Goal: Task Accomplishment & Management: Manage account settings

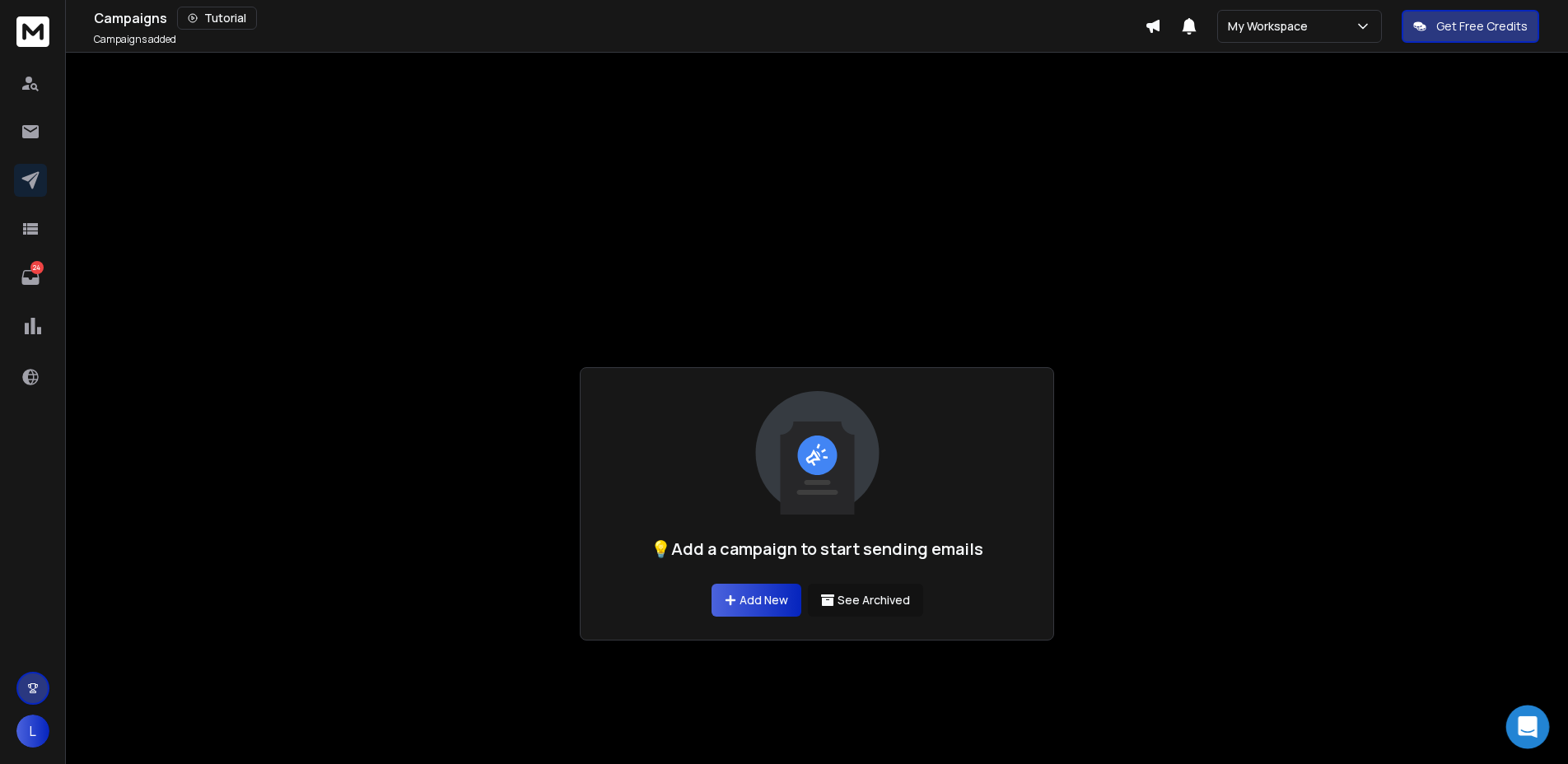
click at [1539, 724] on div "Open Intercom Messenger" at bounding box center [1528, 728] width 44 height 44
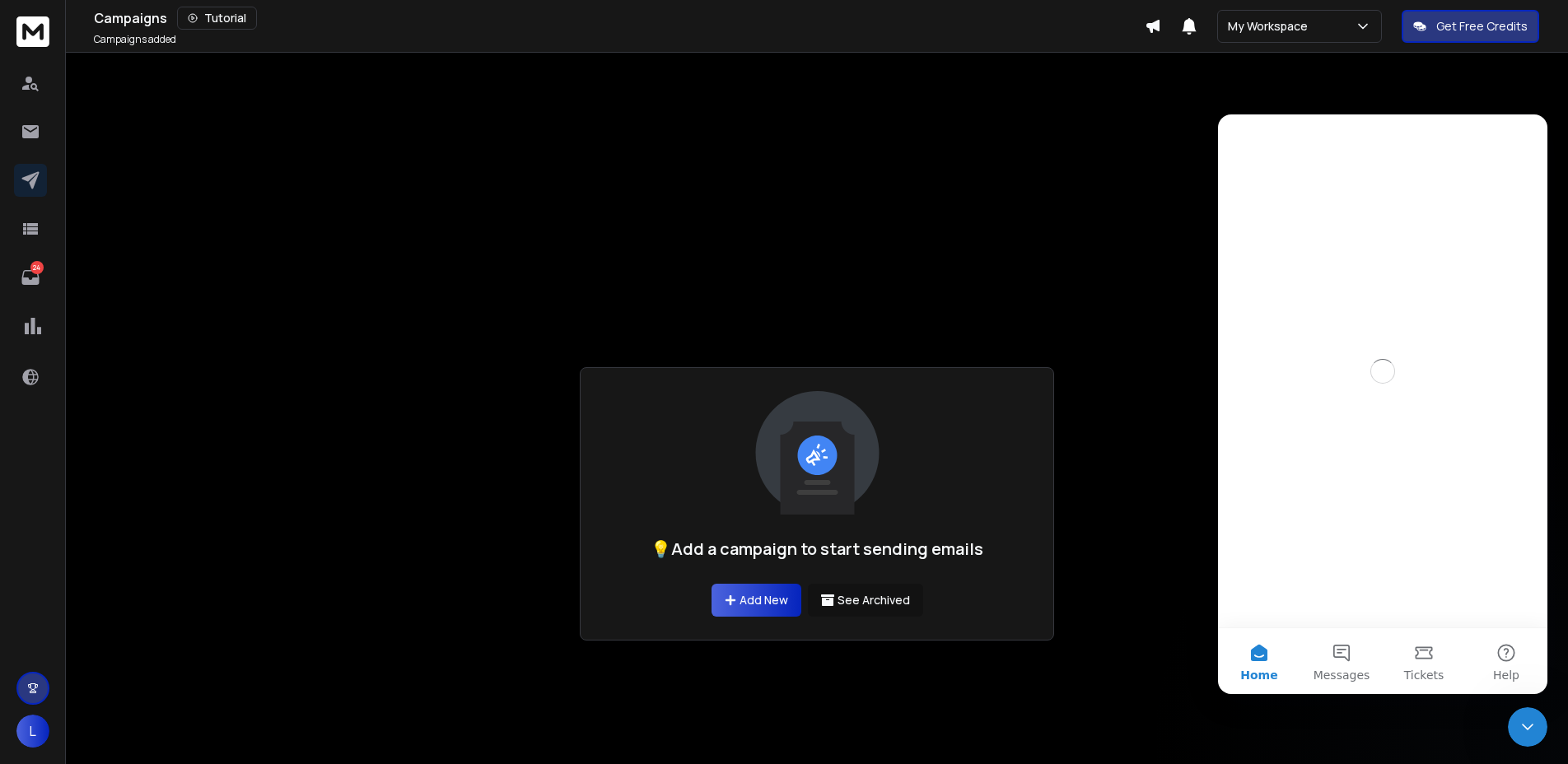
click at [228, 263] on div "💡Add a campaign to start sending emails Add New See Archived" at bounding box center [817, 503] width 1449 height 659
click at [29, 174] on icon at bounding box center [29, 180] width 19 height 19
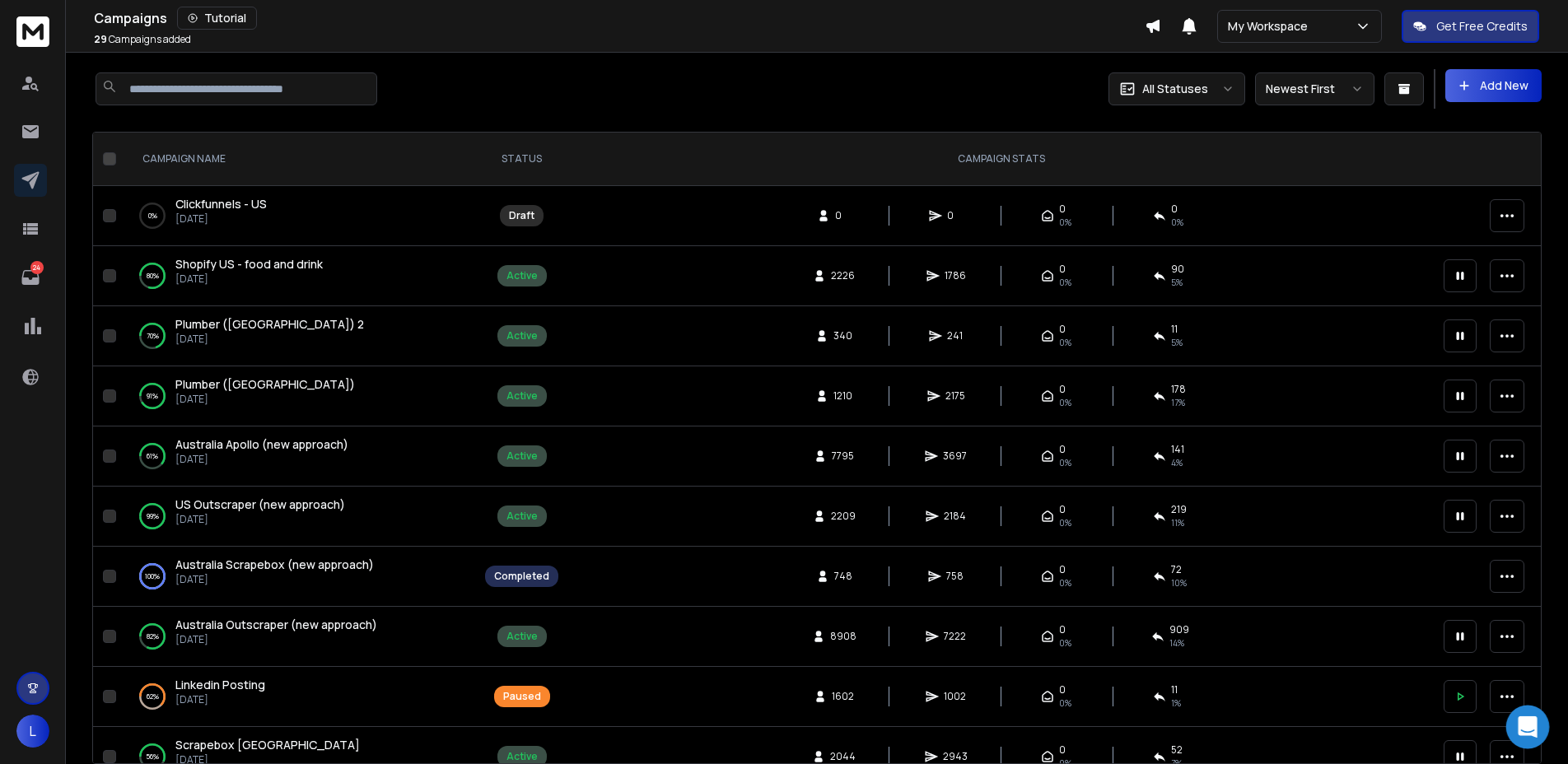
click at [1534, 718] on icon "Open Intercom Messenger" at bounding box center [1527, 727] width 19 height 21
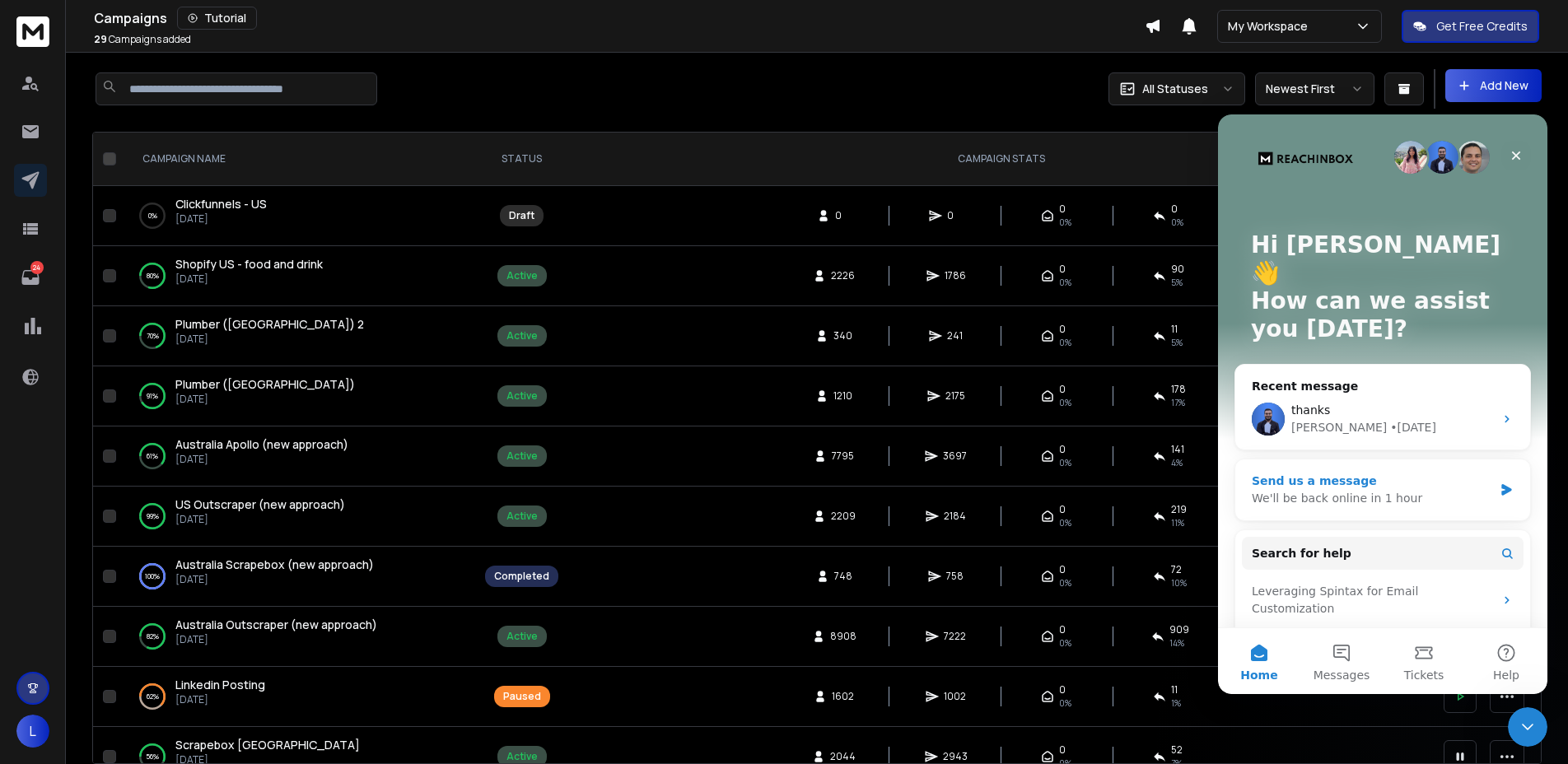
scroll to position [160, 0]
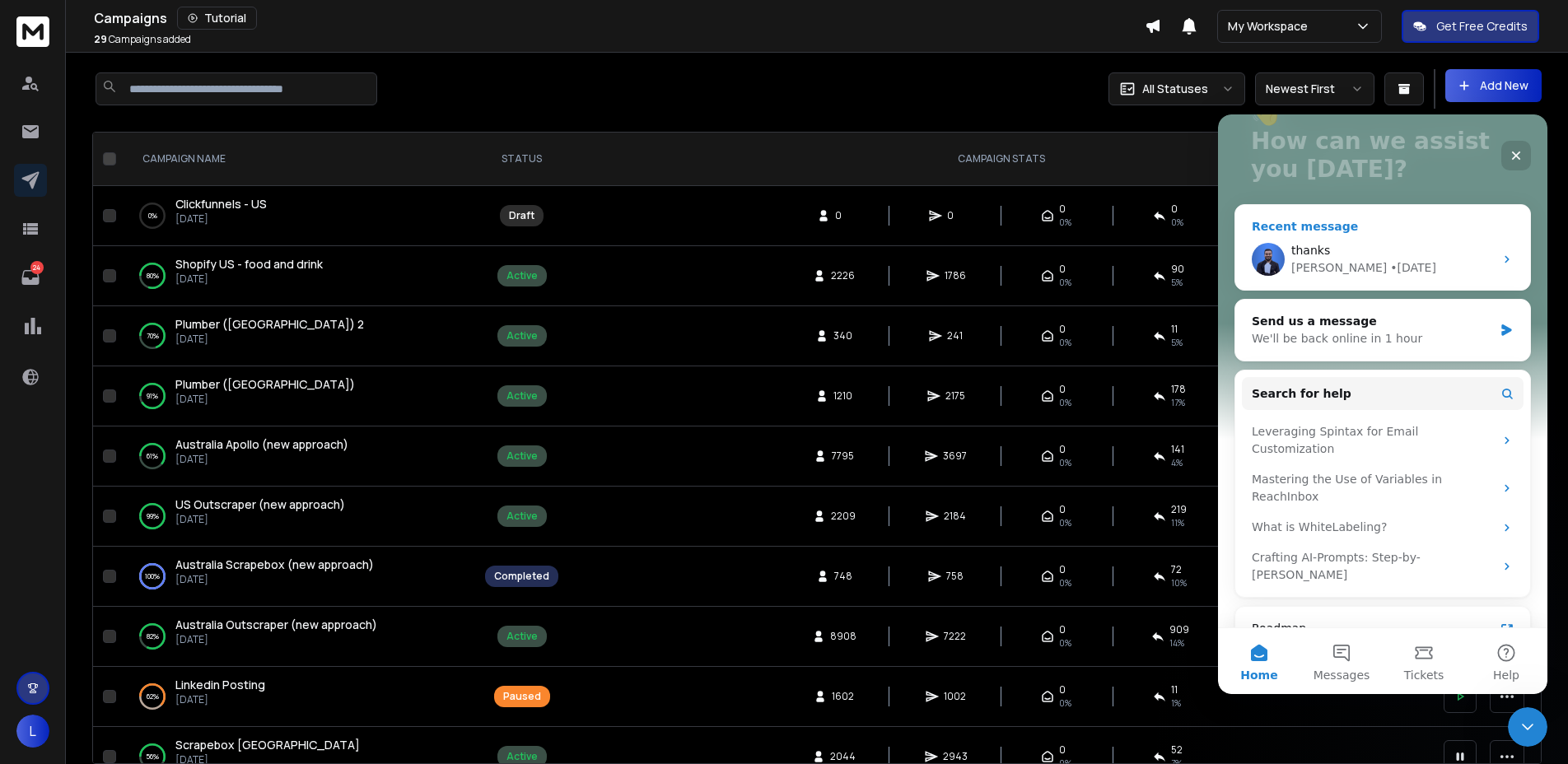
click at [1363, 242] on div "thanks" at bounding box center [1392, 251] width 203 height 18
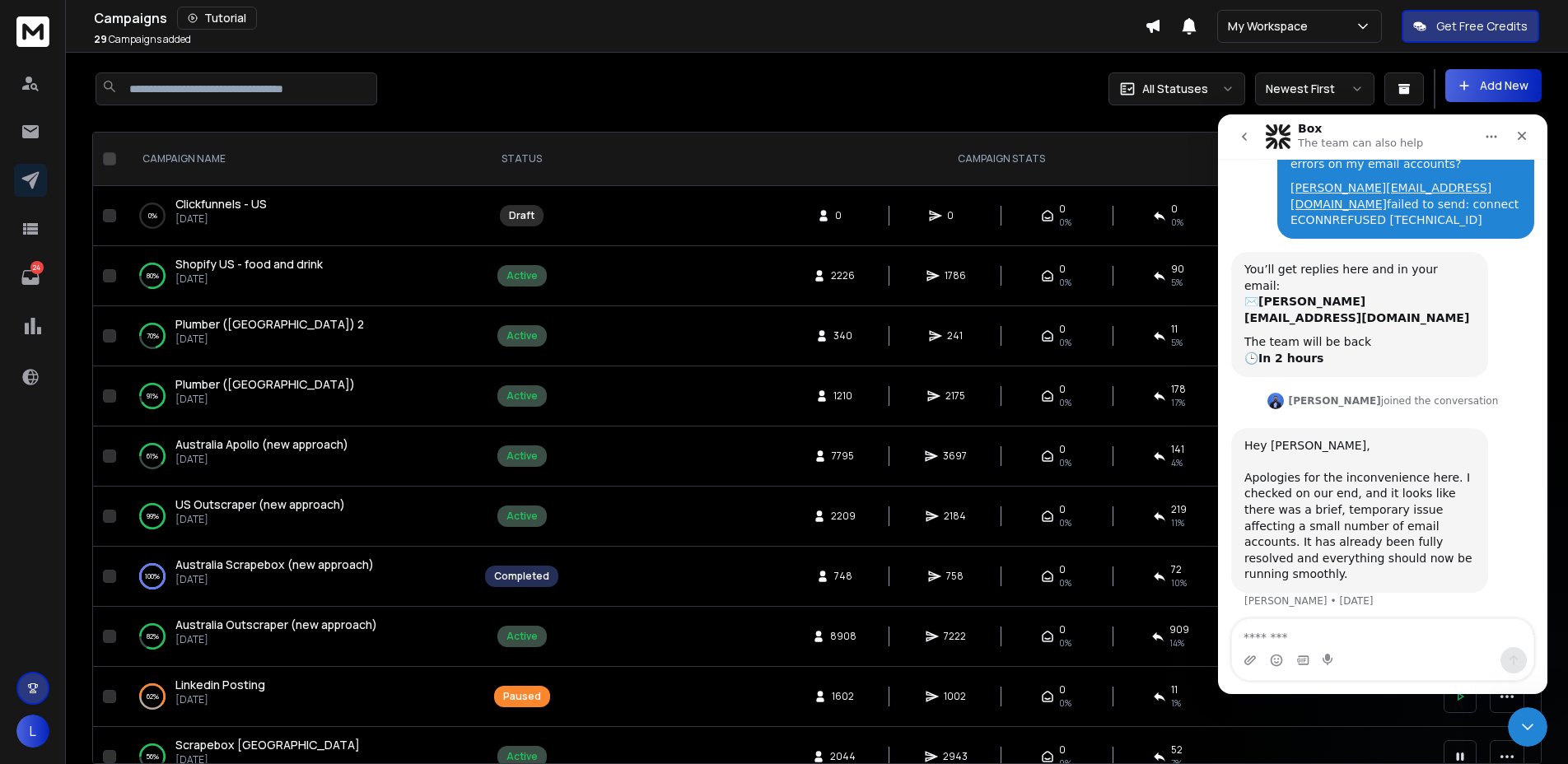
scroll to position [0, 0]
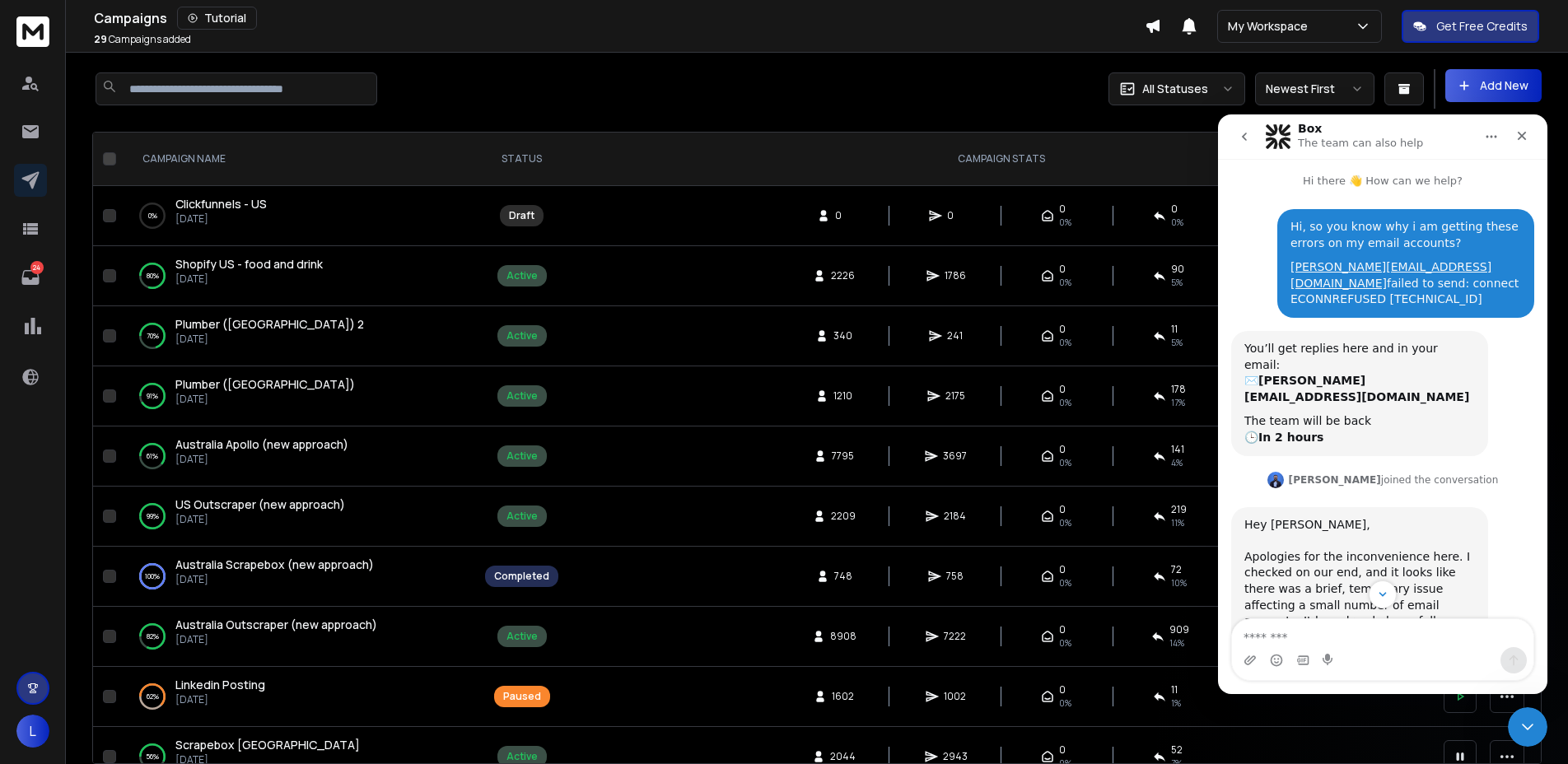
click at [1244, 134] on icon "go back" at bounding box center [1244, 137] width 13 height 13
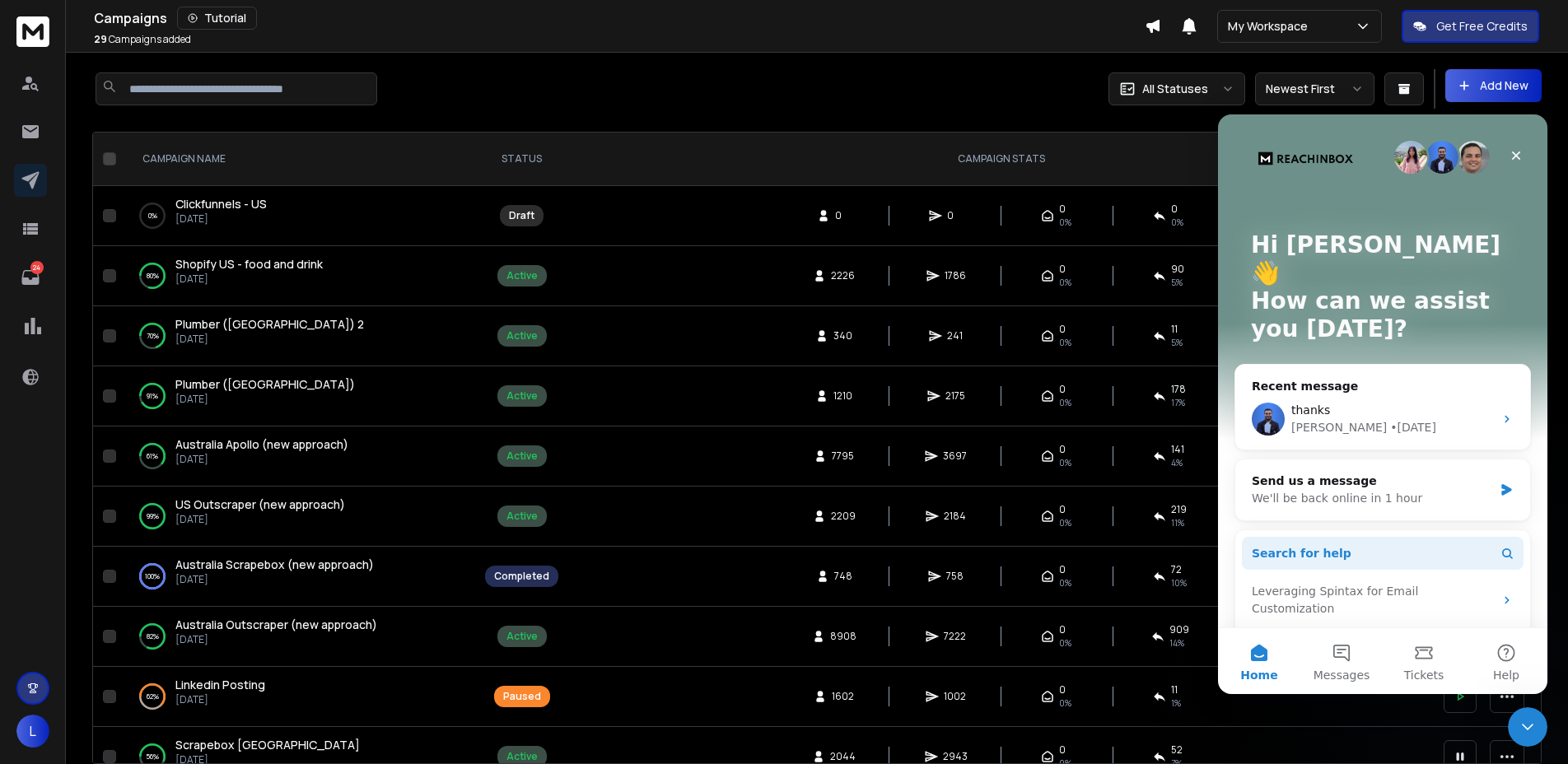
scroll to position [160, 0]
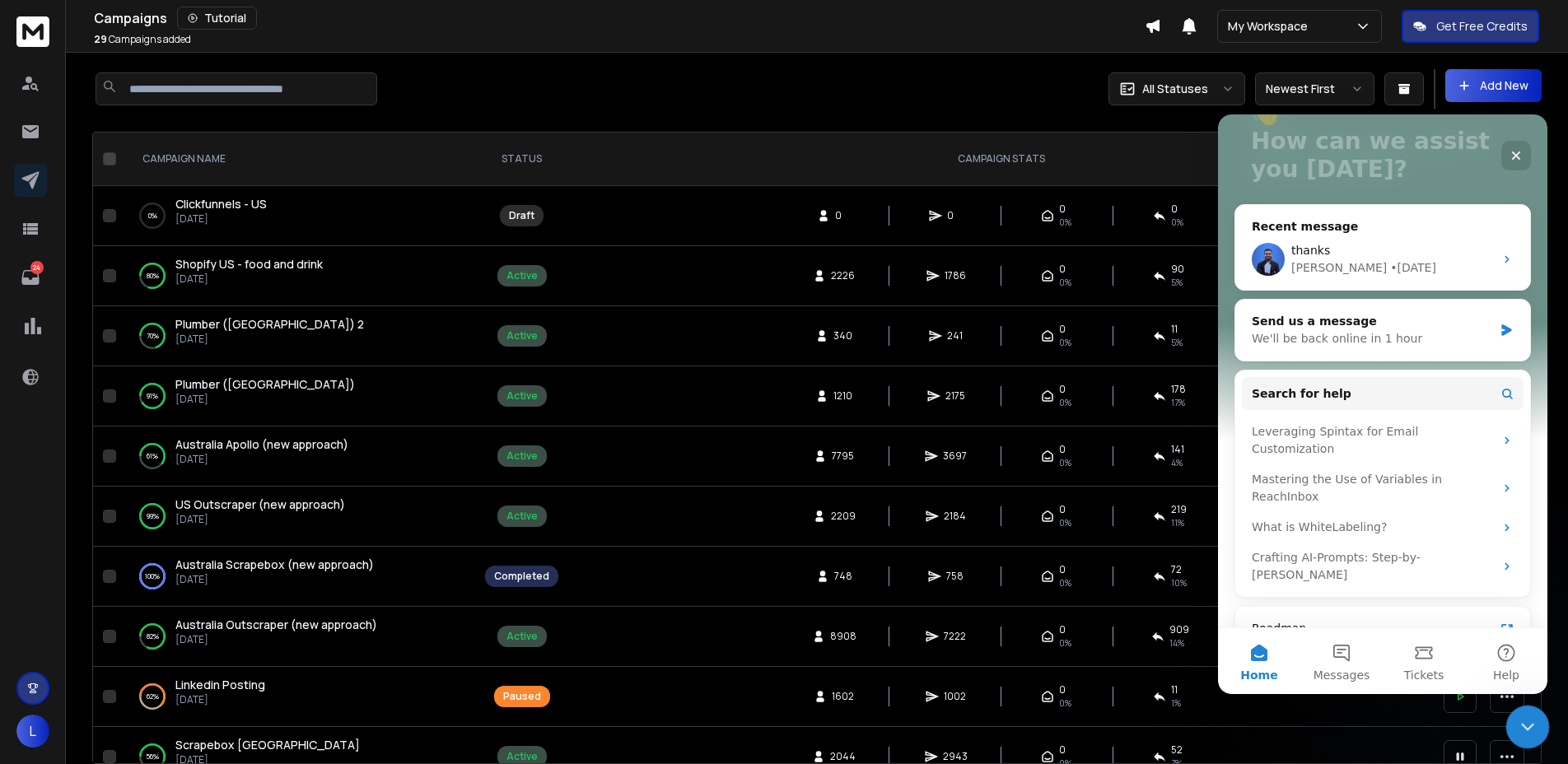
click at [1512, 730] on div "Close Intercom Messenger" at bounding box center [1524, 724] width 40 height 40
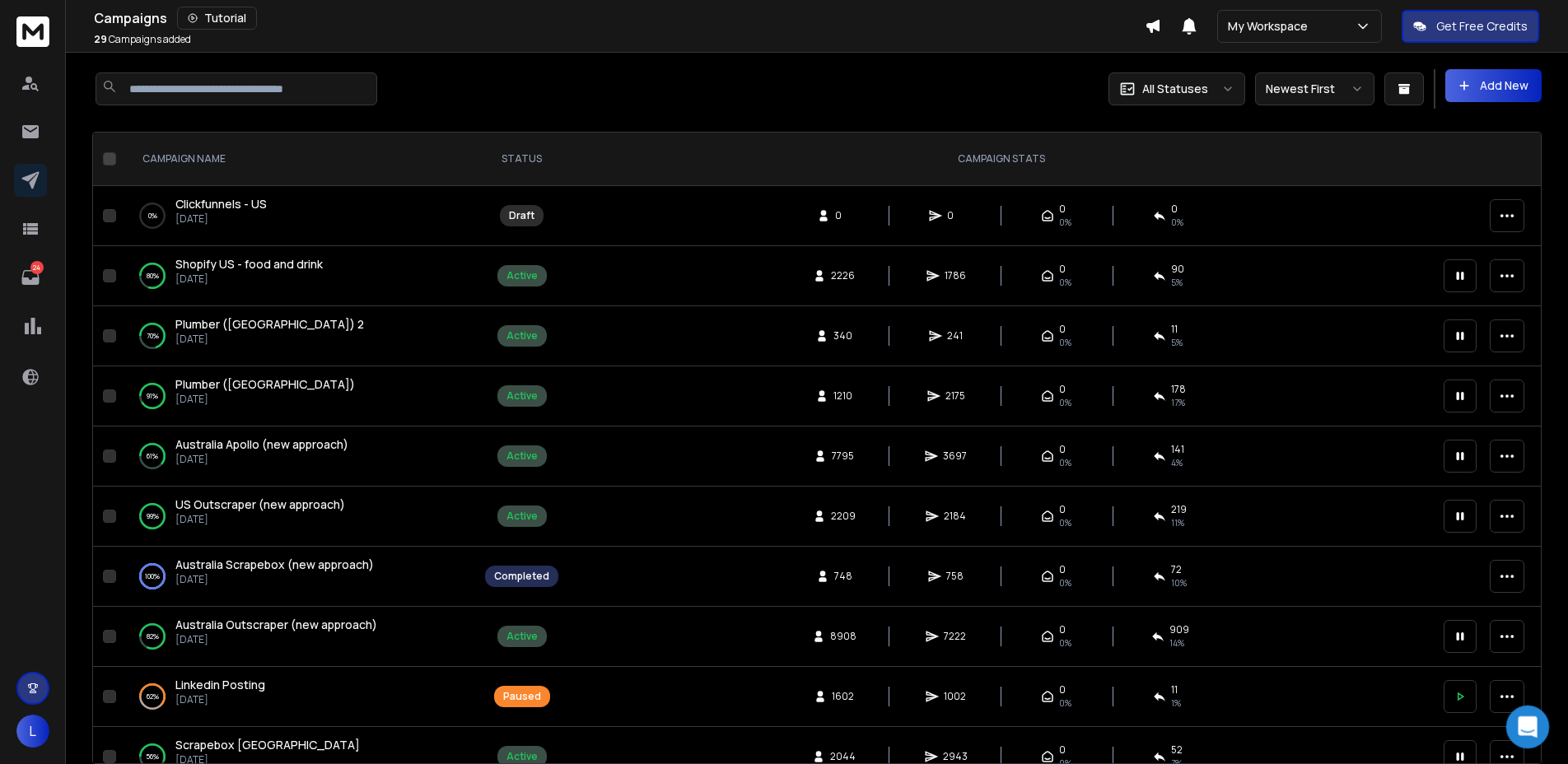
scroll to position [0, 0]
click at [29, 728] on span "L" at bounding box center [33, 731] width 33 height 33
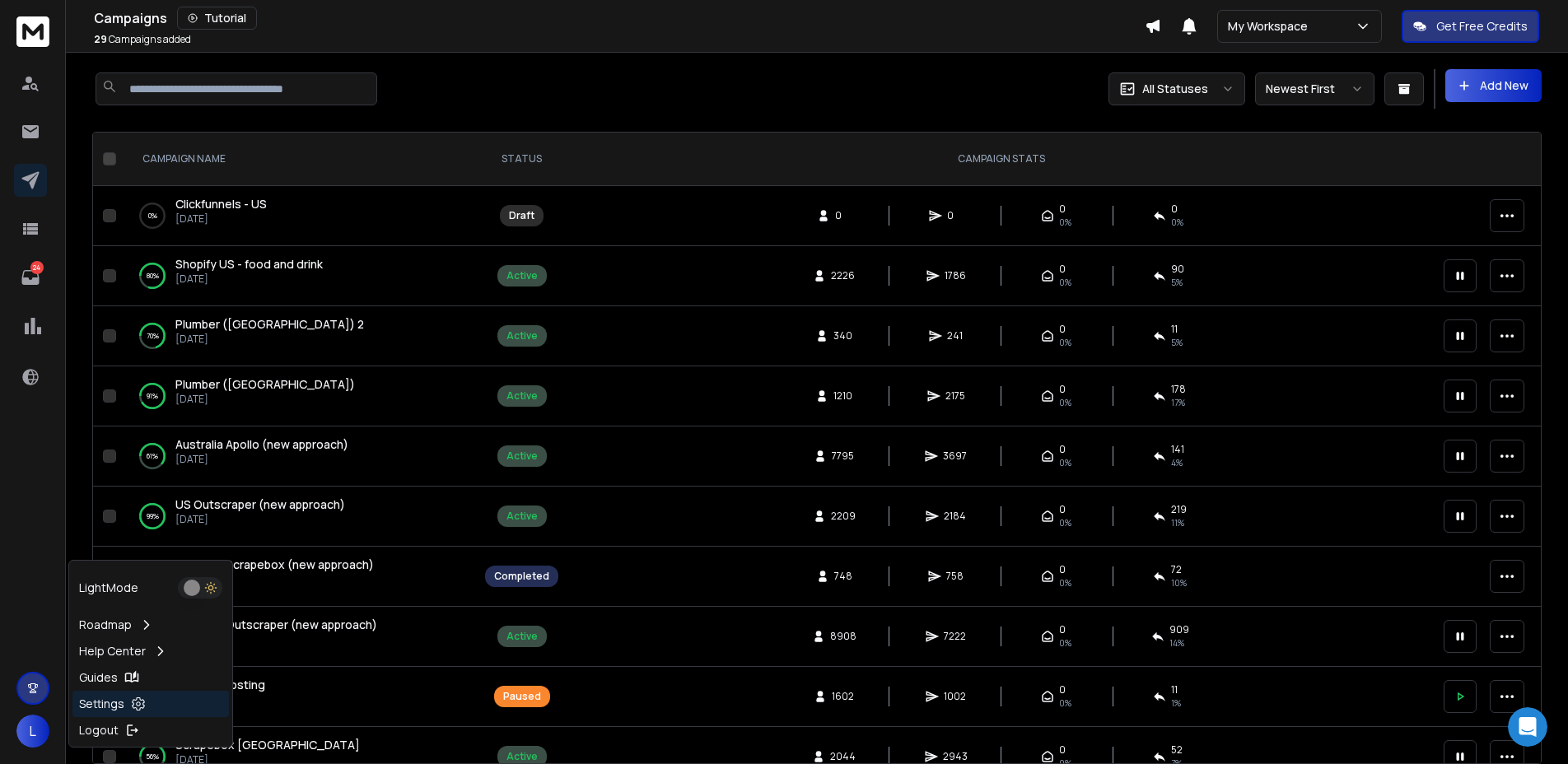
click at [82, 707] on p "Settings" at bounding box center [102, 704] width 45 height 17
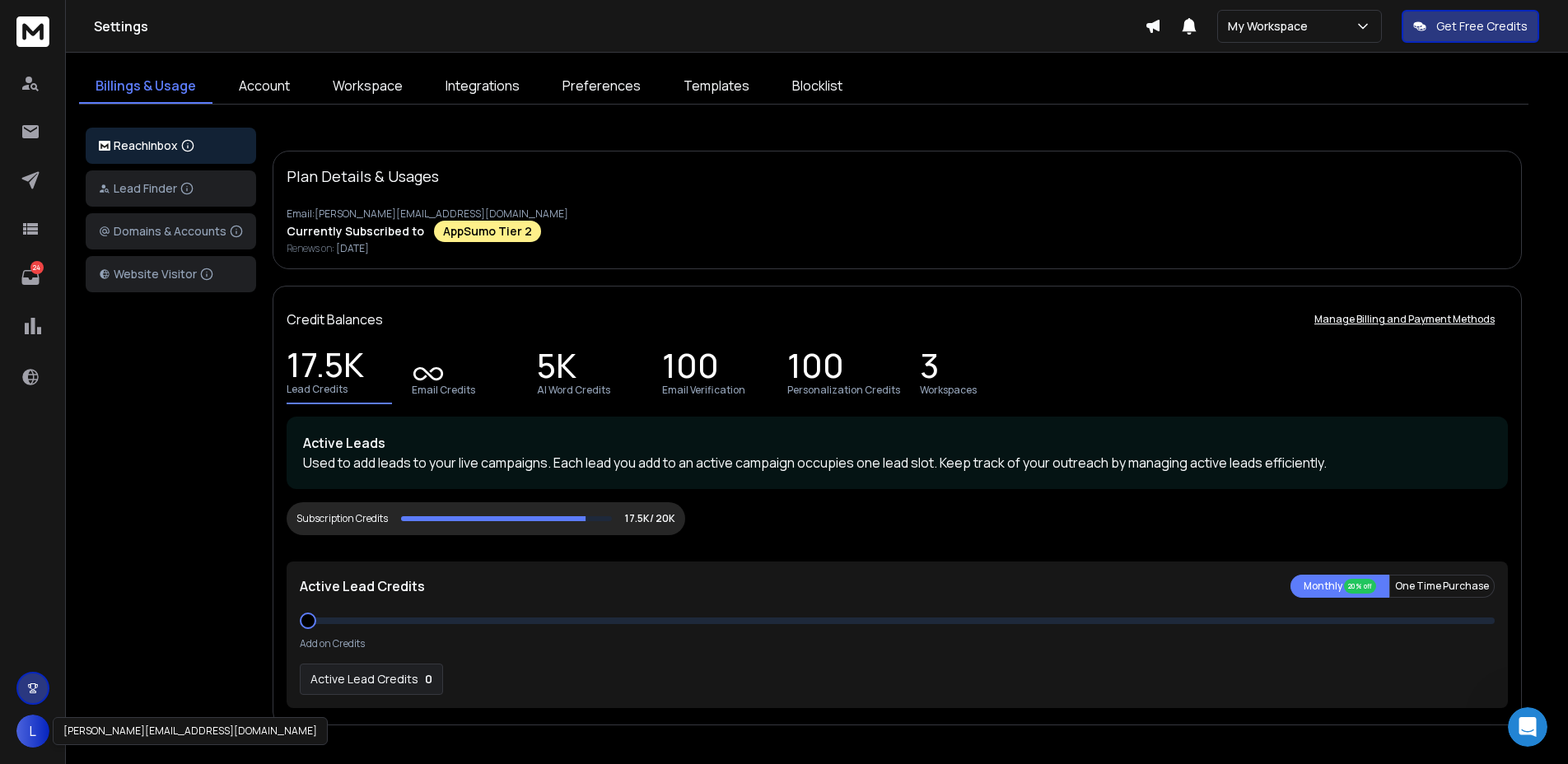
click at [42, 730] on span "L" at bounding box center [33, 731] width 33 height 33
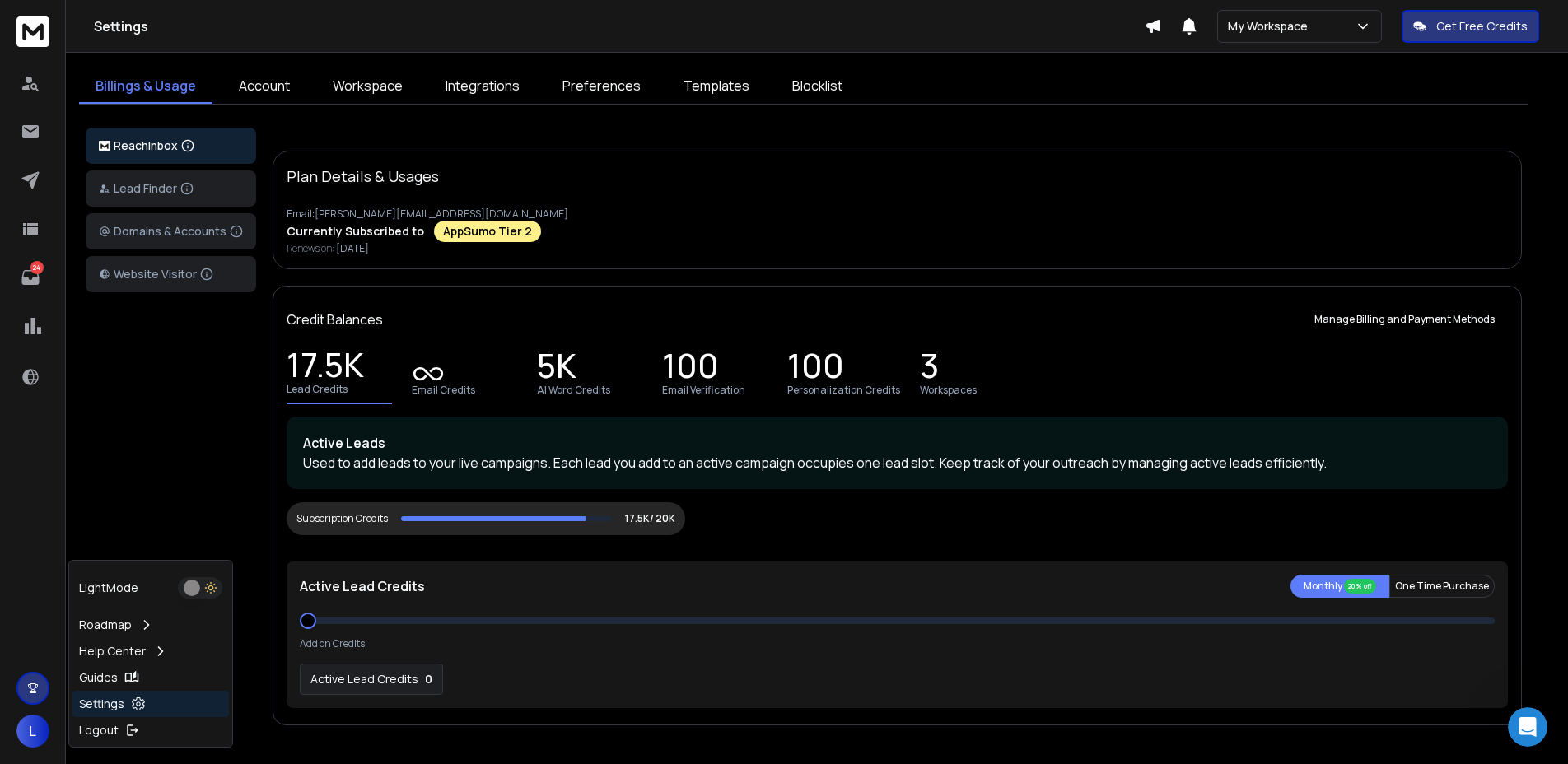
click at [100, 704] on p "Settings" at bounding box center [102, 704] width 45 height 17
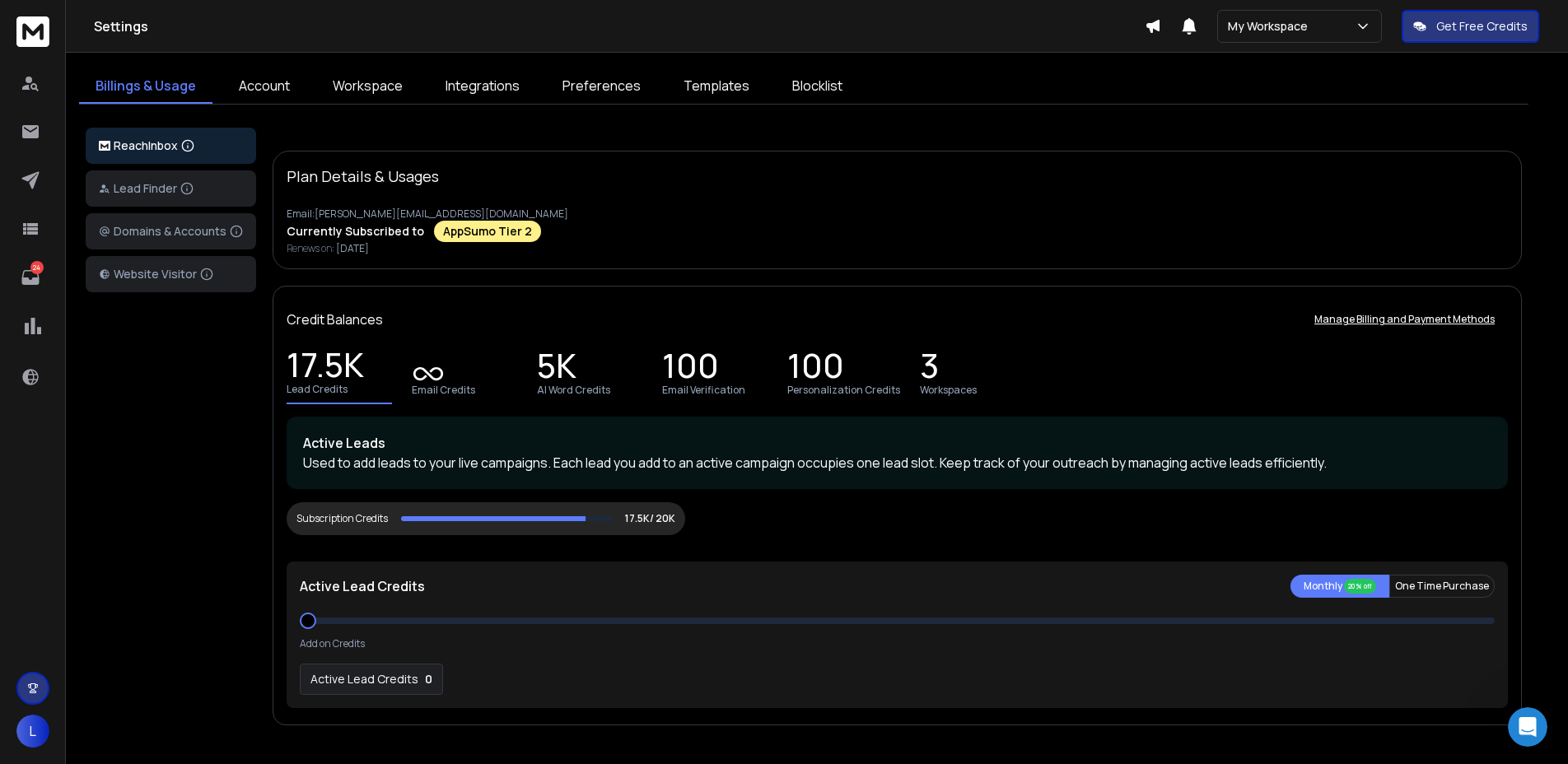
click at [783, 85] on link "Blocklist" at bounding box center [817, 86] width 83 height 34
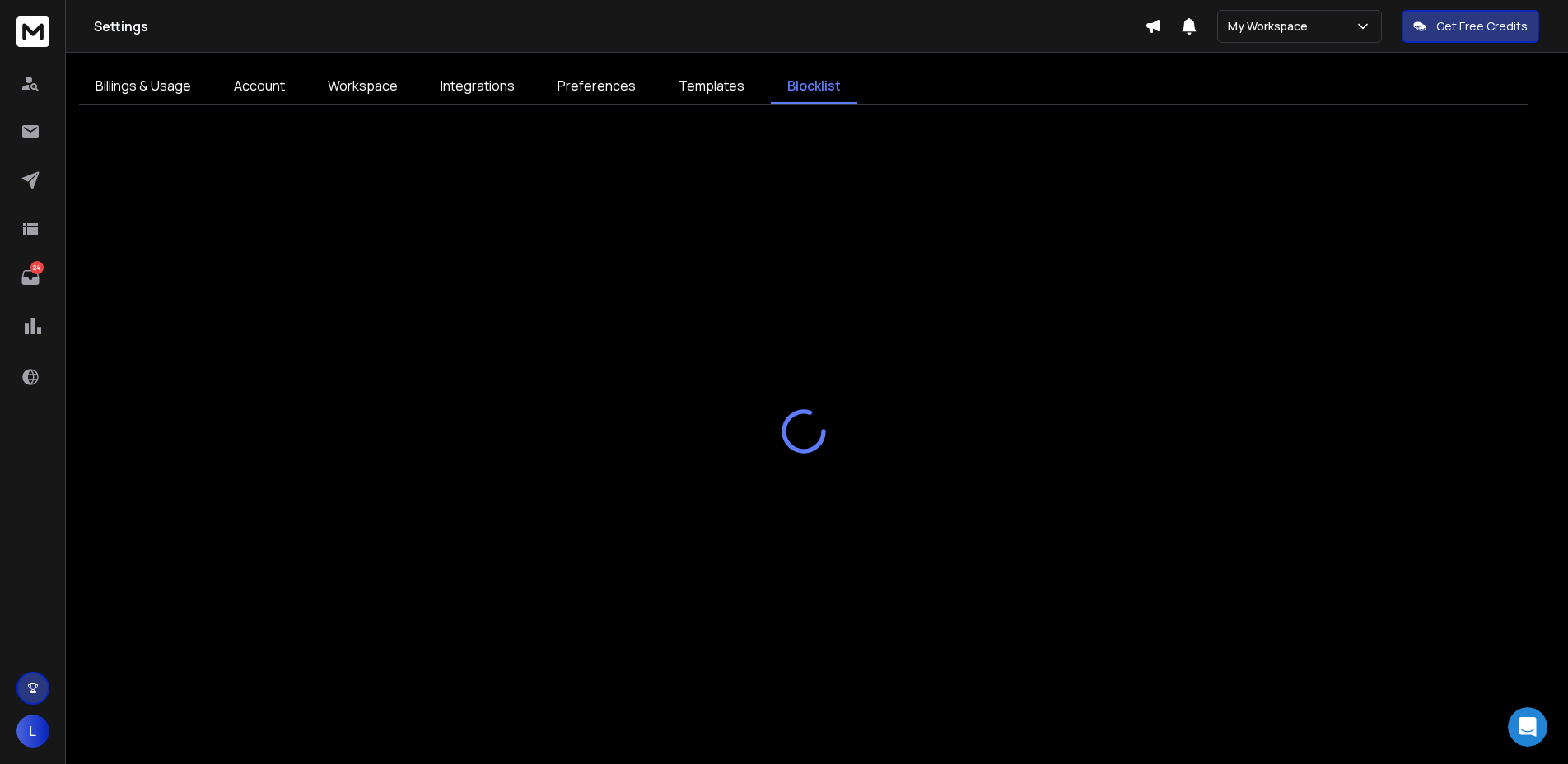
click at [718, 88] on link "Templates" at bounding box center [711, 86] width 98 height 34
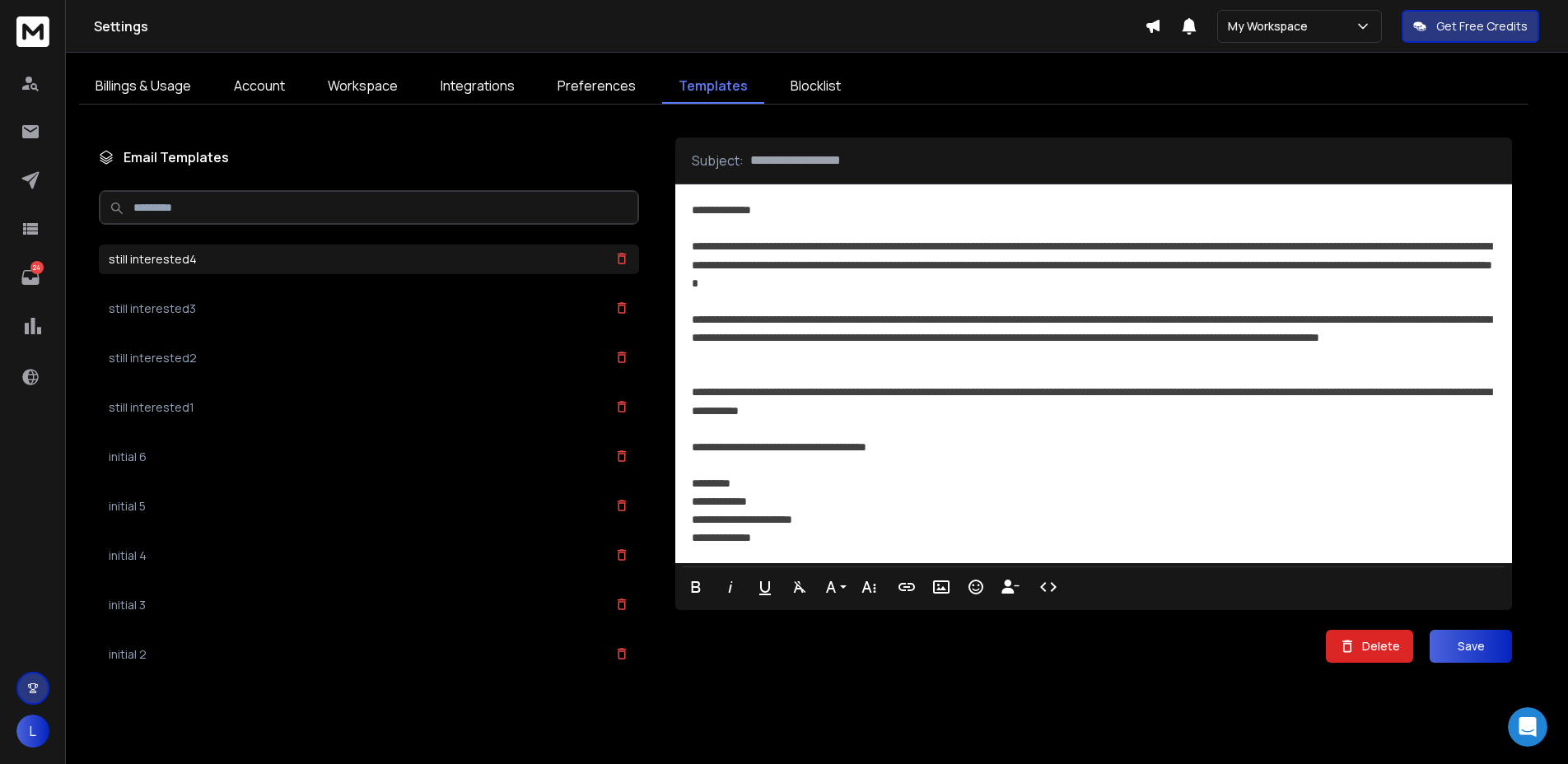
click at [159, 85] on link "Billings & Usage" at bounding box center [143, 86] width 129 height 34
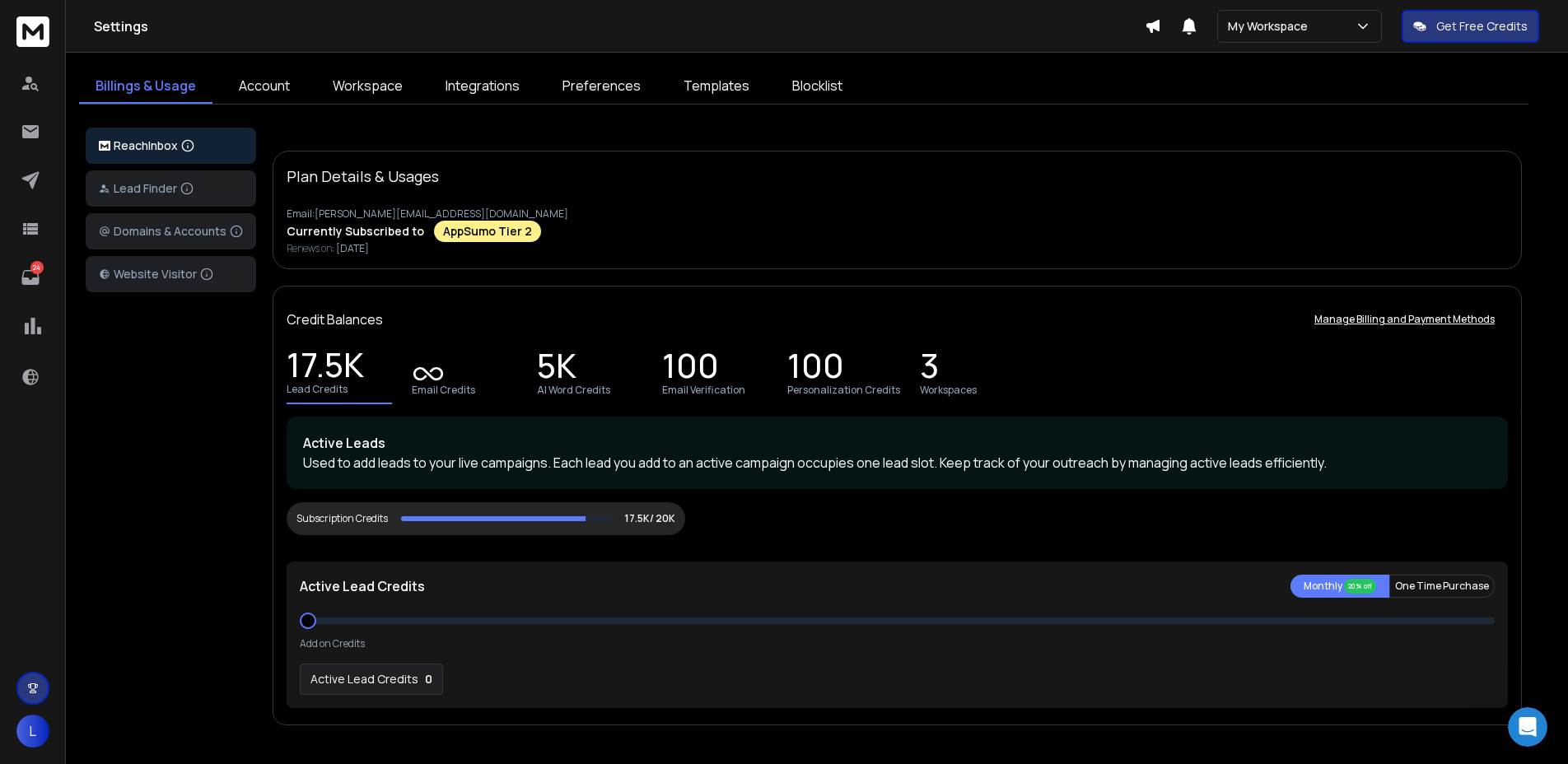
click at [458, 234] on div "AppSumo Tier 2" at bounding box center [487, 231] width 107 height 21
click at [336, 220] on p "Email: lutz.kind96@gmail.com" at bounding box center [897, 215] width 1221 height 13
click at [447, 438] on p "Active Leads" at bounding box center [897, 443] width 1188 height 19
click at [475, 382] on button "Email Credits" at bounding box center [464, 380] width 105 height 46
click at [337, 358] on p "17.5K" at bounding box center [326, 368] width 77 height 23
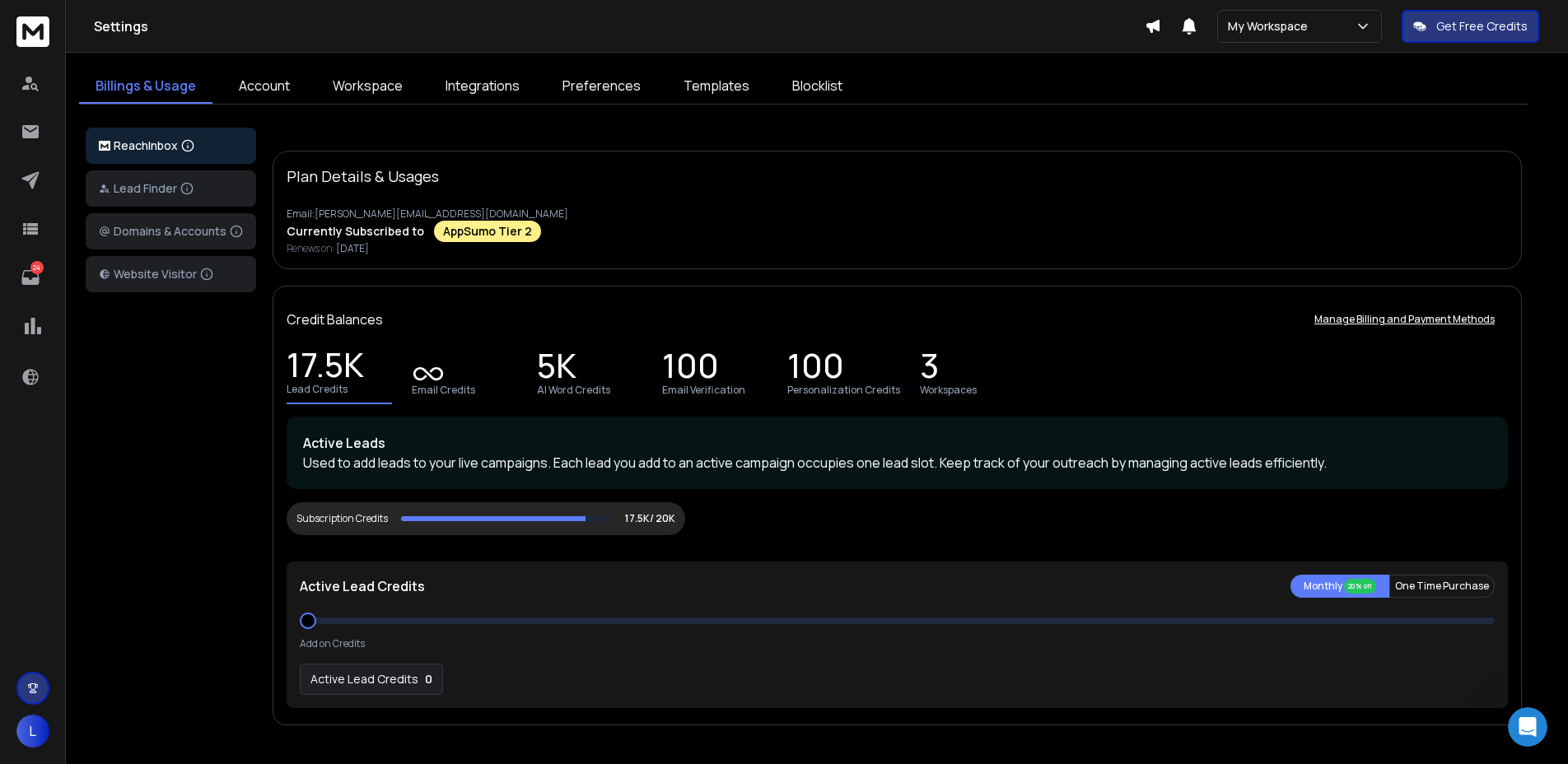
click at [456, 371] on button "Email Credits" at bounding box center [464, 380] width 105 height 46
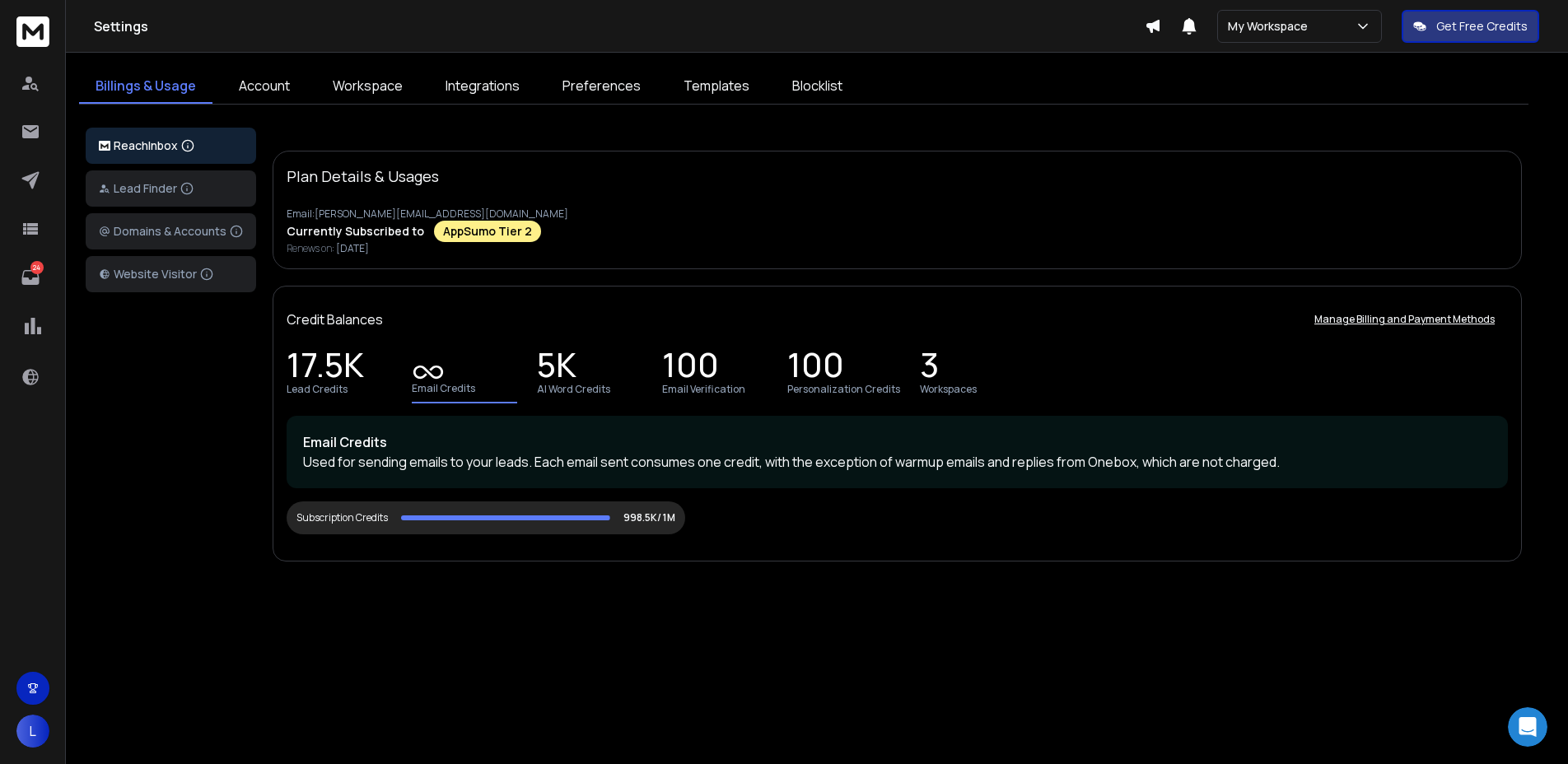
click at [38, 685] on link at bounding box center [33, 688] width 33 height 33
click at [31, 745] on span "L" at bounding box center [33, 731] width 33 height 33
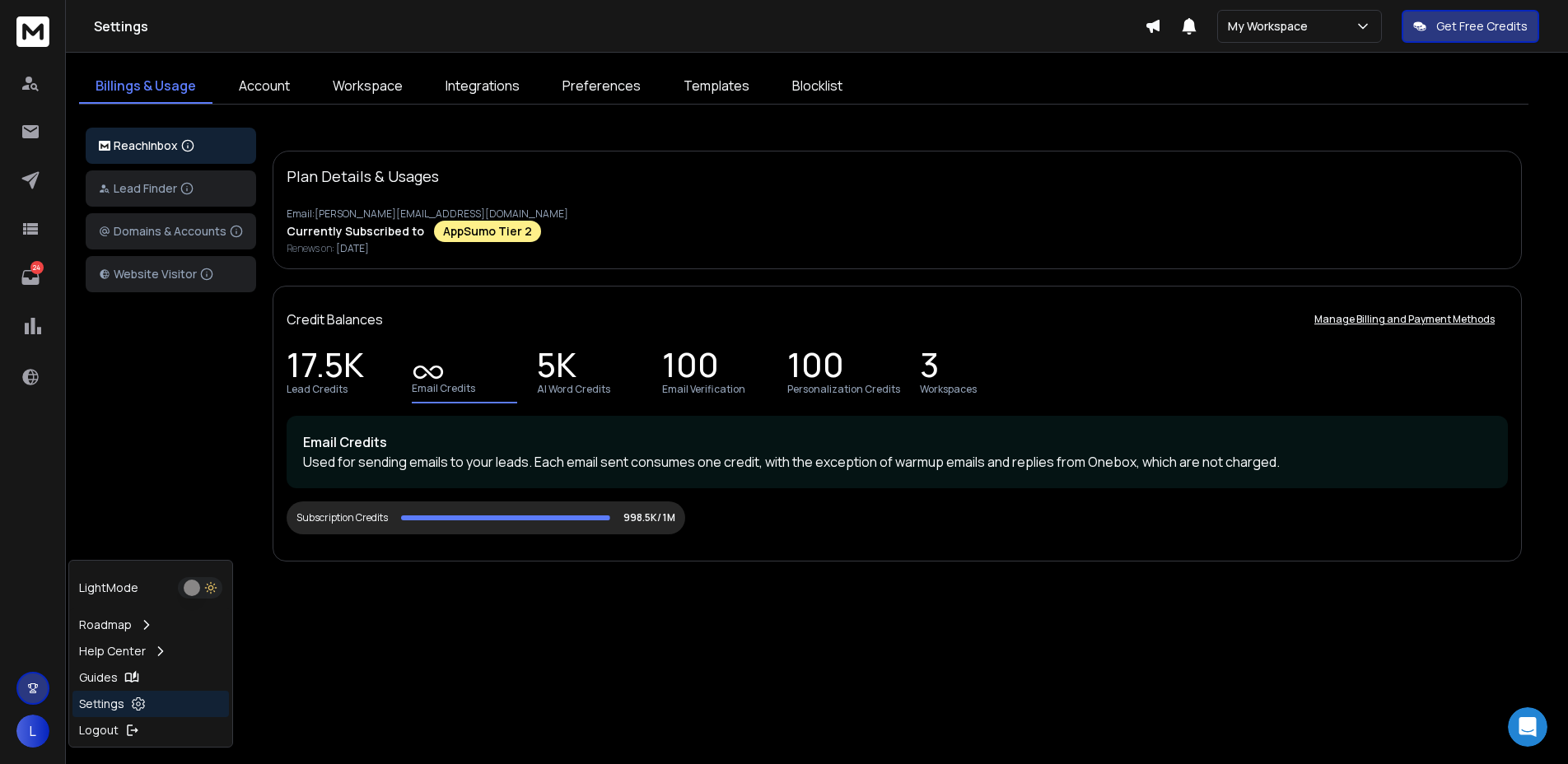
click at [114, 706] on p "Settings" at bounding box center [102, 704] width 45 height 17
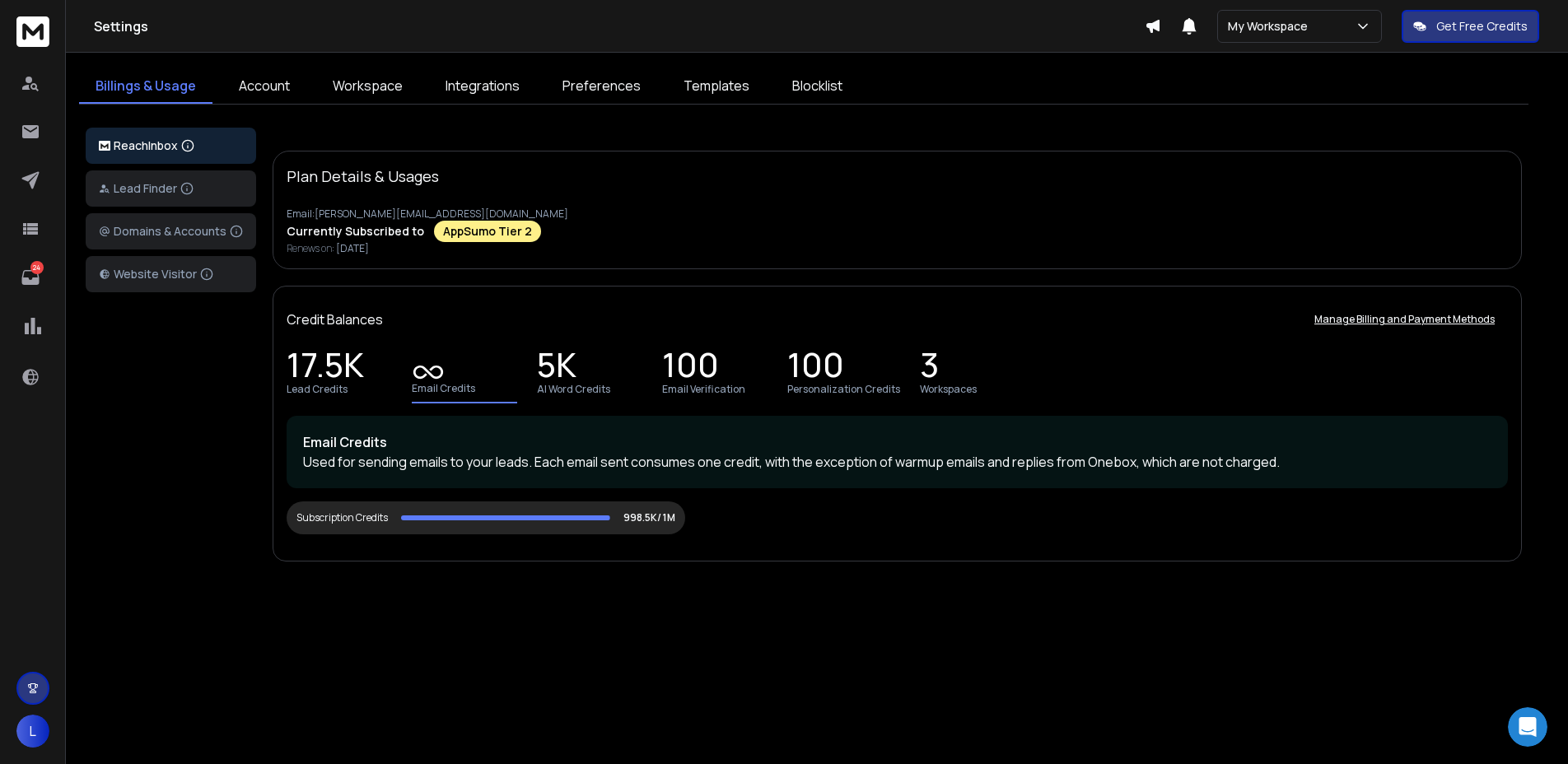
click at [279, 89] on link "Account" at bounding box center [264, 86] width 84 height 34
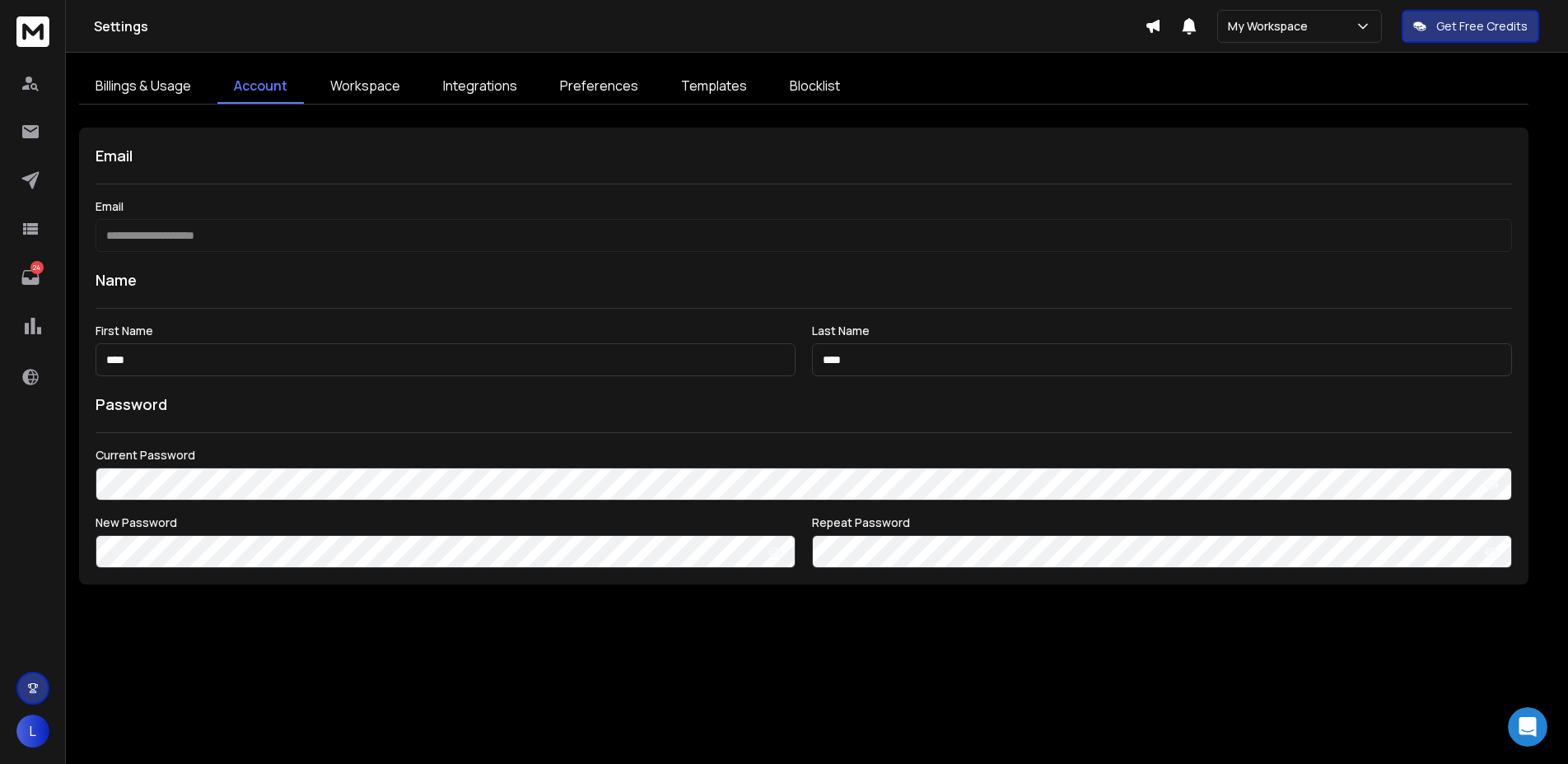
click at [342, 84] on link "Workspace" at bounding box center [365, 86] width 103 height 34
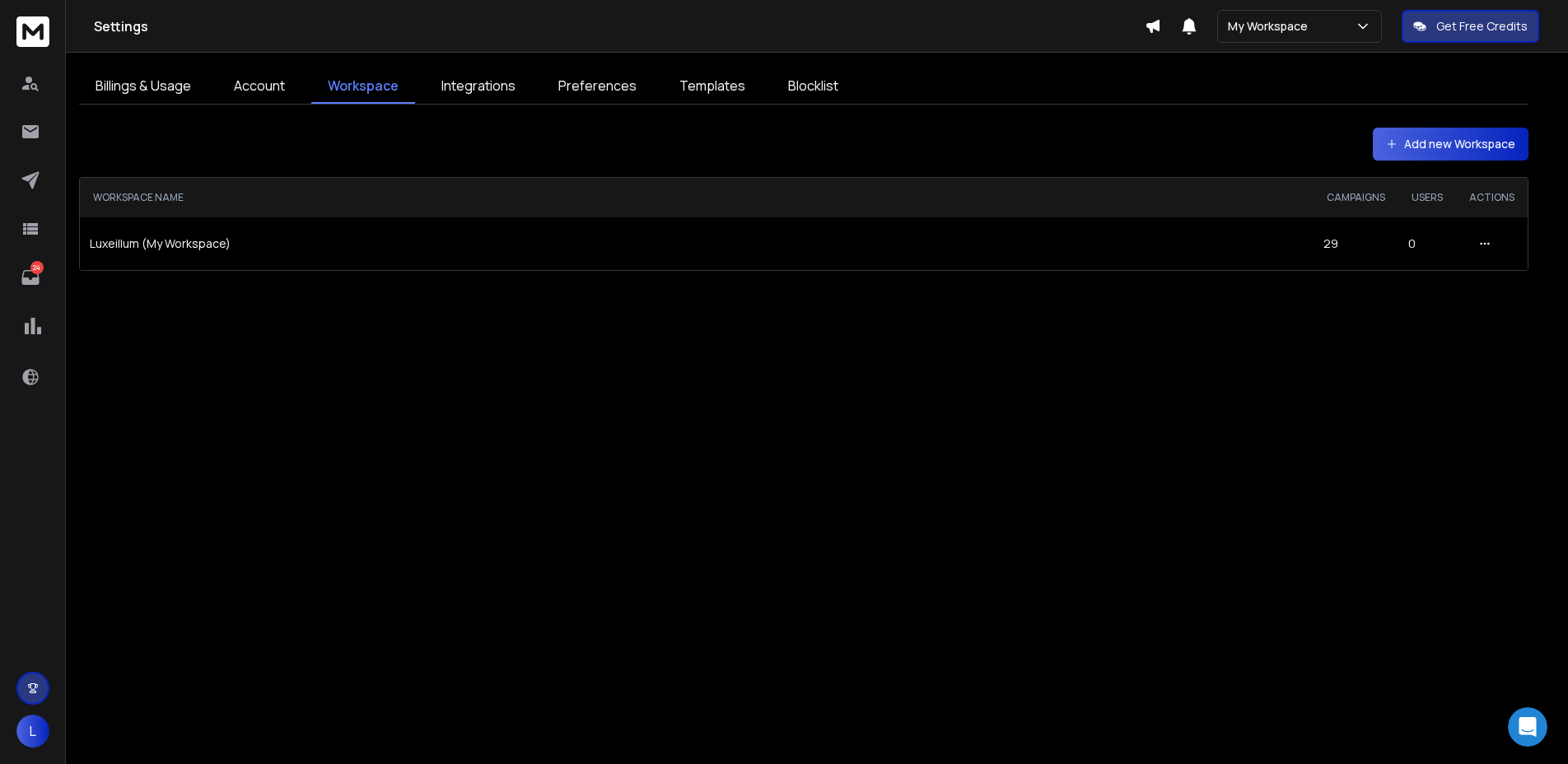
click at [440, 83] on link "Integrations" at bounding box center [478, 86] width 107 height 34
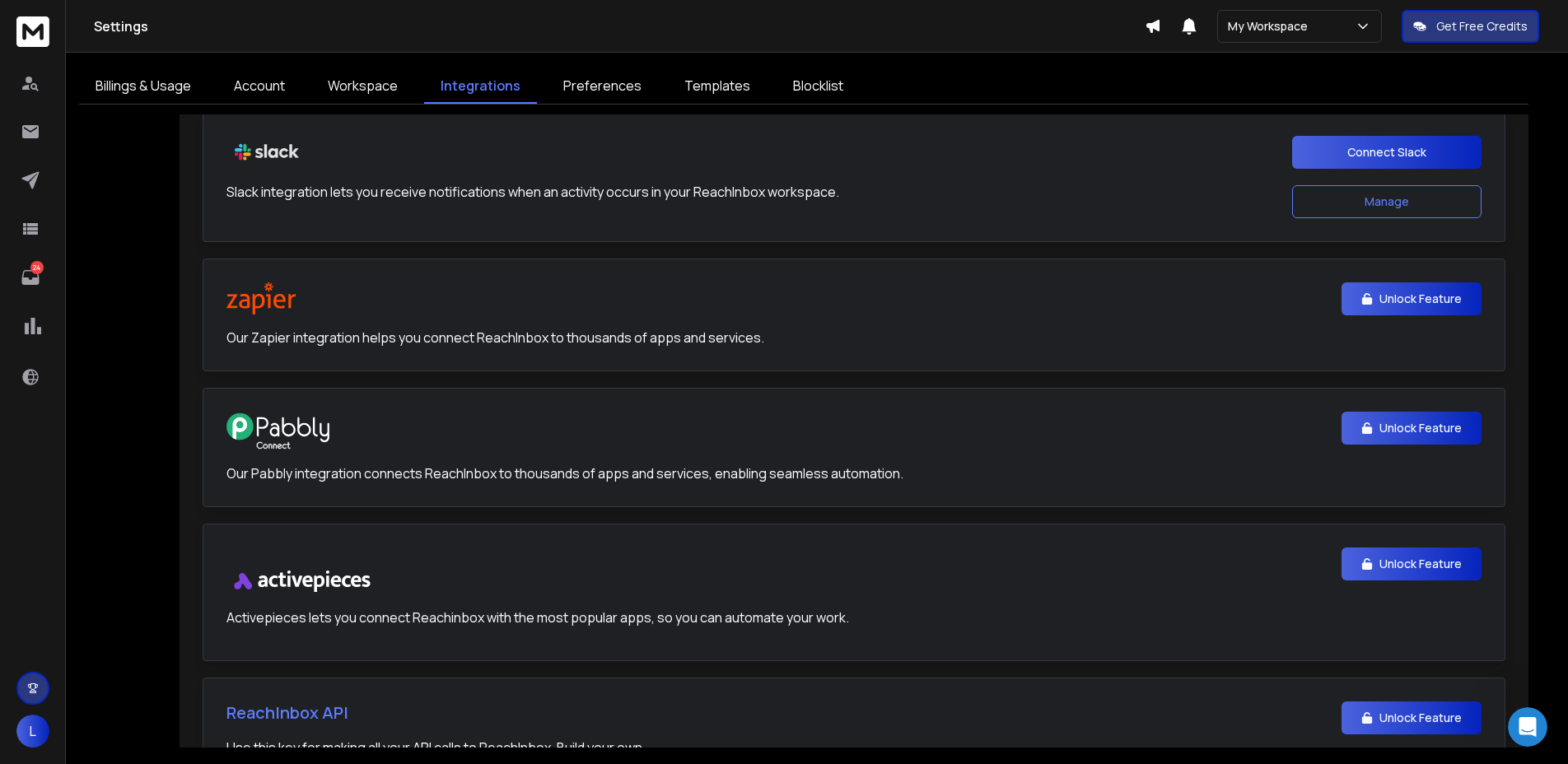
scroll to position [212, 0]
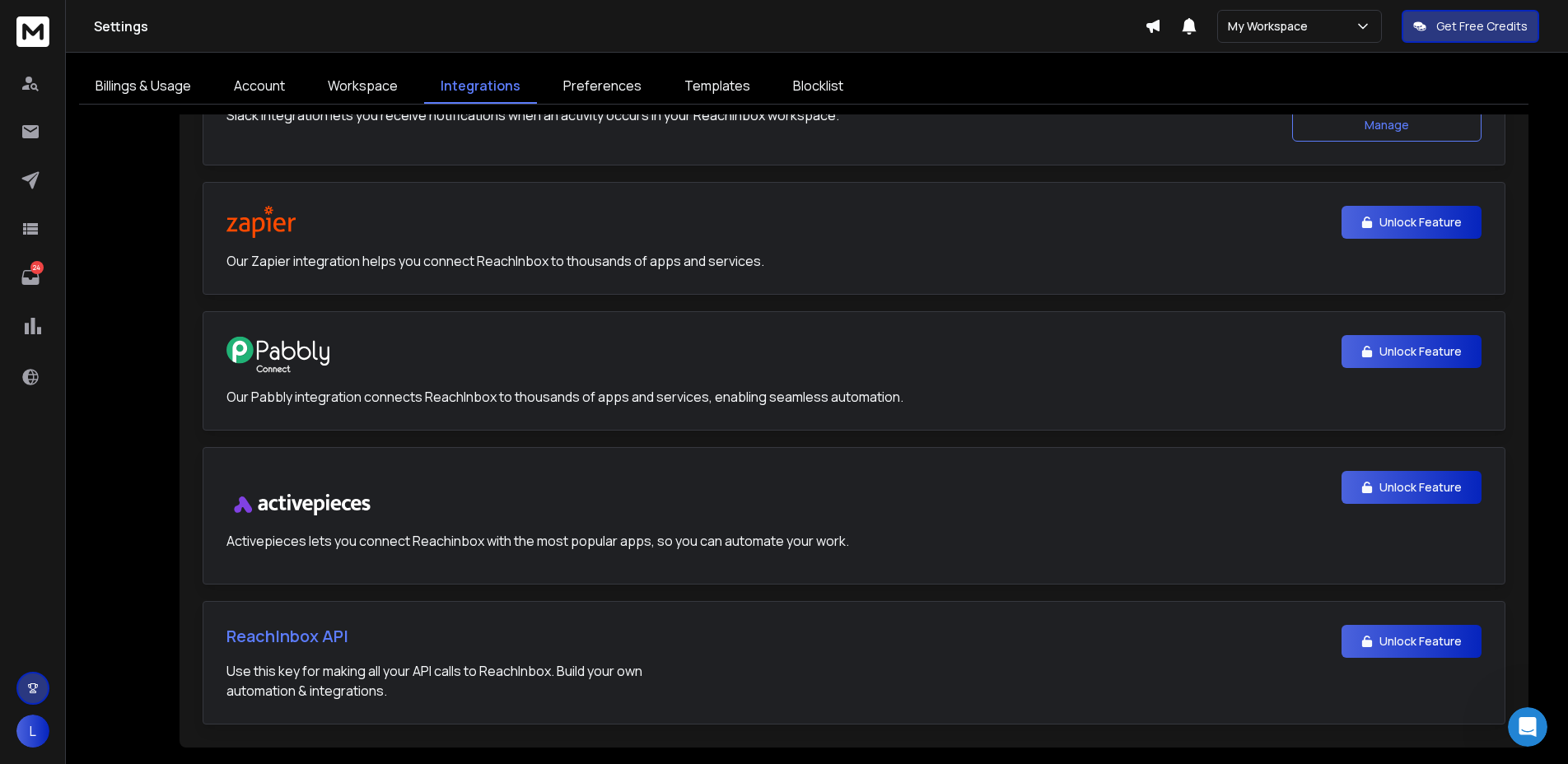
click at [1396, 649] on p "Unlock Feature" at bounding box center [1420, 642] width 82 height 17
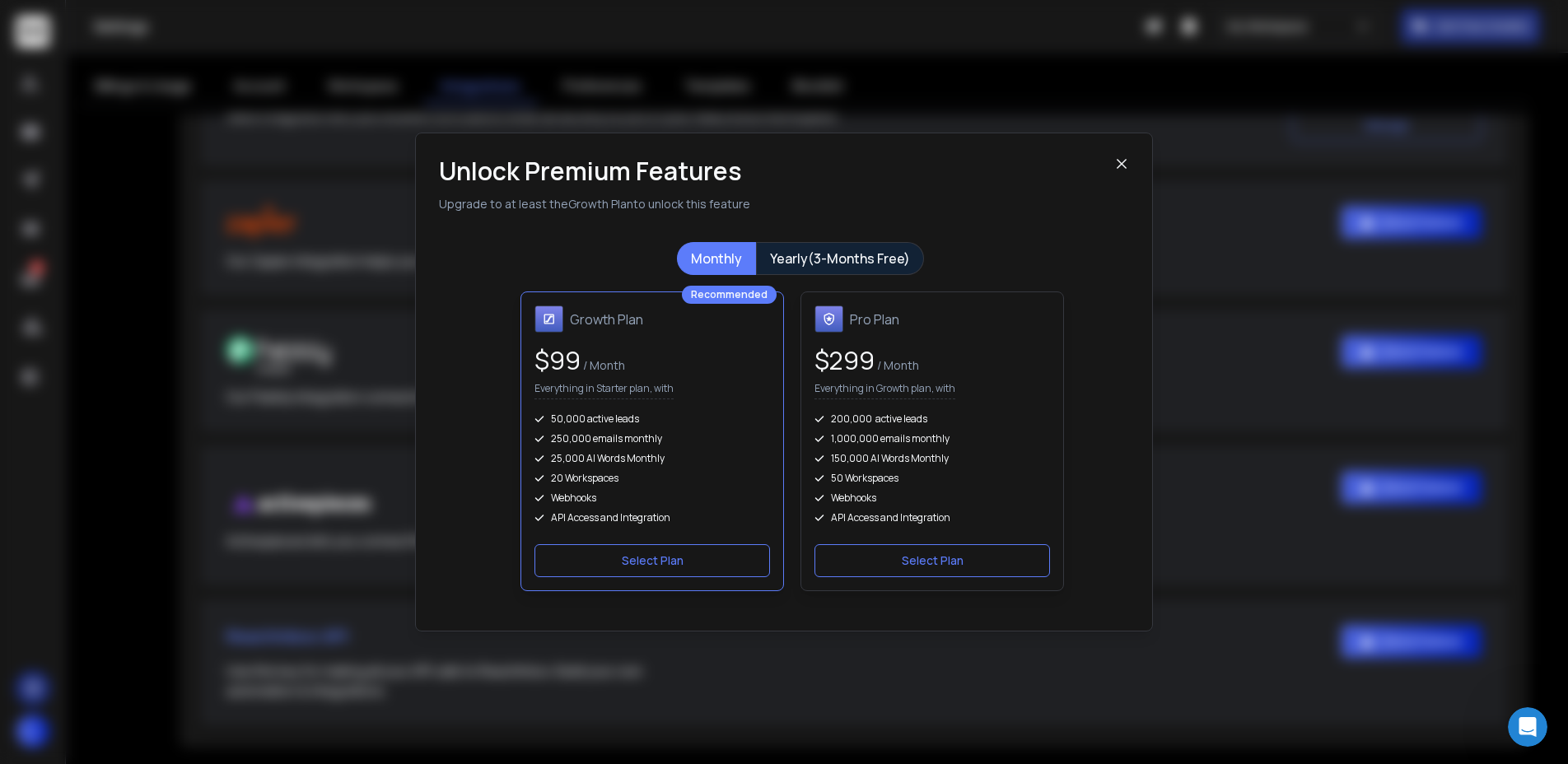
click at [845, 249] on button "Yearly(3-Months Free)" at bounding box center [840, 258] width 168 height 33
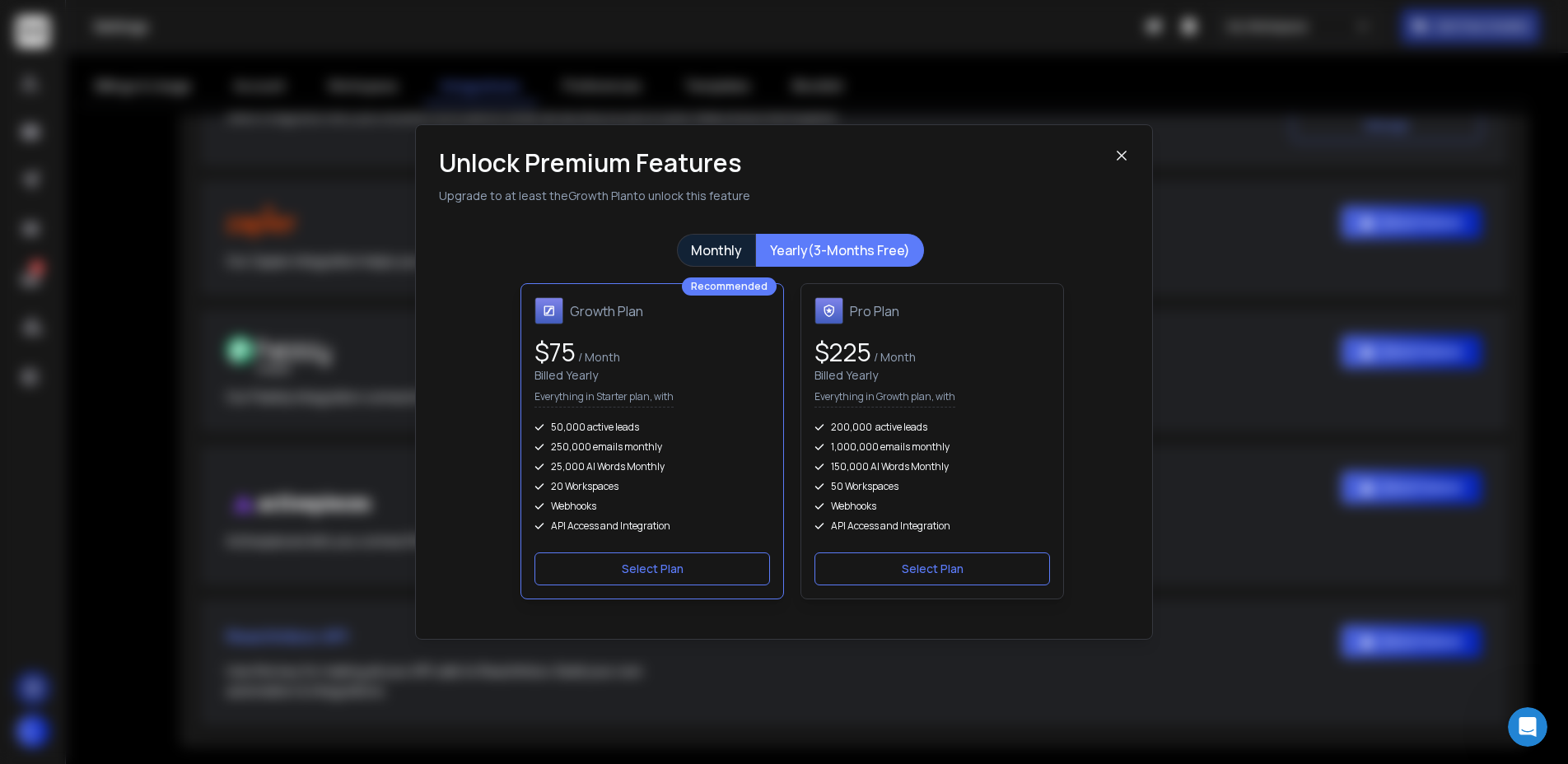
click at [752, 255] on button "Monthly" at bounding box center [717, 250] width 79 height 33
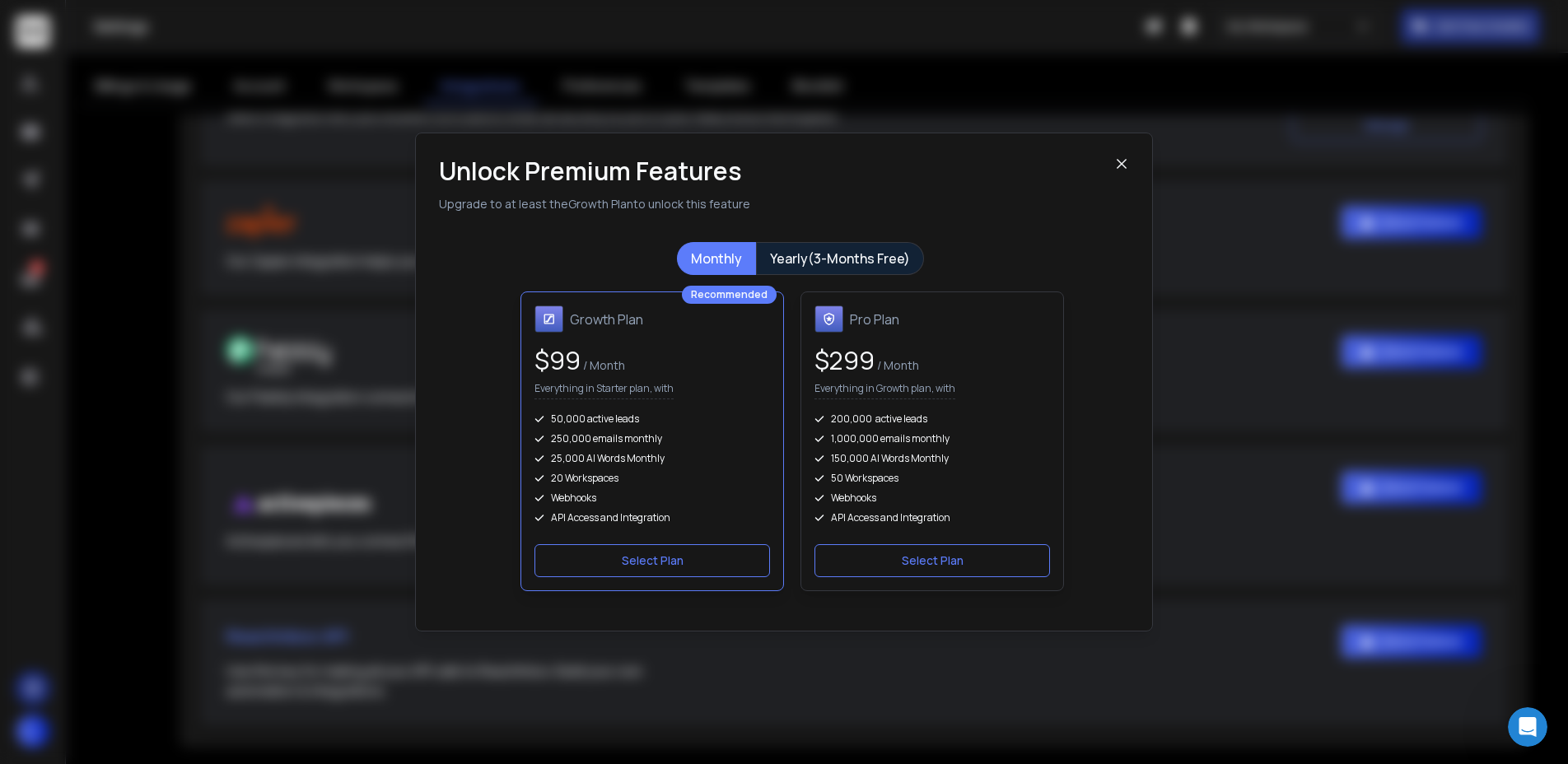
click at [795, 257] on button "Yearly(3-Months Free)" at bounding box center [840, 258] width 168 height 33
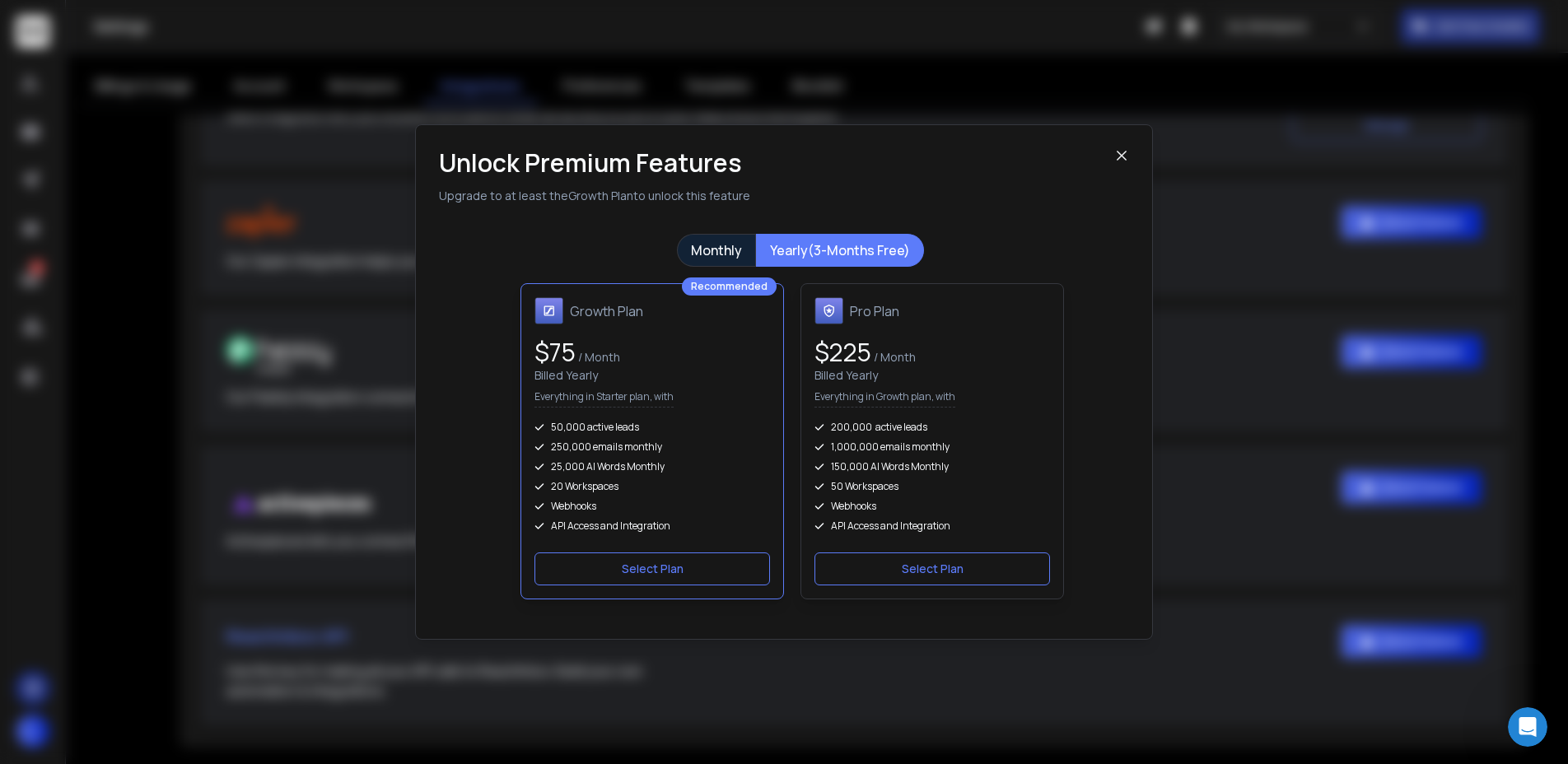
click at [725, 252] on button "Monthly" at bounding box center [717, 250] width 79 height 33
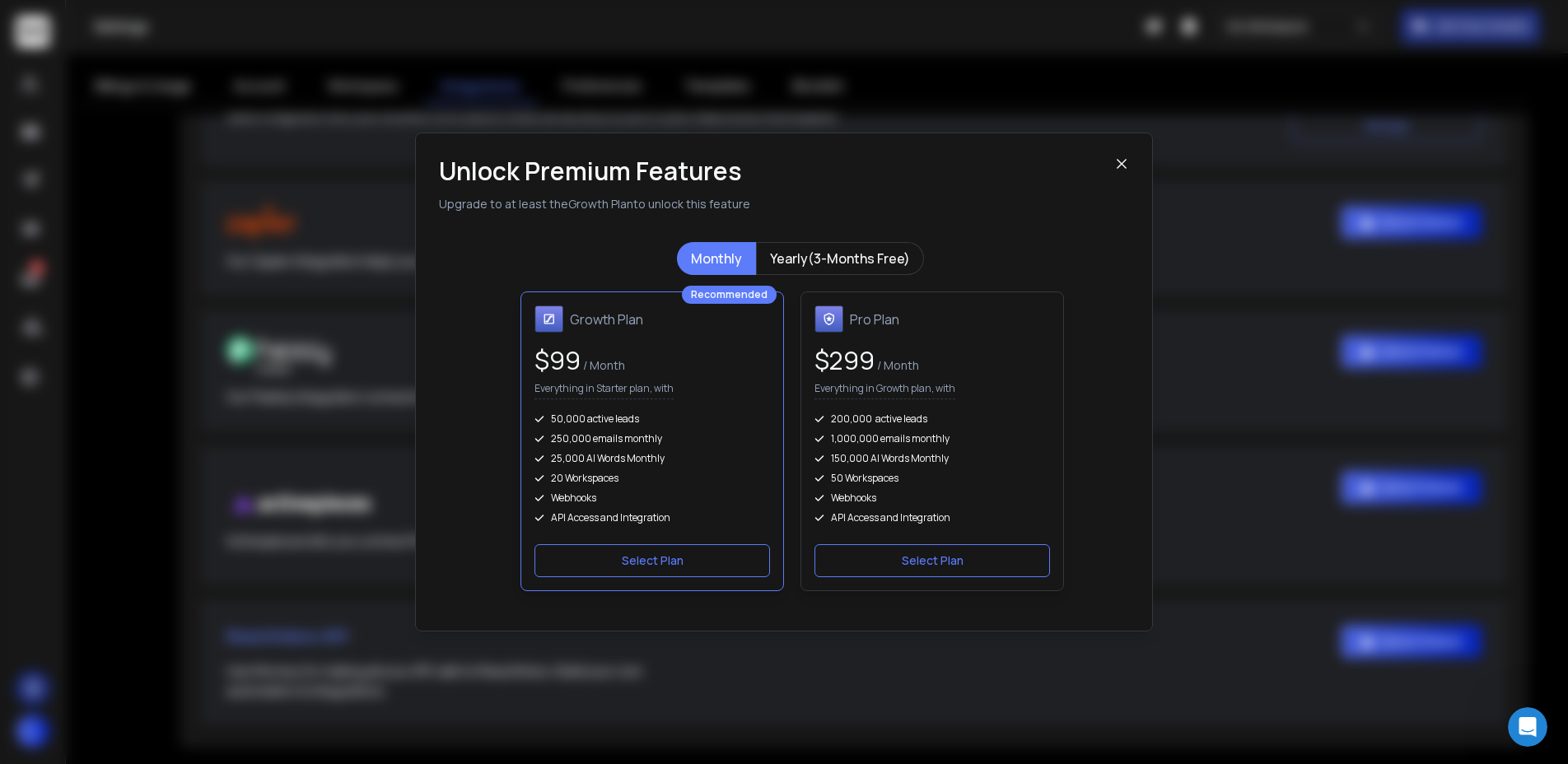
click at [795, 231] on div "Unlock Premium Features Upgrade to at least the Growth Plan to unlock this feat…" at bounding box center [784, 382] width 690 height 452
click at [794, 261] on button "Yearly(3-Months Free)" at bounding box center [840, 258] width 168 height 33
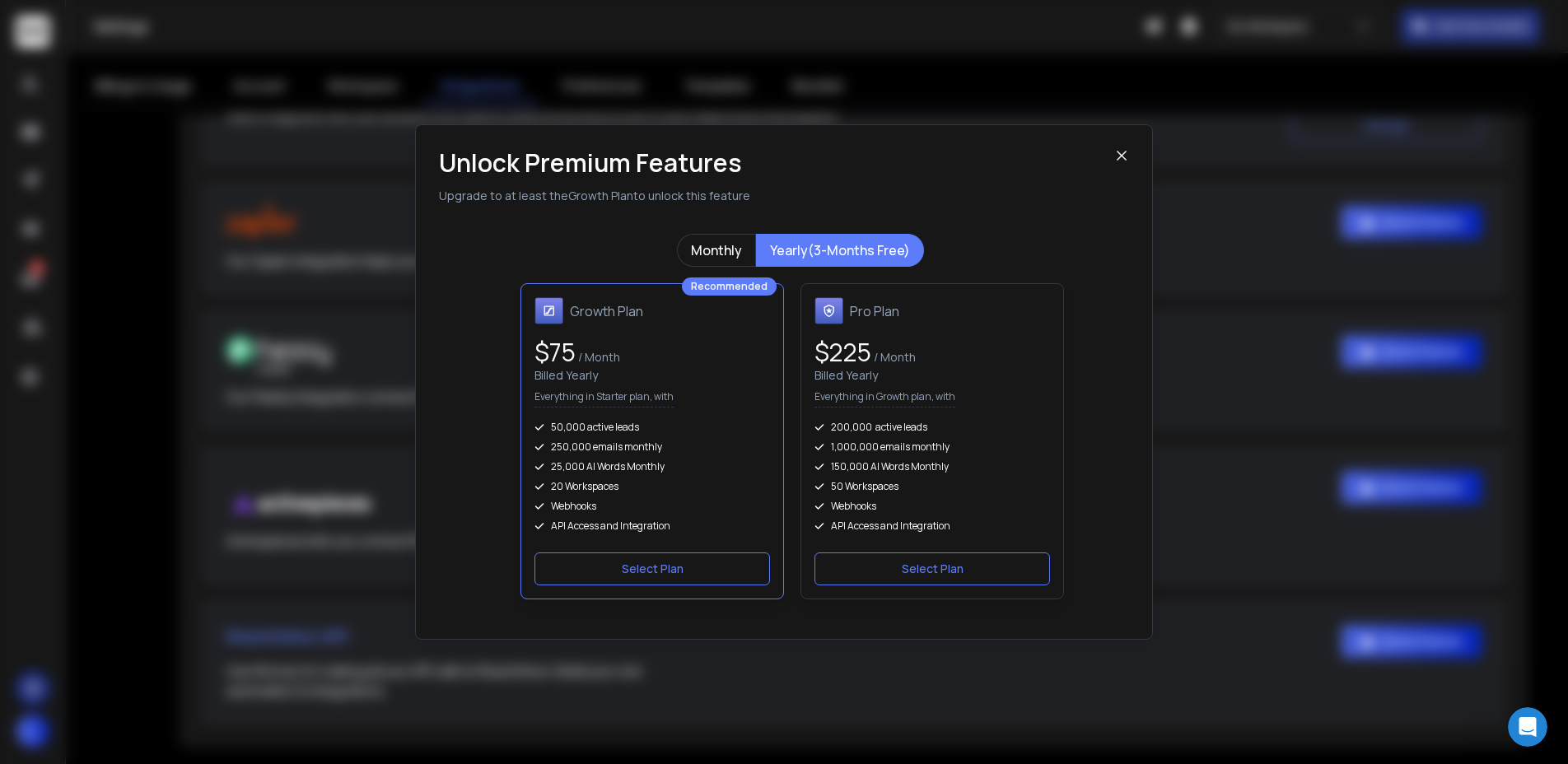
click at [804, 350] on div "Pro Plan $ 225 / Month Billed Yearly Everything in Growth plan, with 200,000 ac…" at bounding box center [931, 442] width 263 height 317
click at [732, 252] on button "Monthly" at bounding box center [717, 250] width 79 height 33
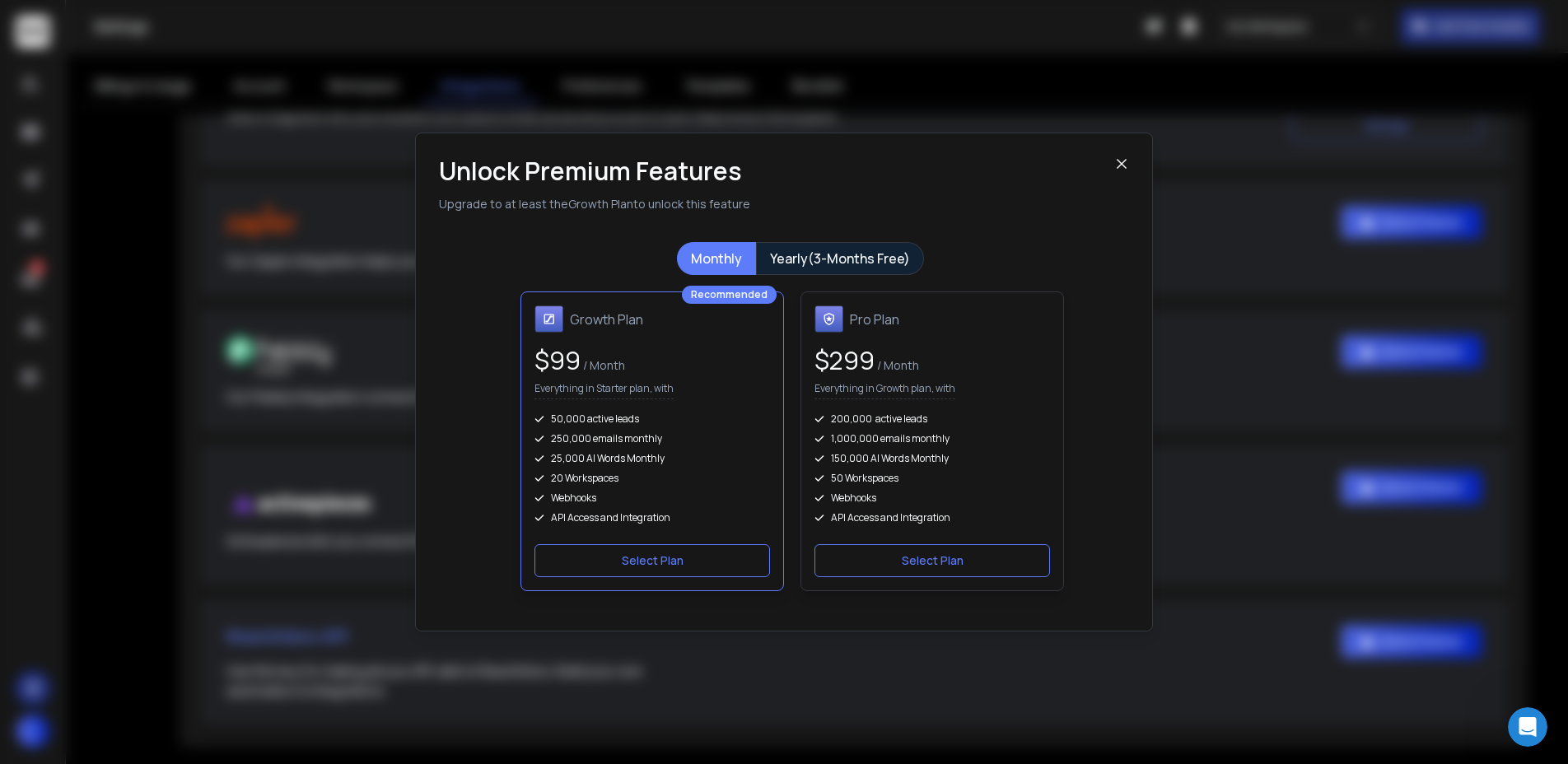
drag, startPoint x: 828, startPoint y: 252, endPoint x: 850, endPoint y: 252, distance: 22.0
click at [829, 252] on button "Yearly(3-Months Free)" at bounding box center [840, 258] width 168 height 33
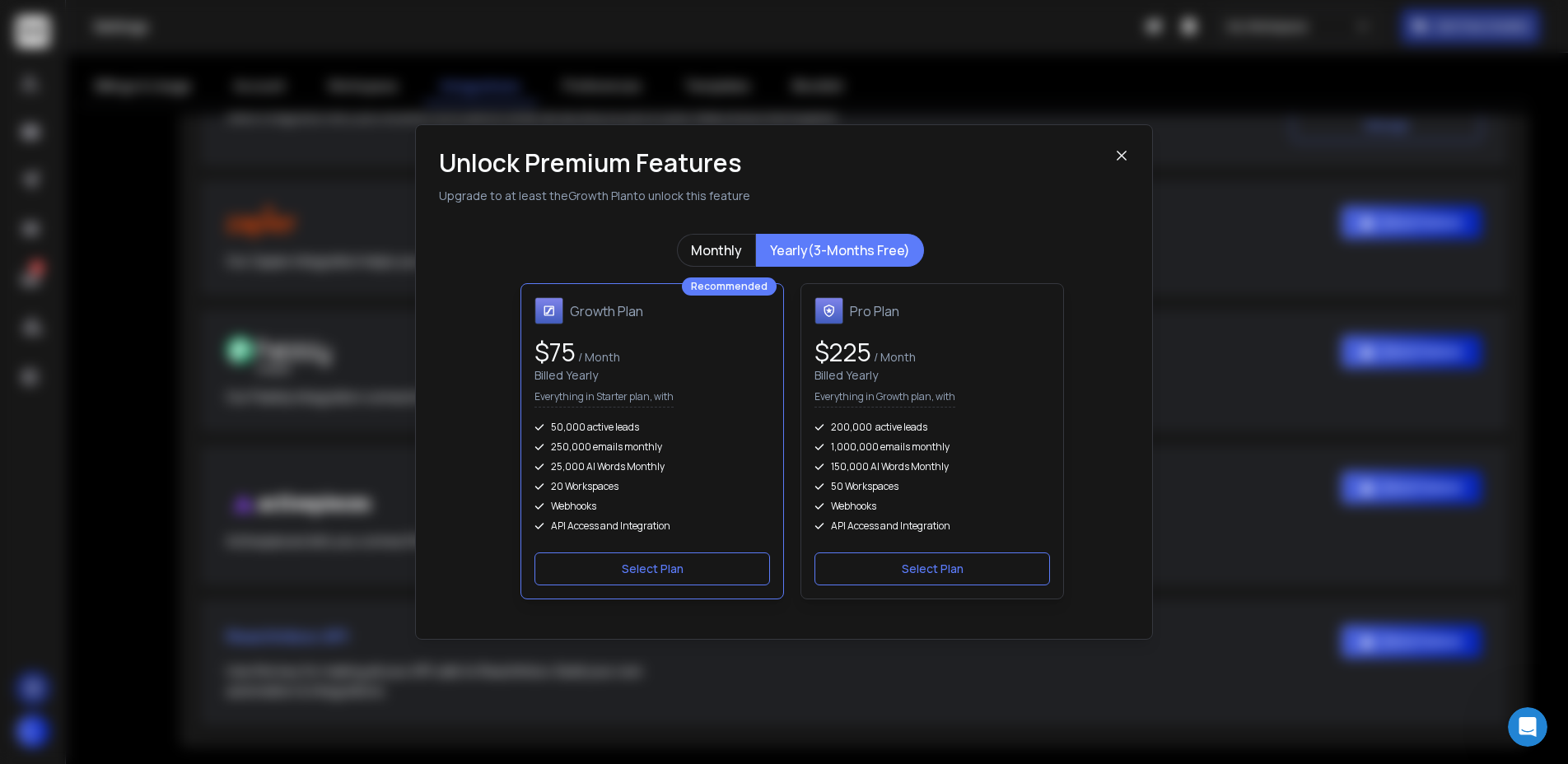
click at [1103, 154] on h1 "Unlock Premium Features" at bounding box center [776, 162] width 675 height 29
click at [1127, 155] on icon at bounding box center [1121, 156] width 15 height 15
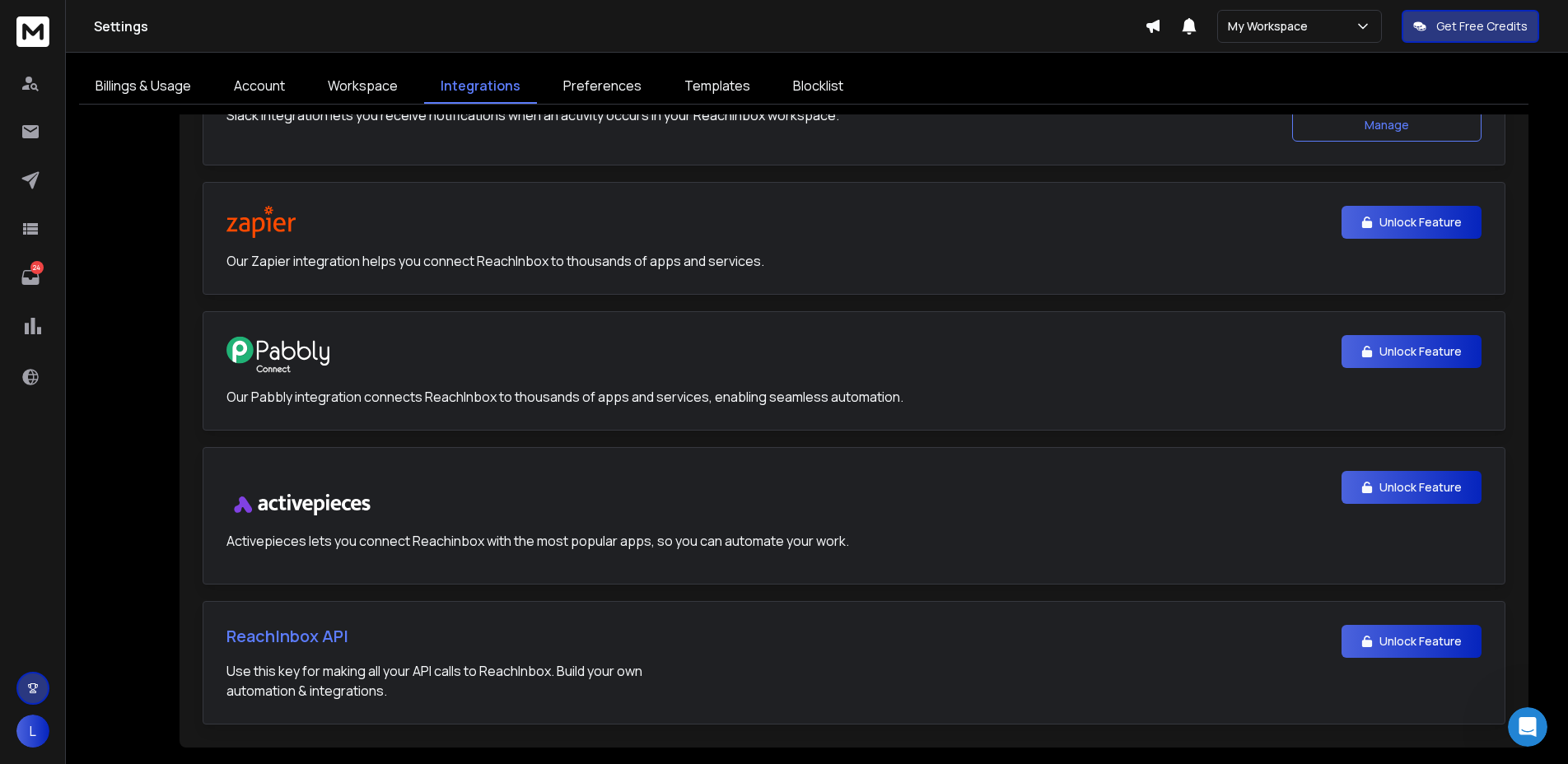
scroll to position [0, 0]
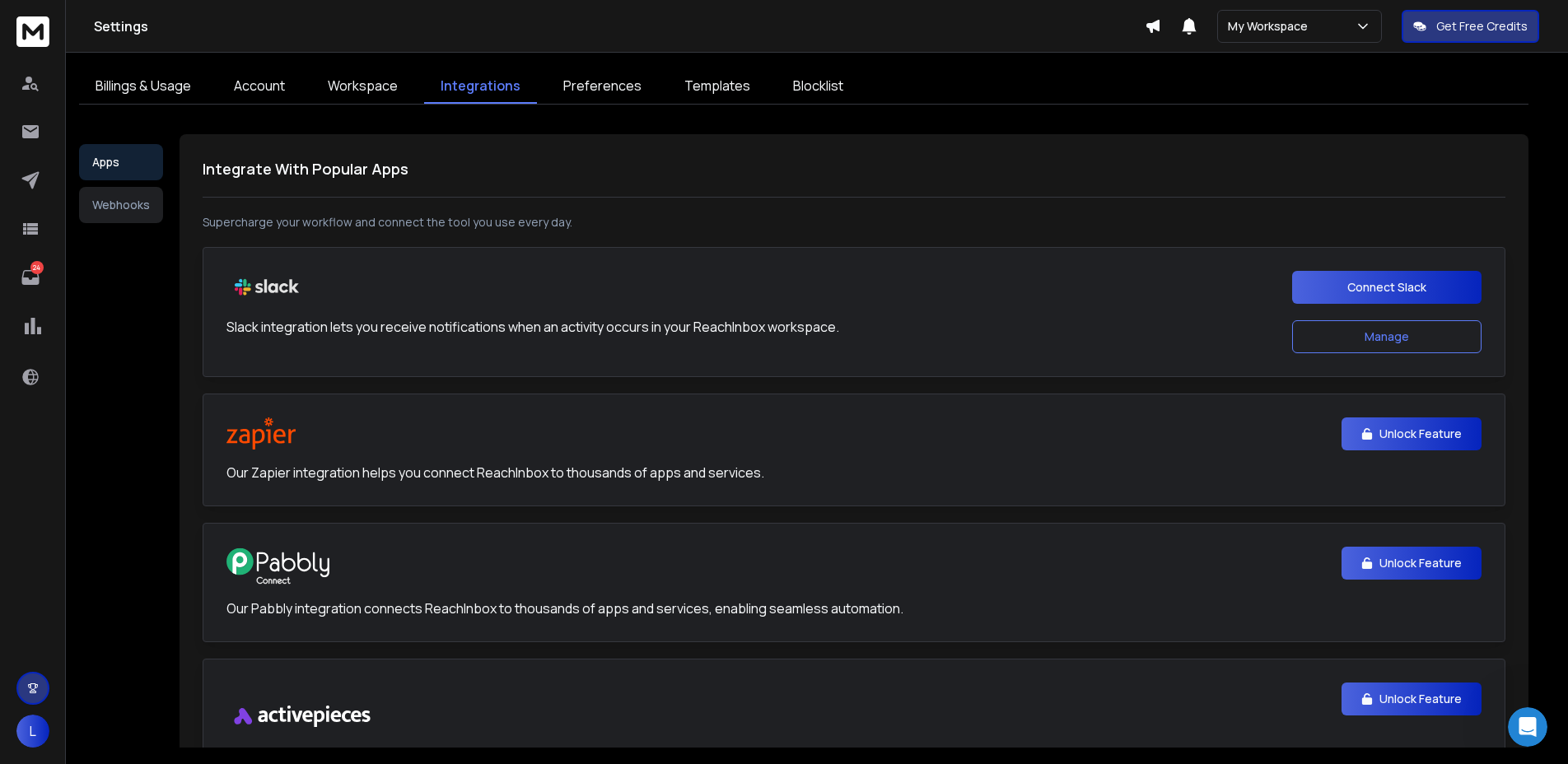
click at [50, 165] on div at bounding box center [33, 183] width 38 height 39
click at [18, 188] on link at bounding box center [30, 180] width 33 height 33
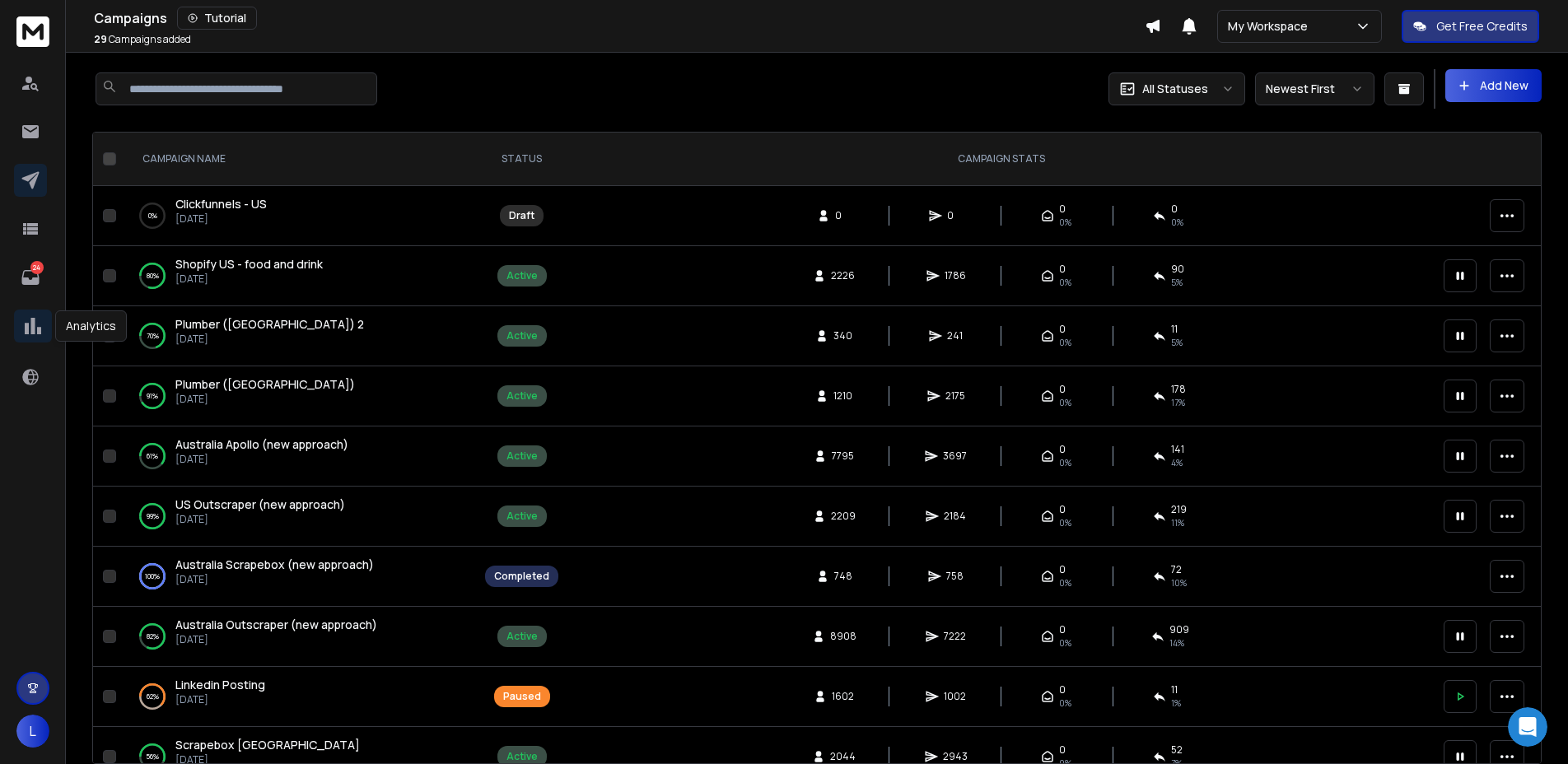
click at [45, 332] on icon at bounding box center [32, 326] width 24 height 24
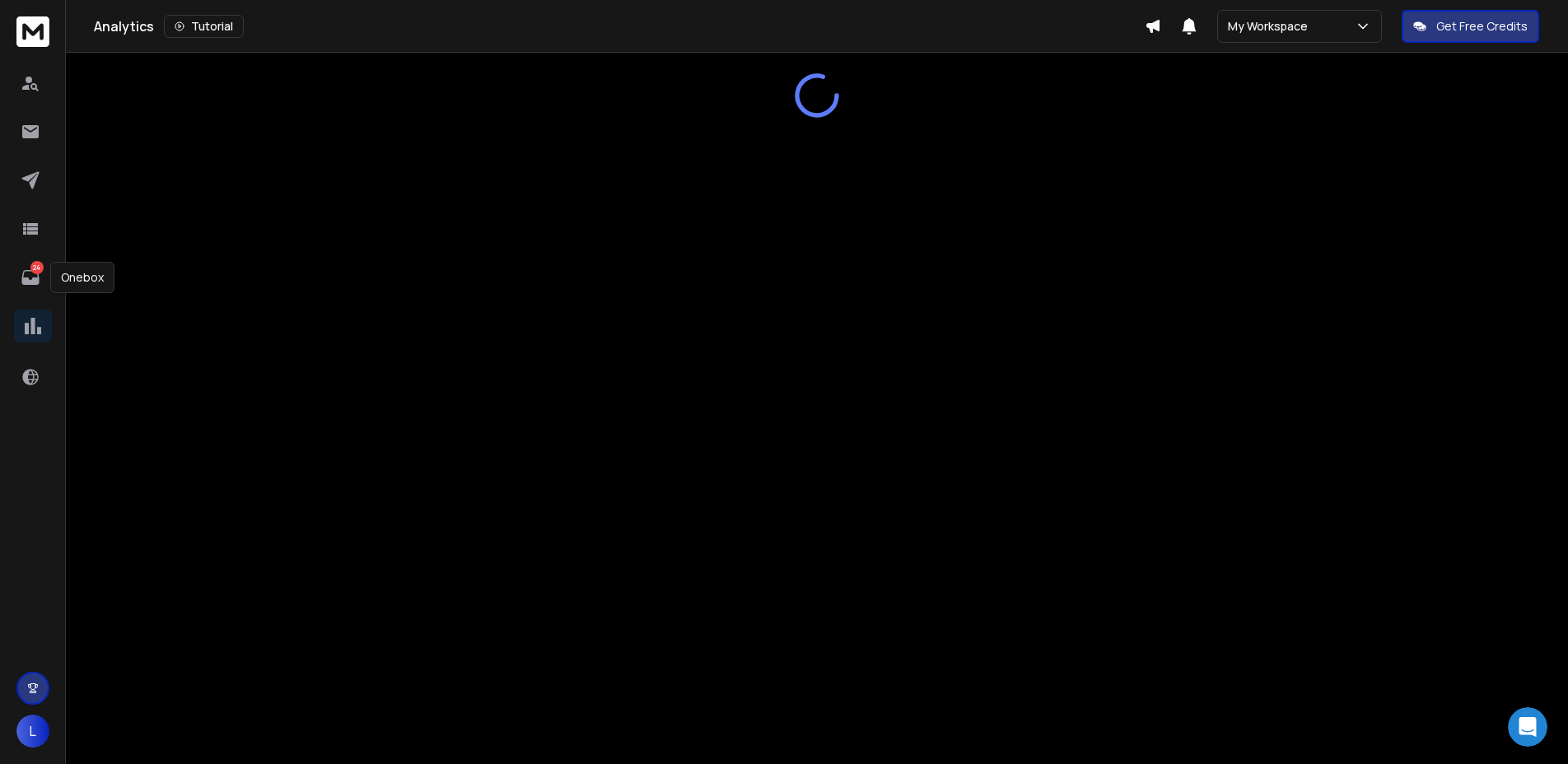
drag, startPoint x: 44, startPoint y: 280, endPoint x: 97, endPoint y: 266, distance: 54.8
click at [44, 280] on link "24" at bounding box center [30, 277] width 33 height 33
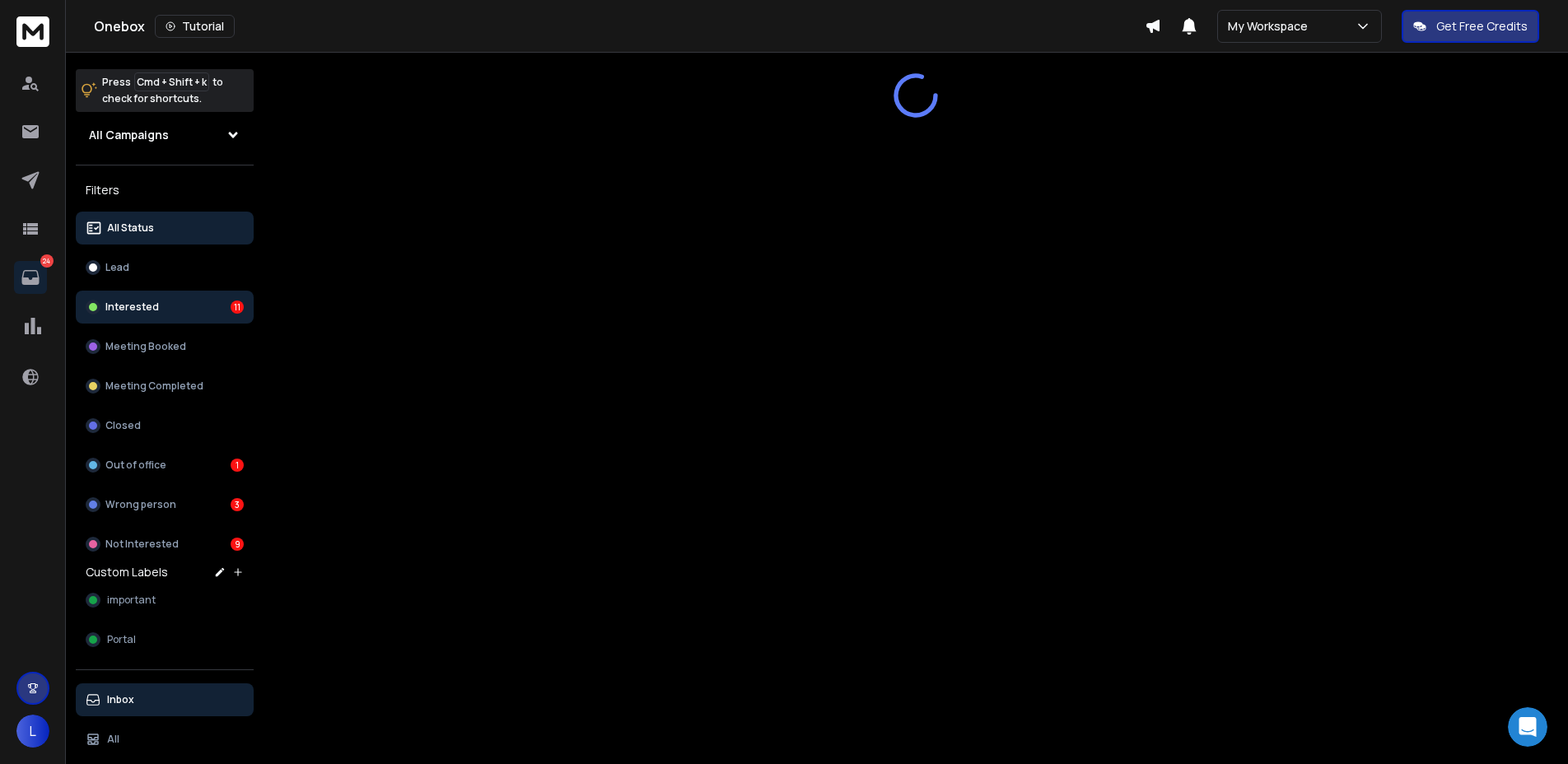
click at [154, 310] on p "Interested" at bounding box center [132, 307] width 54 height 13
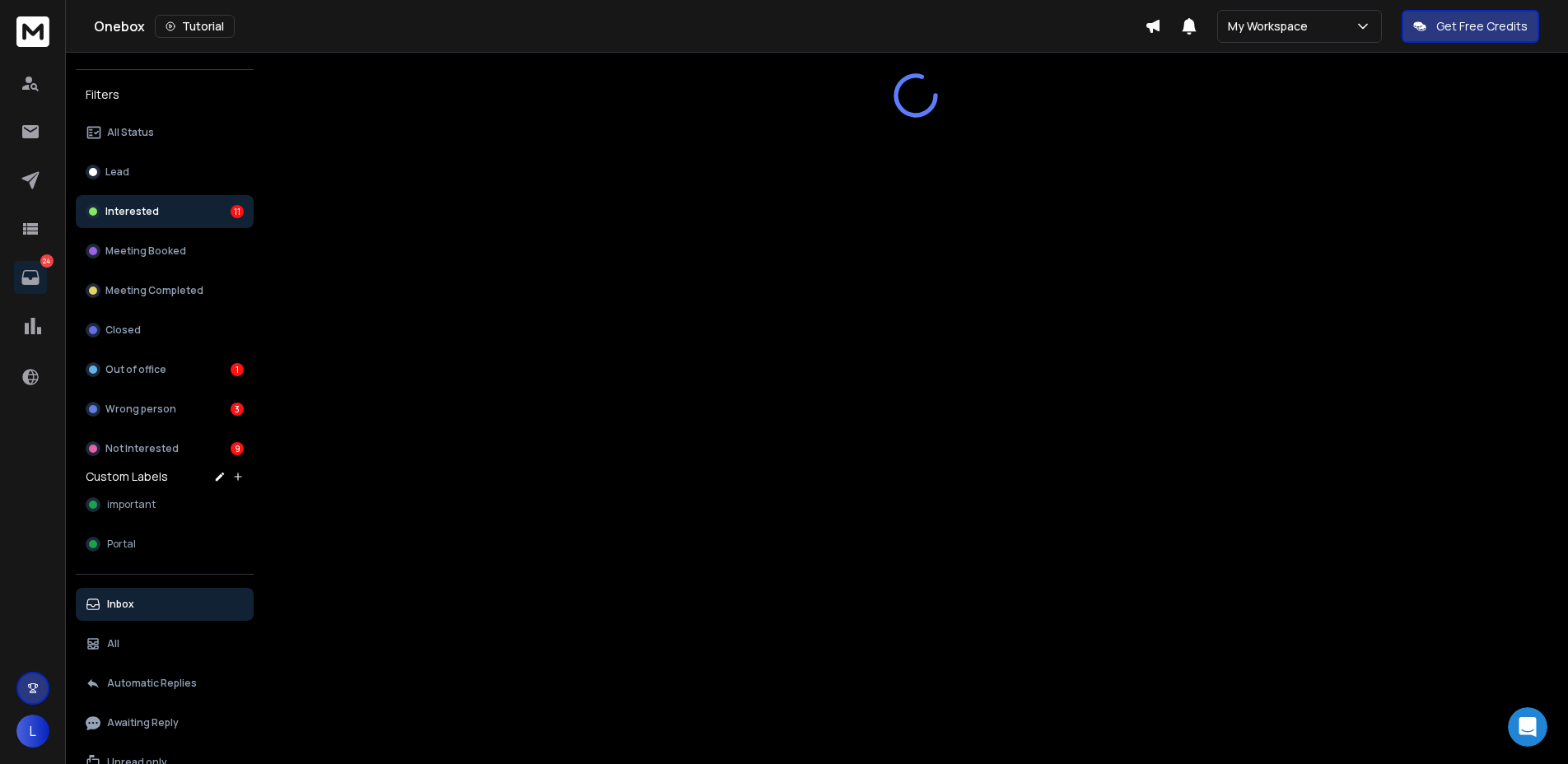
click at [149, 501] on span "important" at bounding box center [131, 505] width 49 height 13
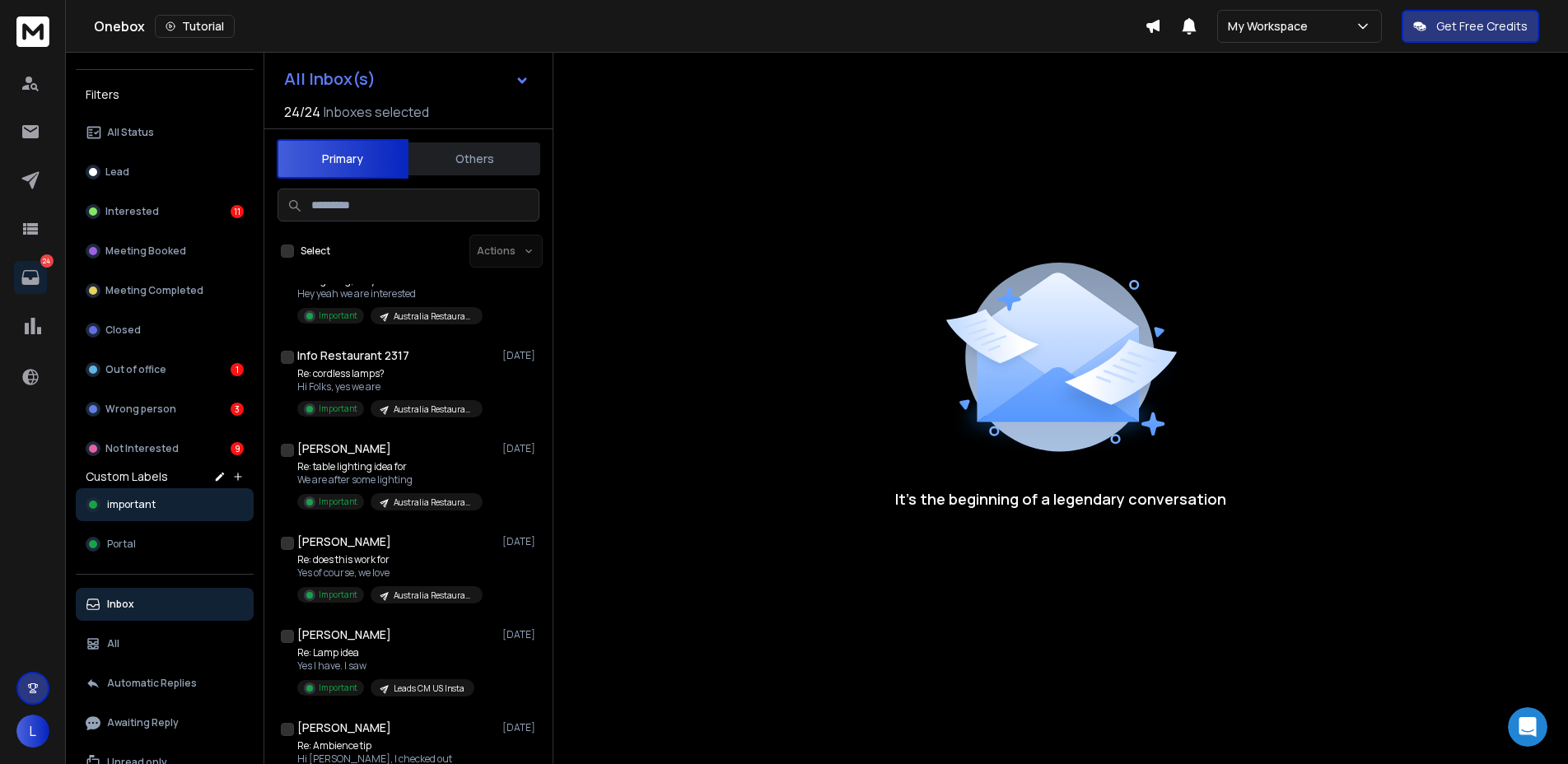
scroll to position [658, 0]
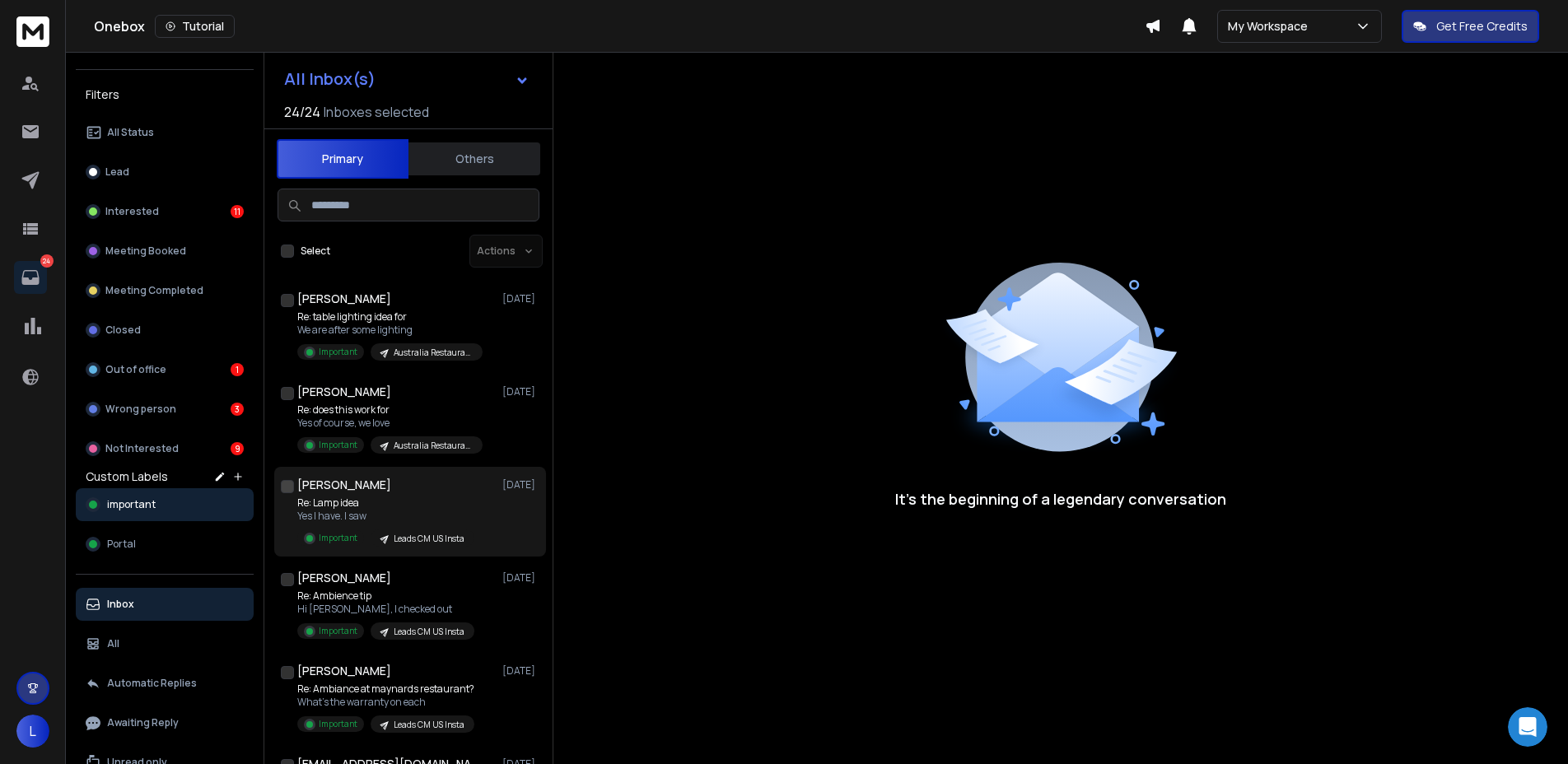
click at [493, 500] on div "Re: Lamp idea Yes I have. I saw Important Leads CM US Insta" at bounding box center [418, 522] width 242 height 50
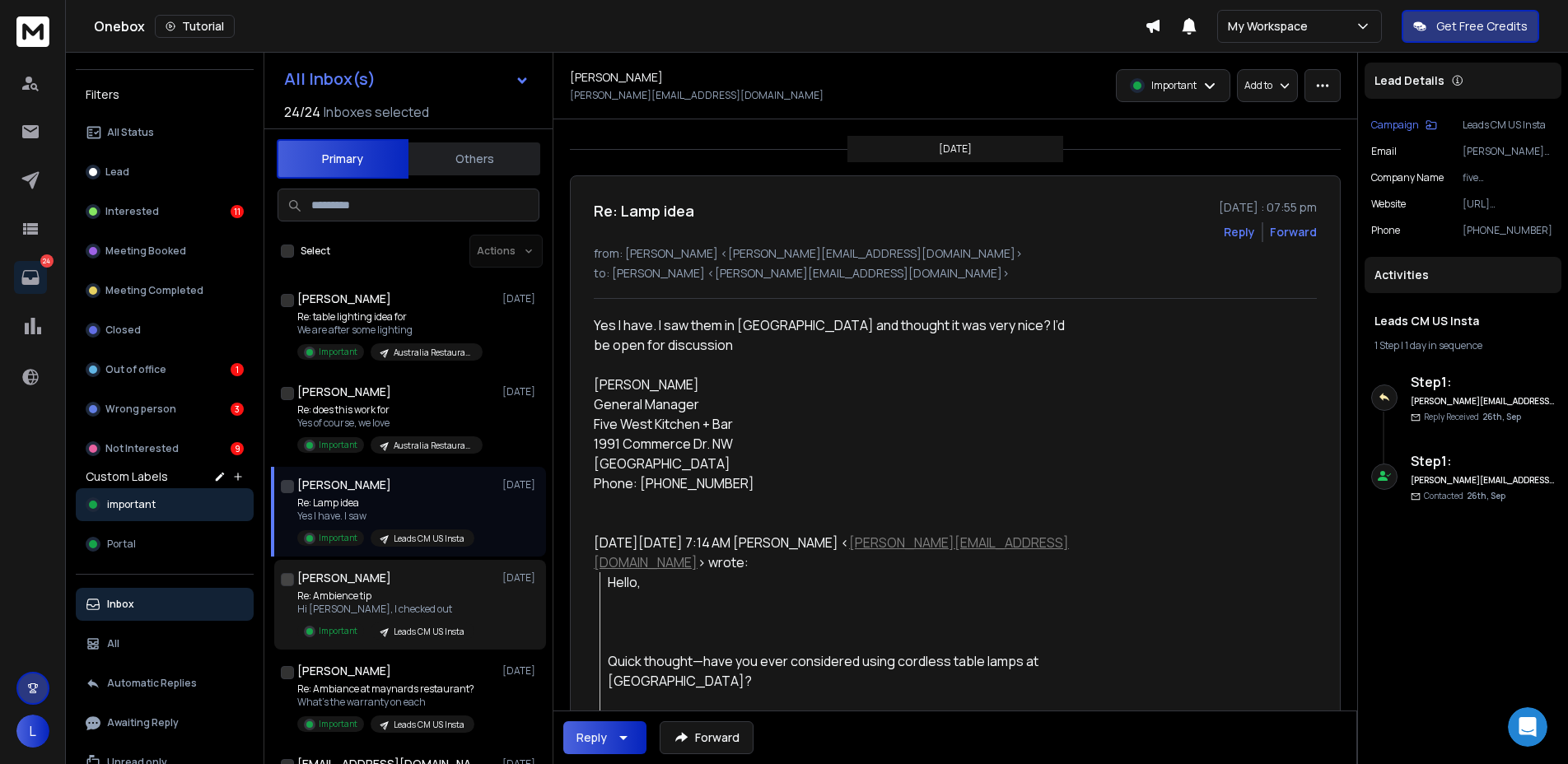
click at [472, 597] on p "Re: Ambience tip" at bounding box center [385, 597] width 177 height 13
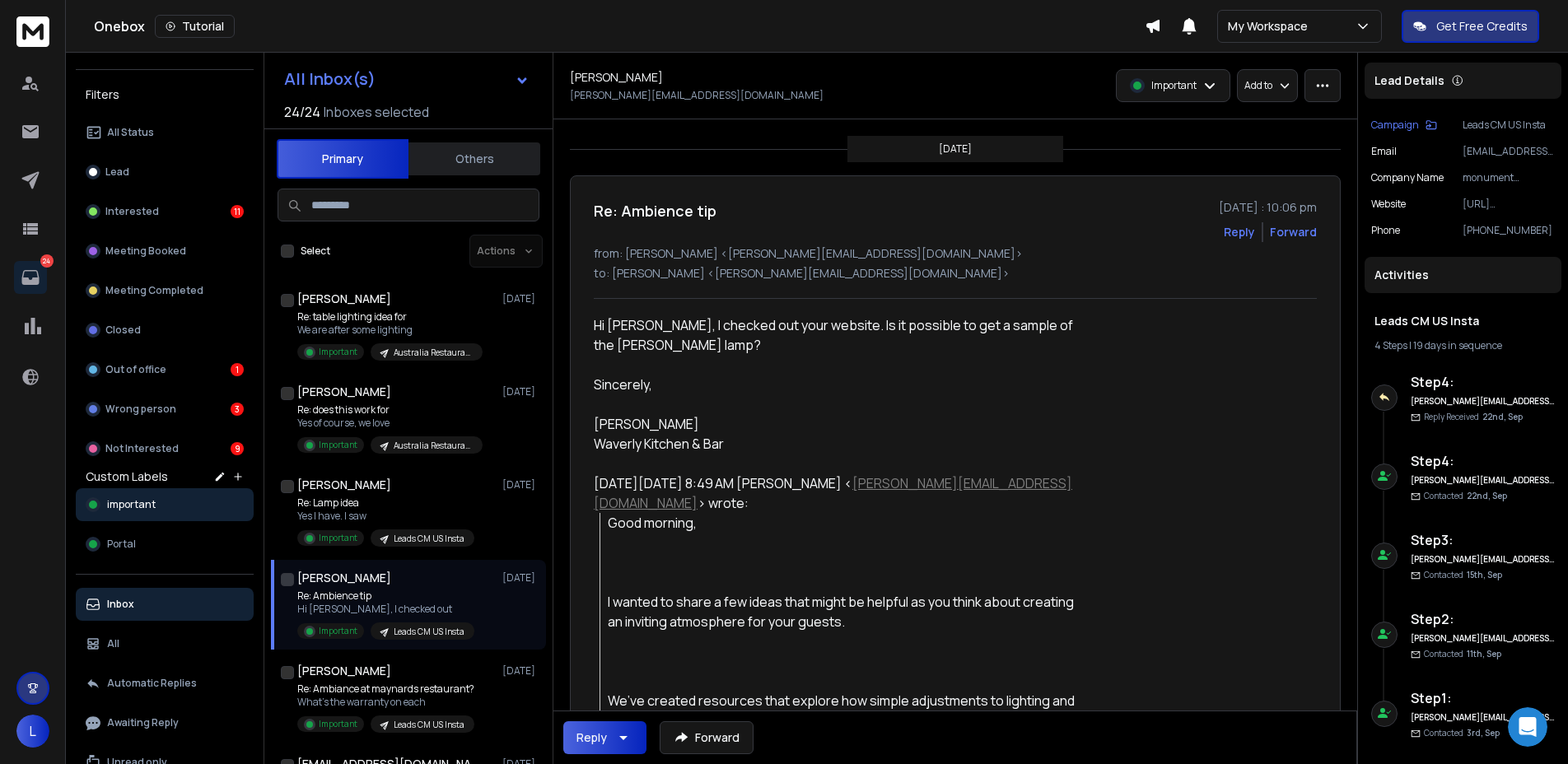
scroll to position [655, 0]
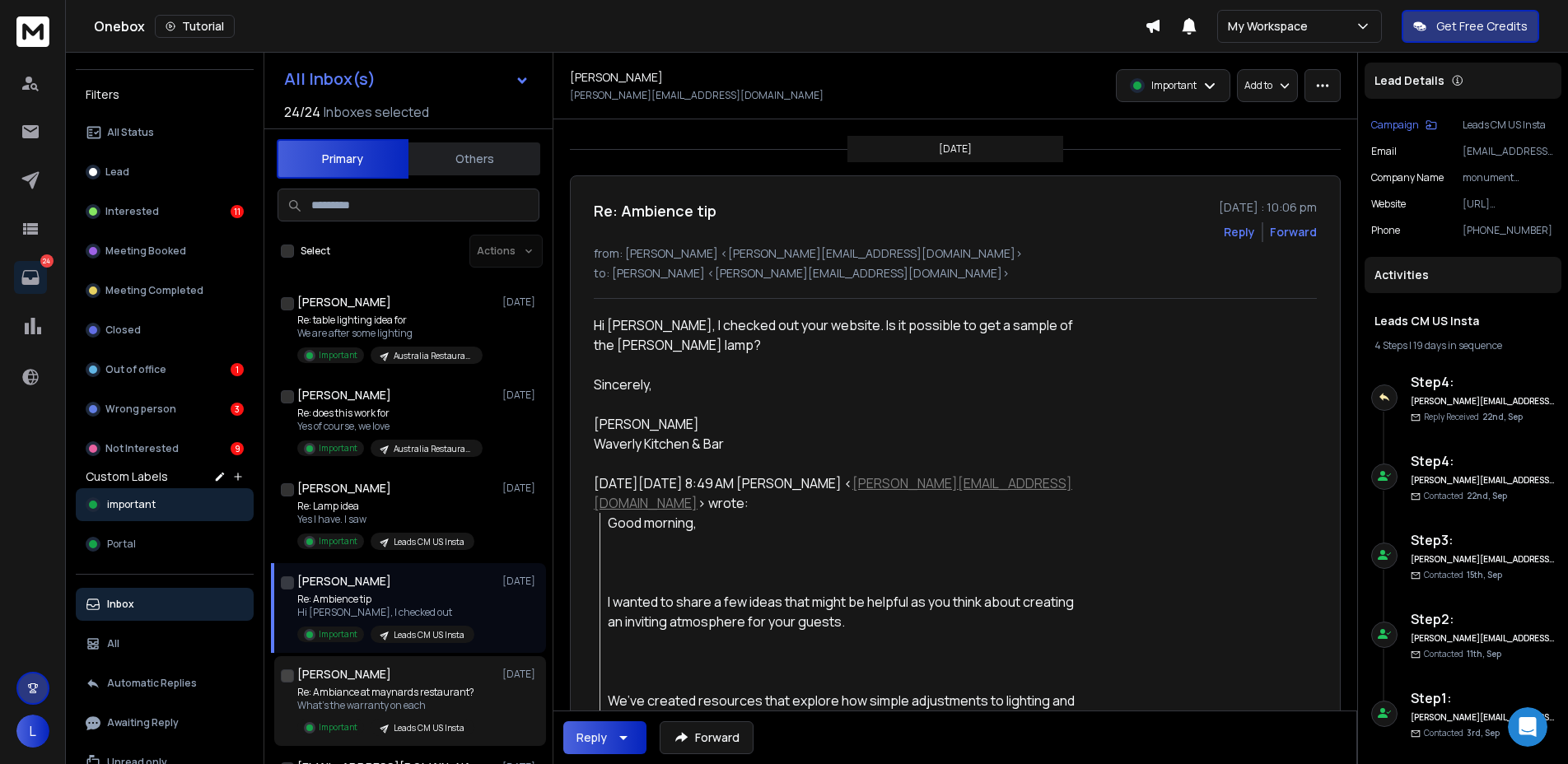
click at [479, 675] on div "Jack Stevens 11 Sep" at bounding box center [418, 675] width 242 height 17
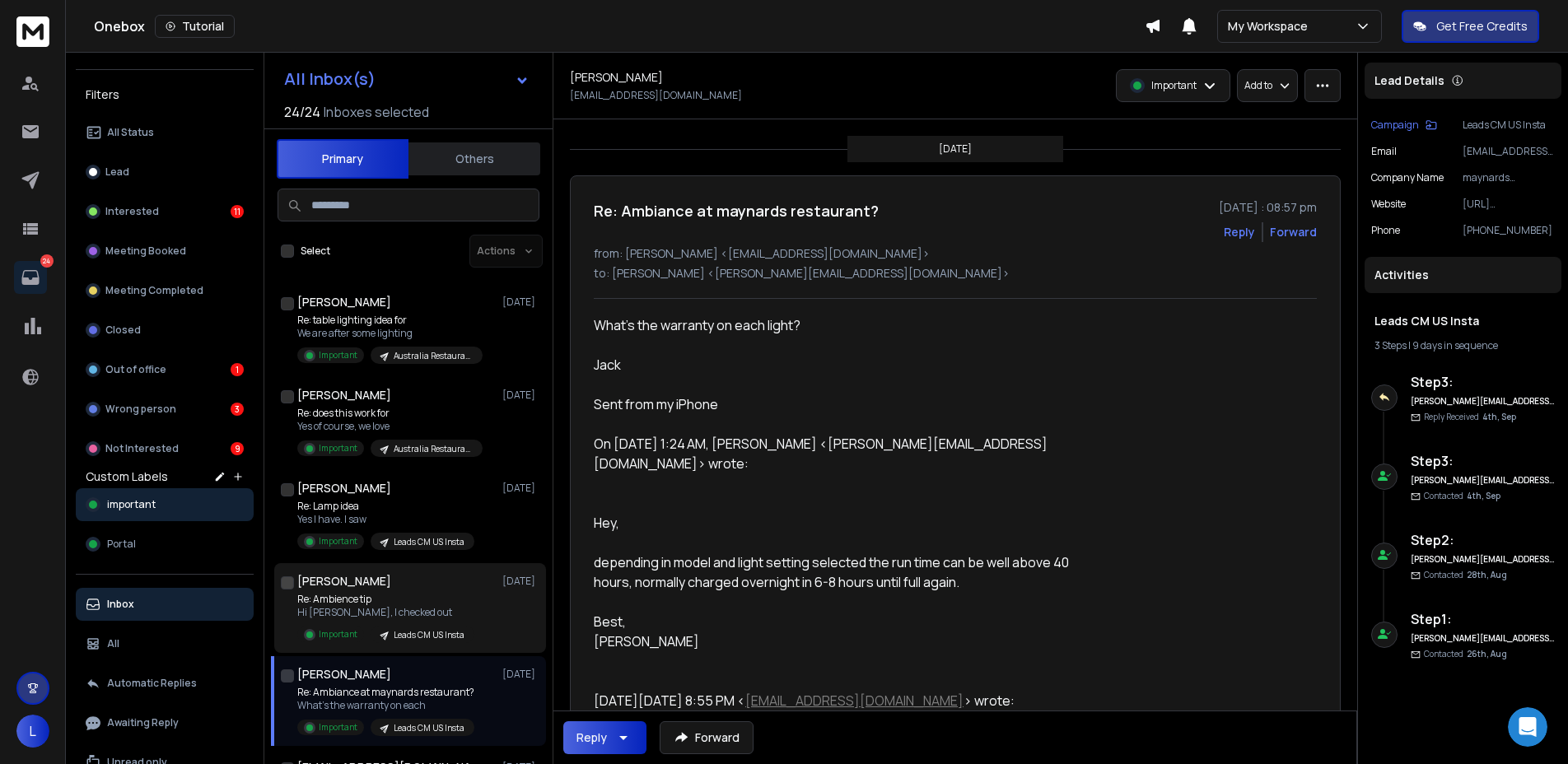
click at [483, 602] on div "Re: Ambience tip Hi Lutz, I checked out Important Leads CM US Insta" at bounding box center [418, 618] width 242 height 50
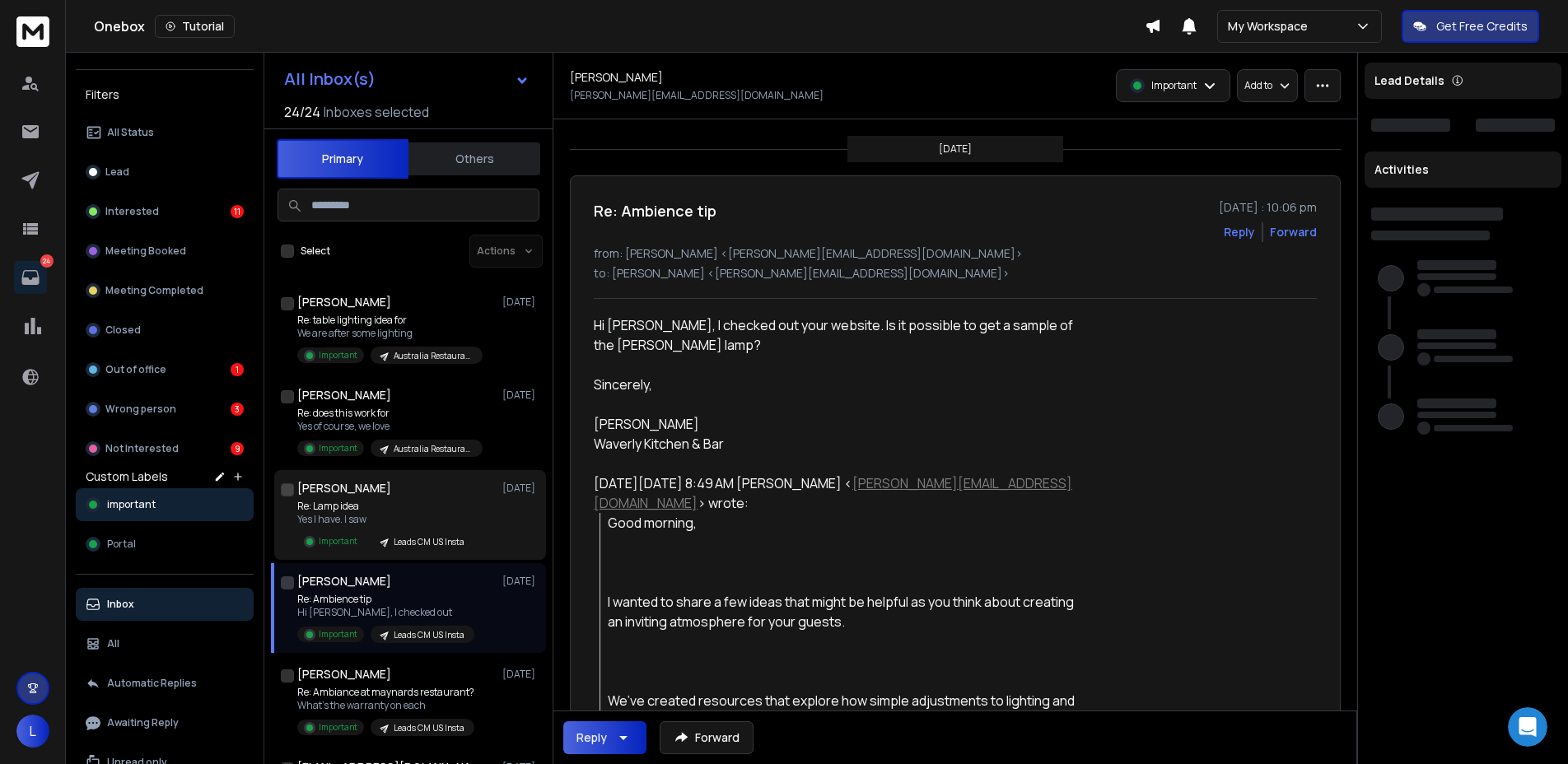
scroll to position [628, 0]
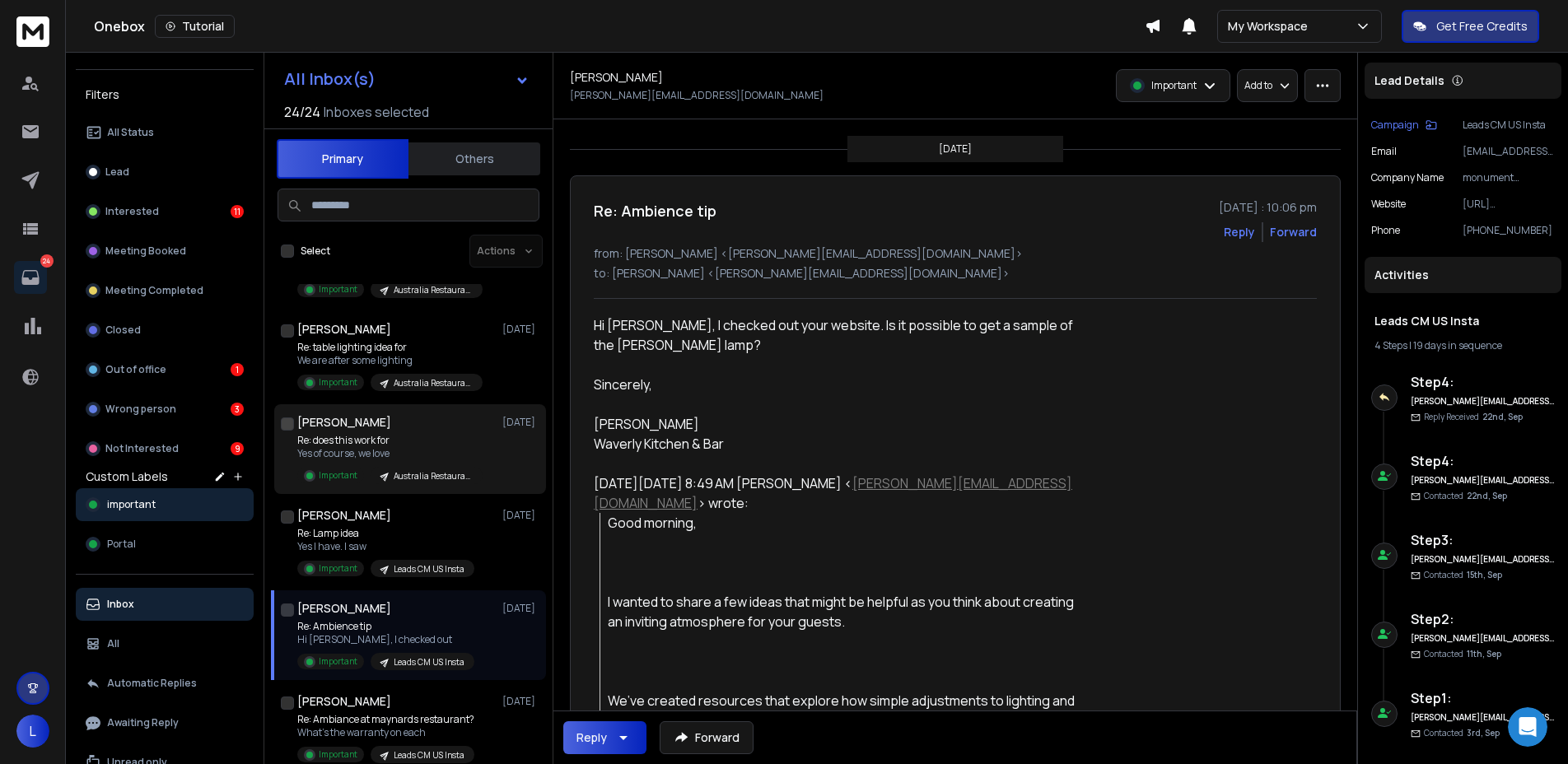
click at [477, 449] on p "Yes of course, we love" at bounding box center [389, 454] width 185 height 13
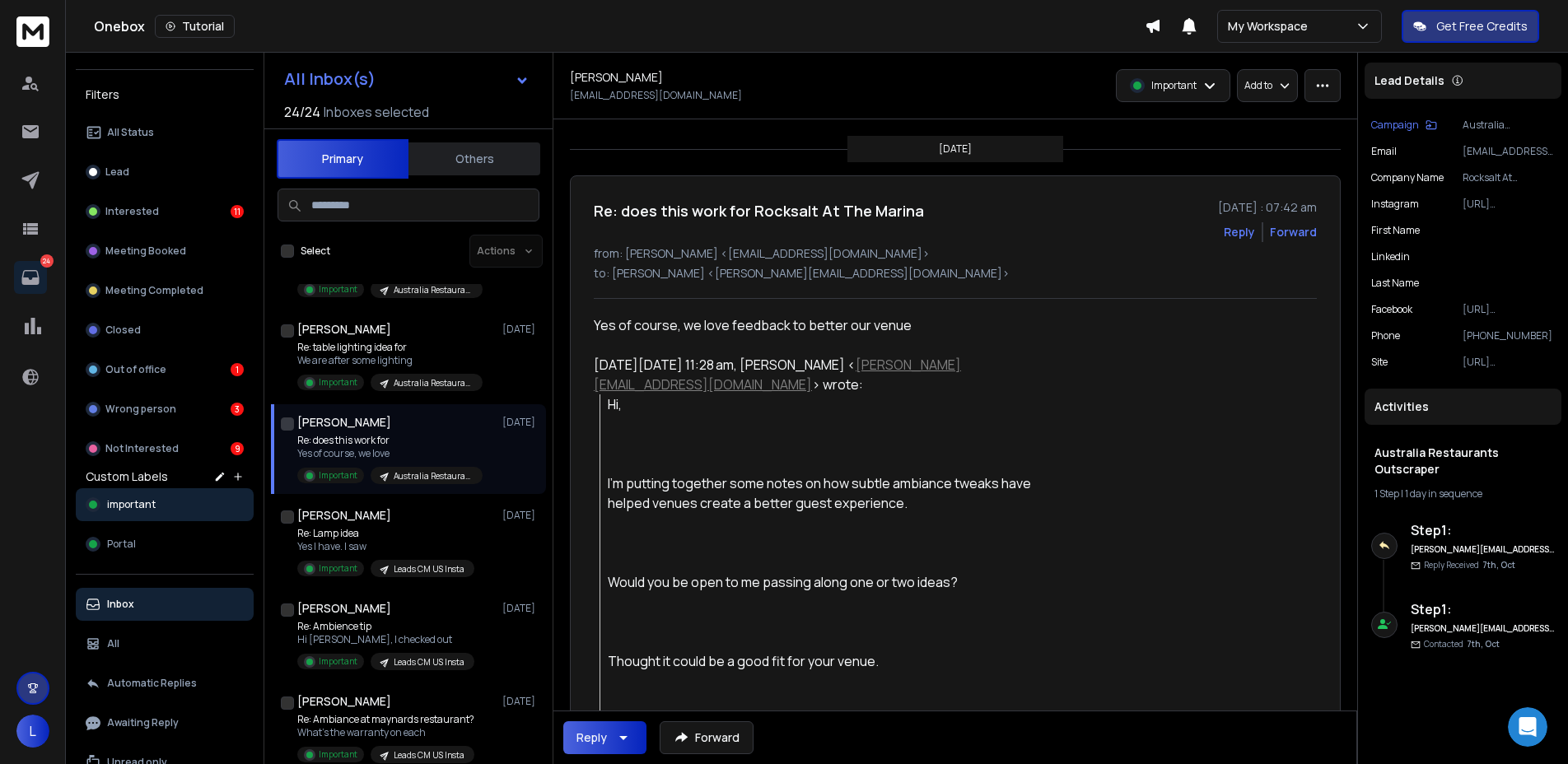
scroll to position [607, 0]
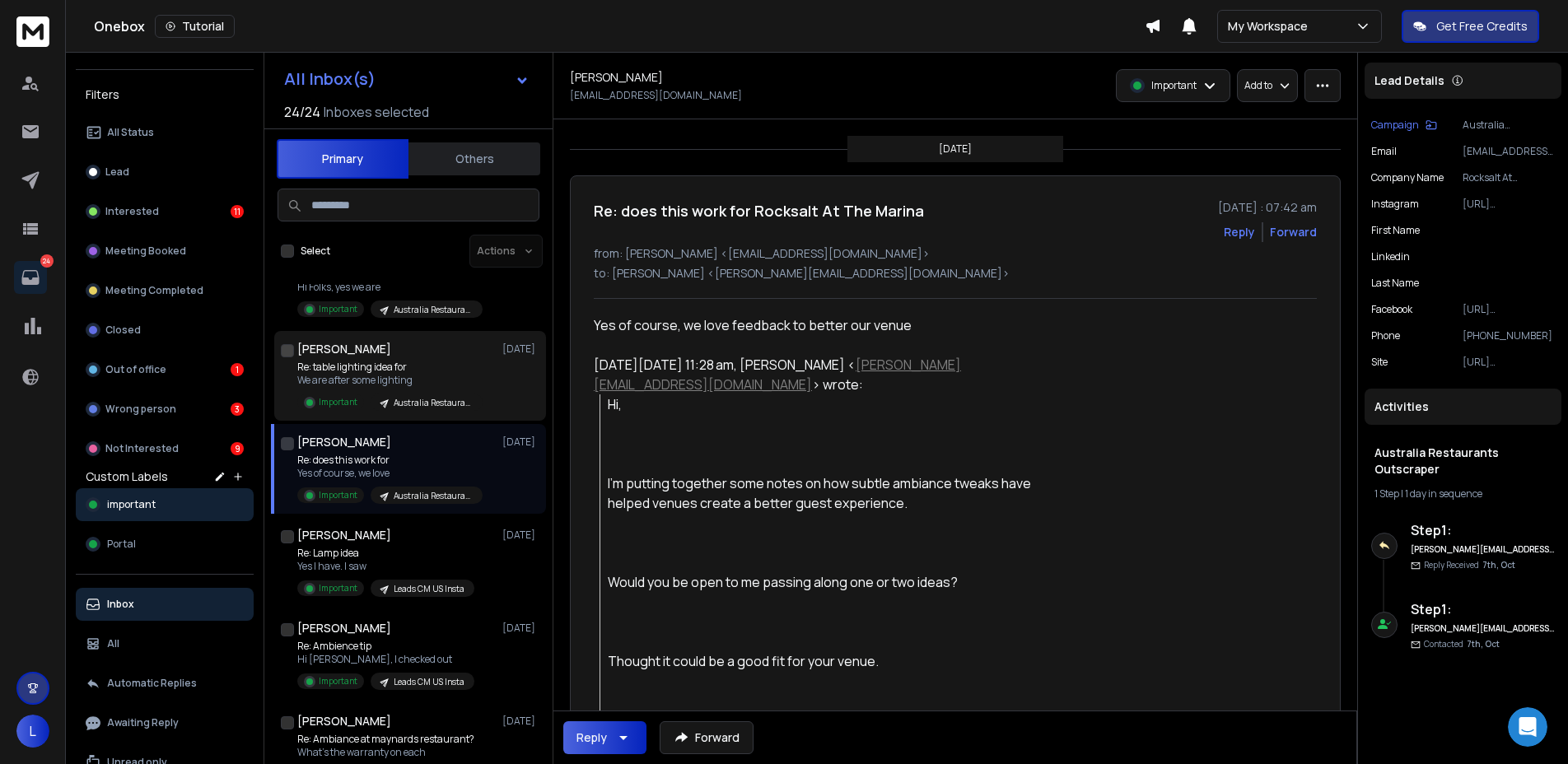
click at [436, 401] on p "Australia Restaurants Outscraper" at bounding box center [433, 403] width 79 height 13
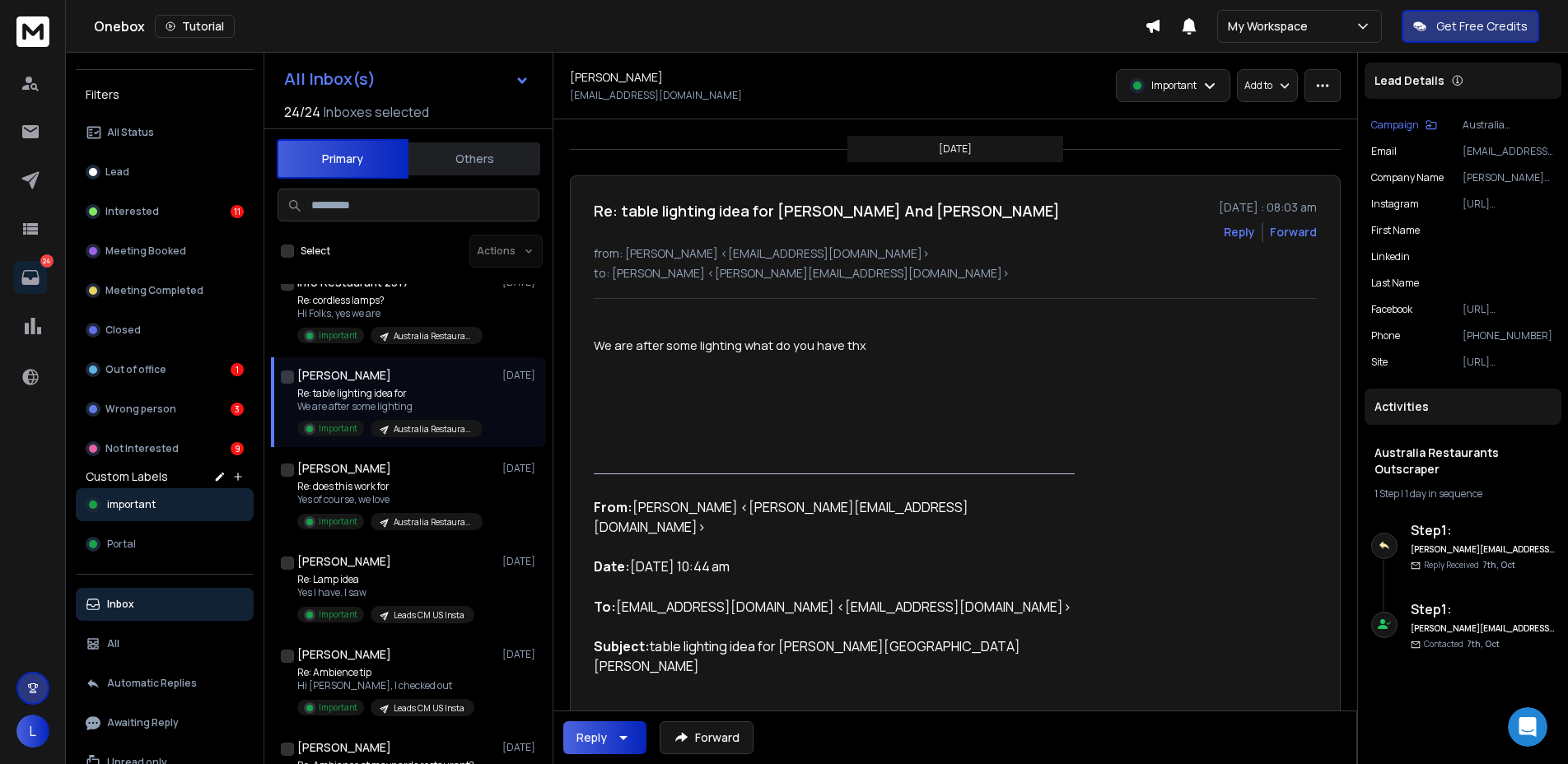
scroll to position [578, 0]
click at [881, 263] on div "Re: table lighting idea for Victoria And Albert Guesthouse 7 October 2025 : 08:…" at bounding box center [955, 241] width 723 height 82
drag, startPoint x: 872, startPoint y: 258, endPoint x: 772, endPoint y: 258, distance: 100.0
click at [772, 258] on p "from: Shane McLucas <ShaneM@rernetwork.com.au>" at bounding box center [955, 254] width 723 height 17
copy p "rernetwork.com.au"
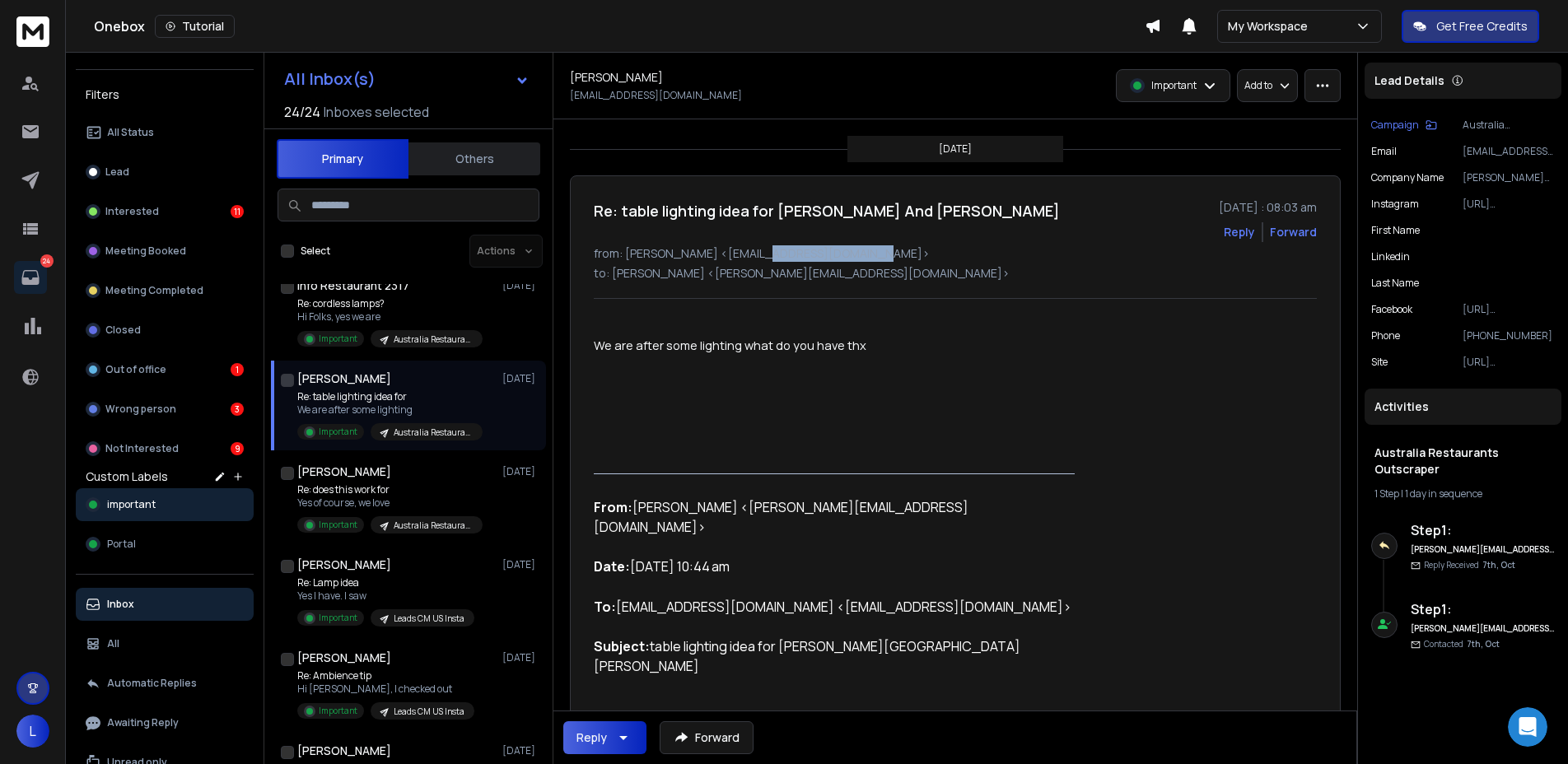
click at [1520, 313] on p "https://www.facebook.com/vaguesthouse" at bounding box center [1508, 310] width 93 height 13
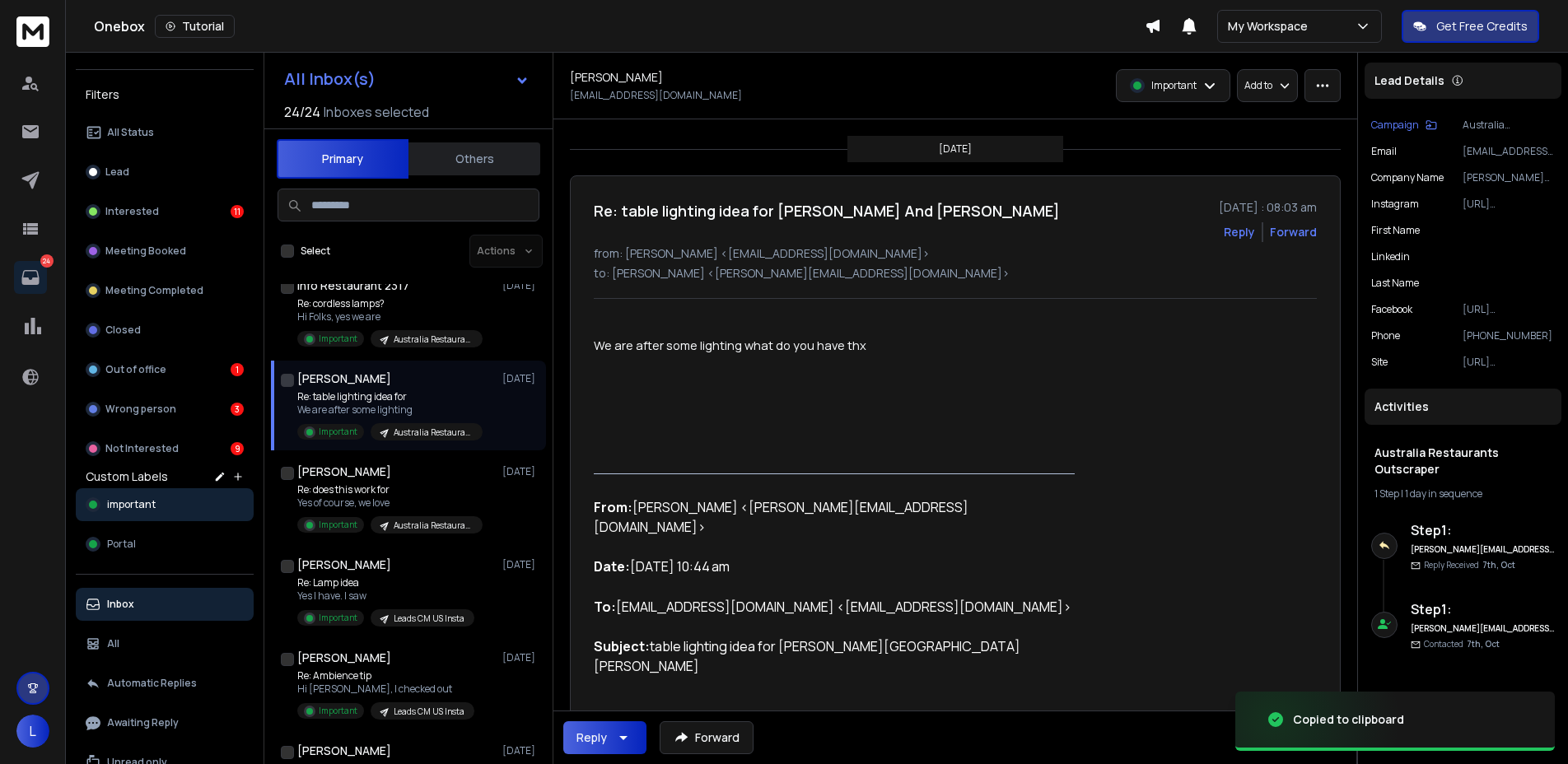
click at [1508, 364] on p "https://vaguesthouse.com/" at bounding box center [1508, 363] width 93 height 13
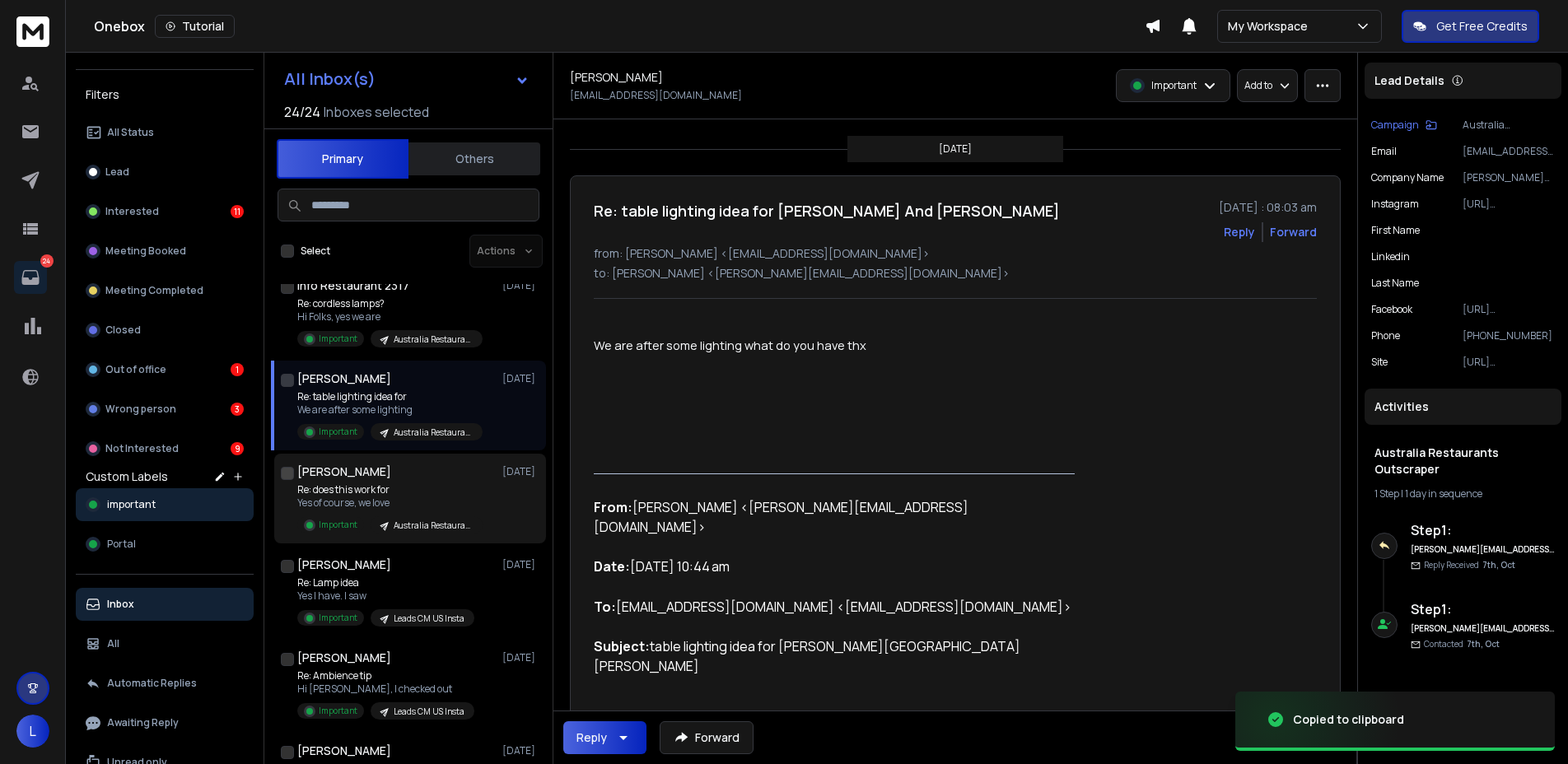
click at [387, 485] on p "Re: does this work for" at bounding box center [389, 491] width 185 height 13
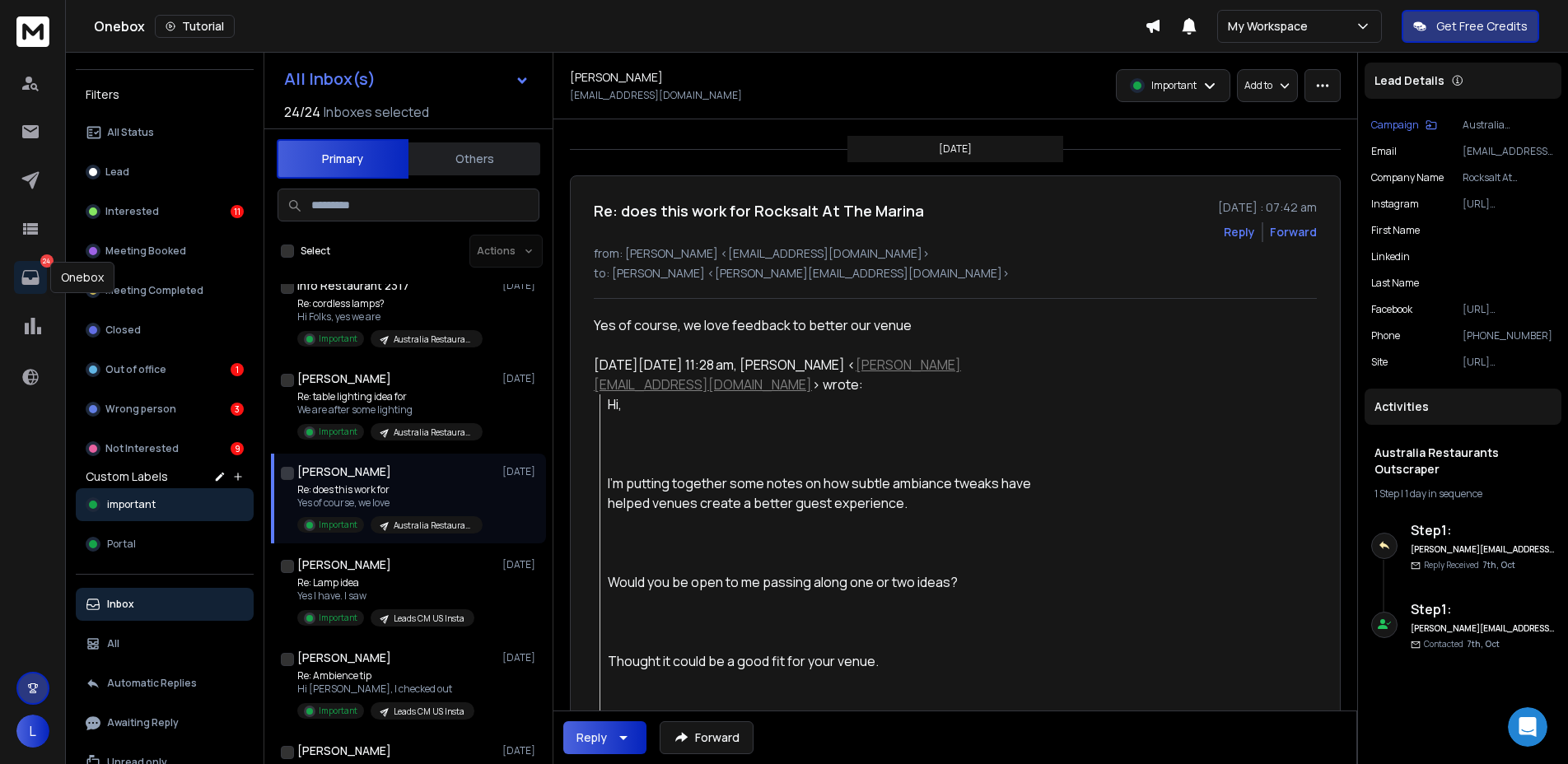
click at [51, 277] on div "Onebox" at bounding box center [82, 277] width 64 height 31
click at [39, 270] on icon at bounding box center [29, 277] width 19 height 19
click at [25, 240] on link at bounding box center [30, 229] width 33 height 33
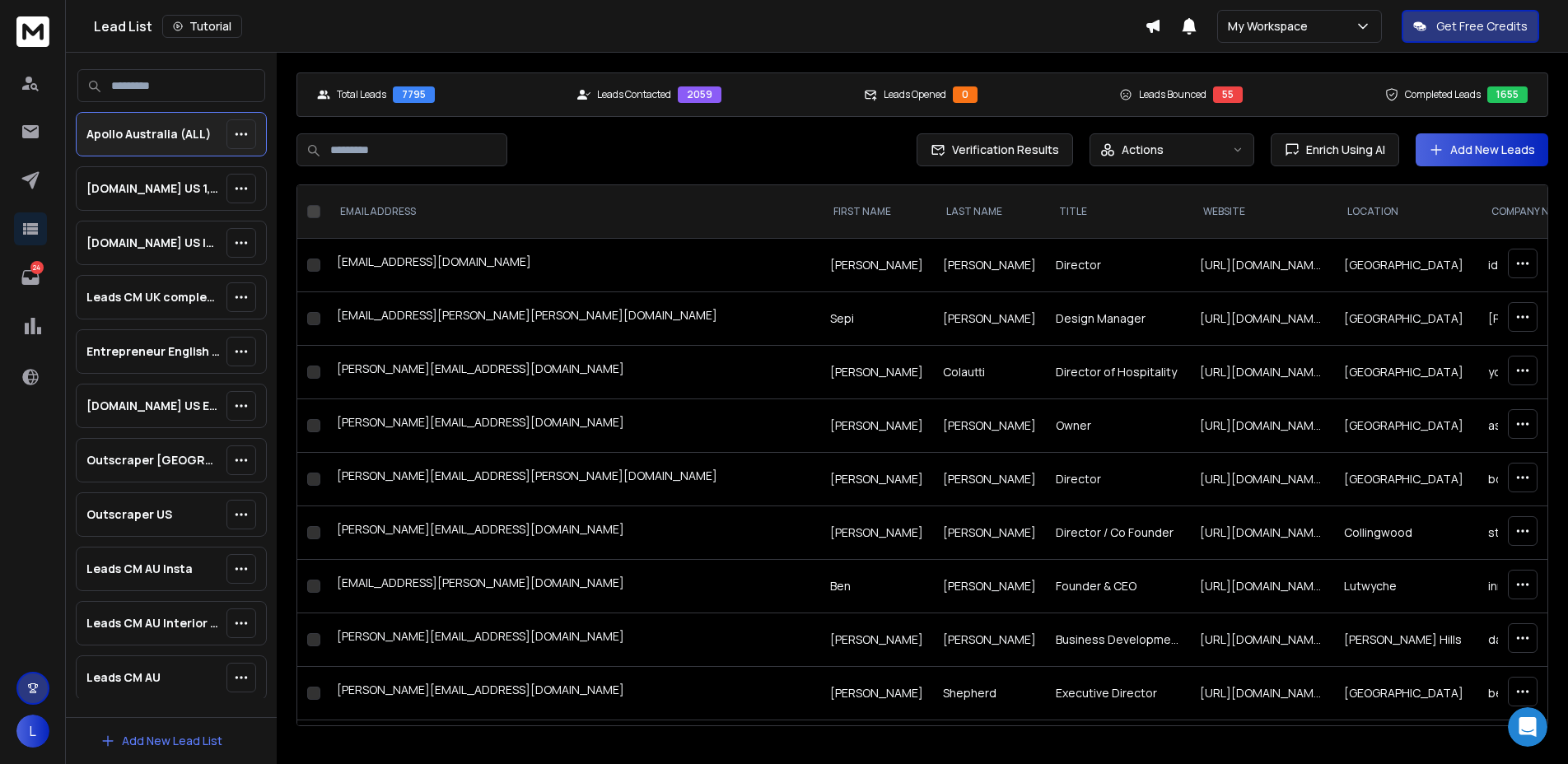
click at [156, 525] on div "Outscraper US" at bounding box center [171, 514] width 191 height 45
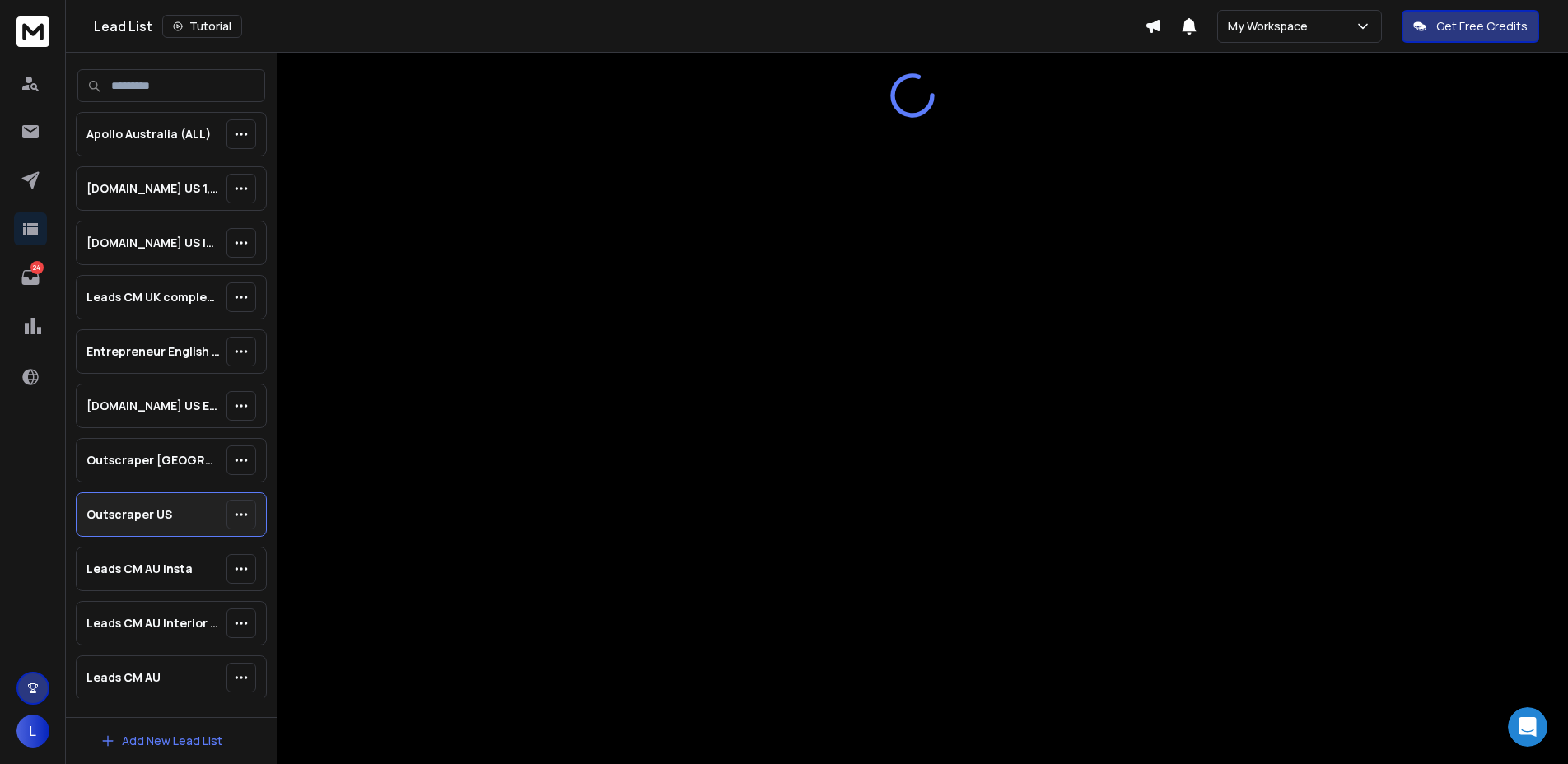
click at [160, 465] on p "Outscraper [GEOGRAPHIC_DATA]" at bounding box center [153, 460] width 134 height 17
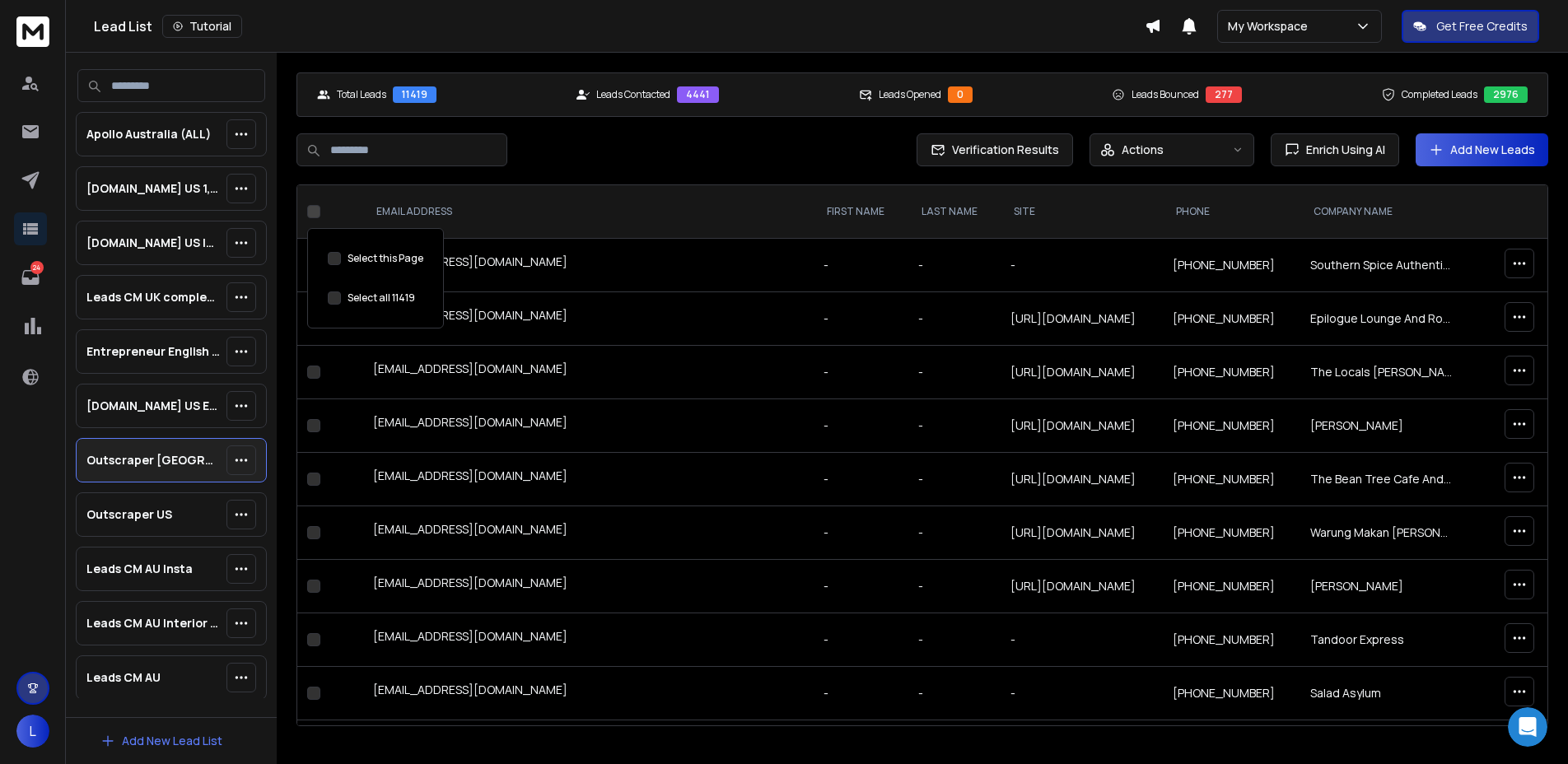
drag, startPoint x: 333, startPoint y: 294, endPoint x: 580, endPoint y: 268, distance: 248.4
click at [333, 295] on button "Select this Page" at bounding box center [335, 298] width 13 height 13
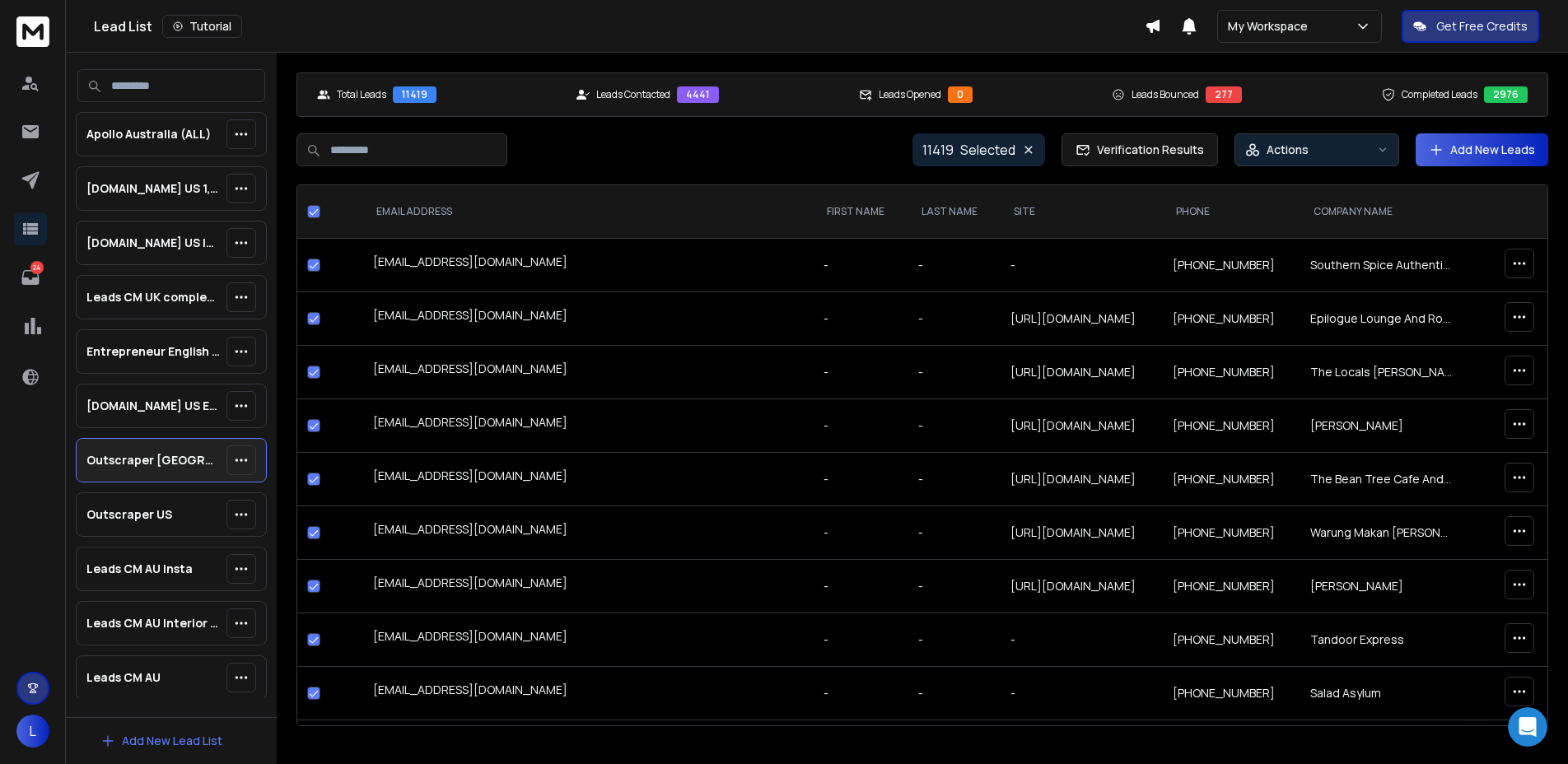
click at [1309, 160] on button "Actions" at bounding box center [1316, 150] width 165 height 33
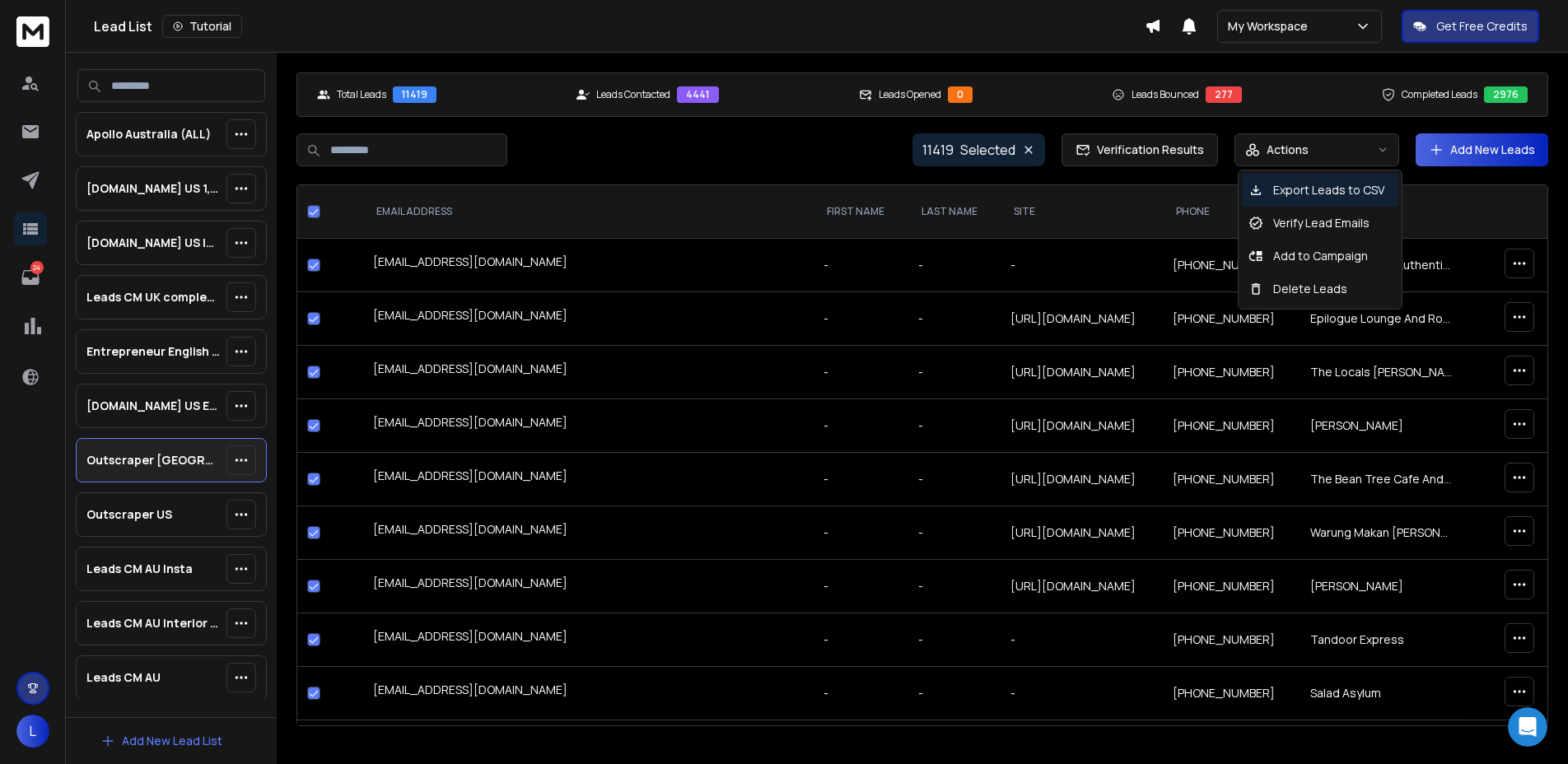
click at [1195, 190] on th "Phone" at bounding box center [1231, 212] width 137 height 54
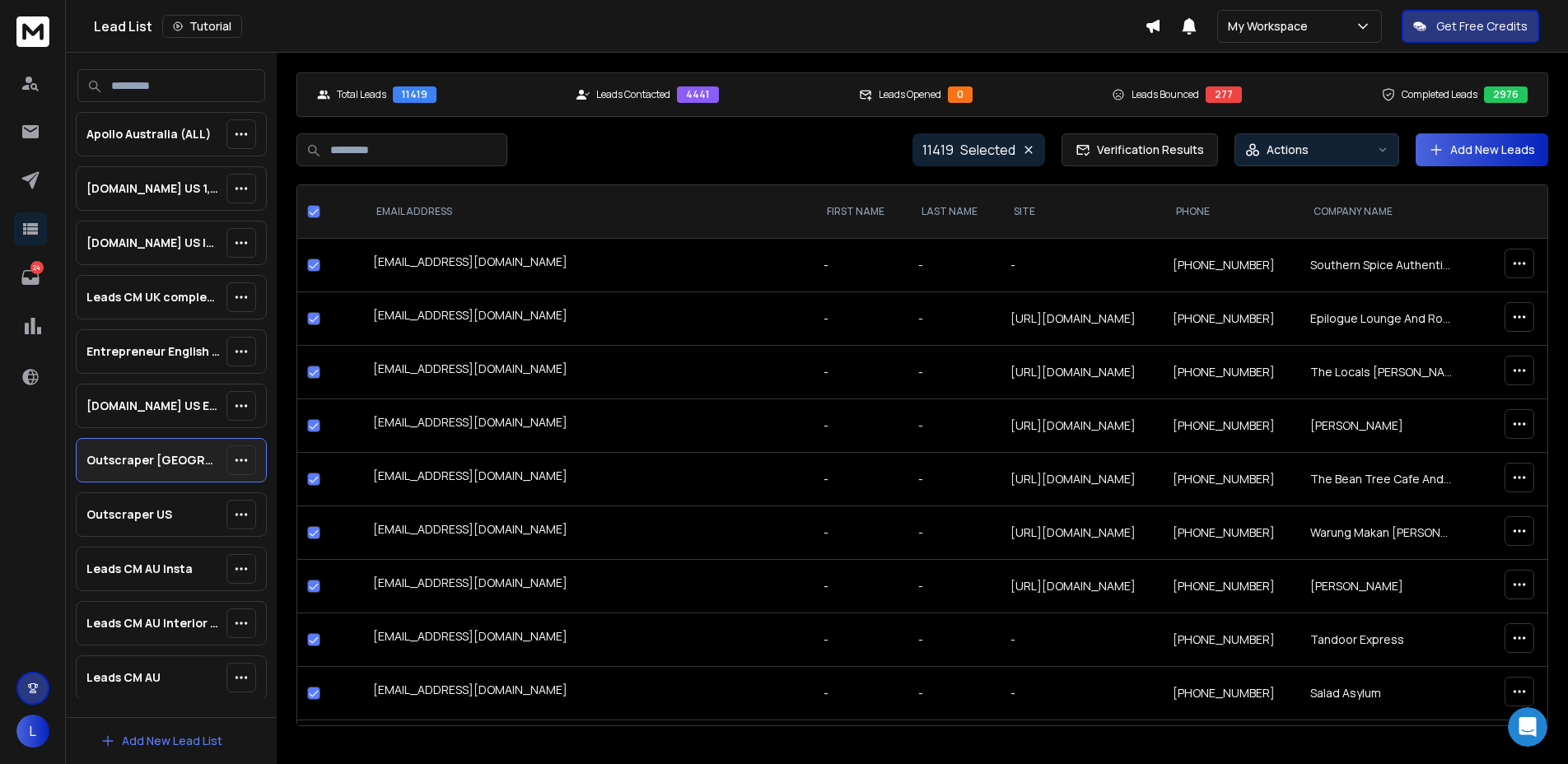
click at [1367, 160] on button "Actions" at bounding box center [1316, 150] width 165 height 33
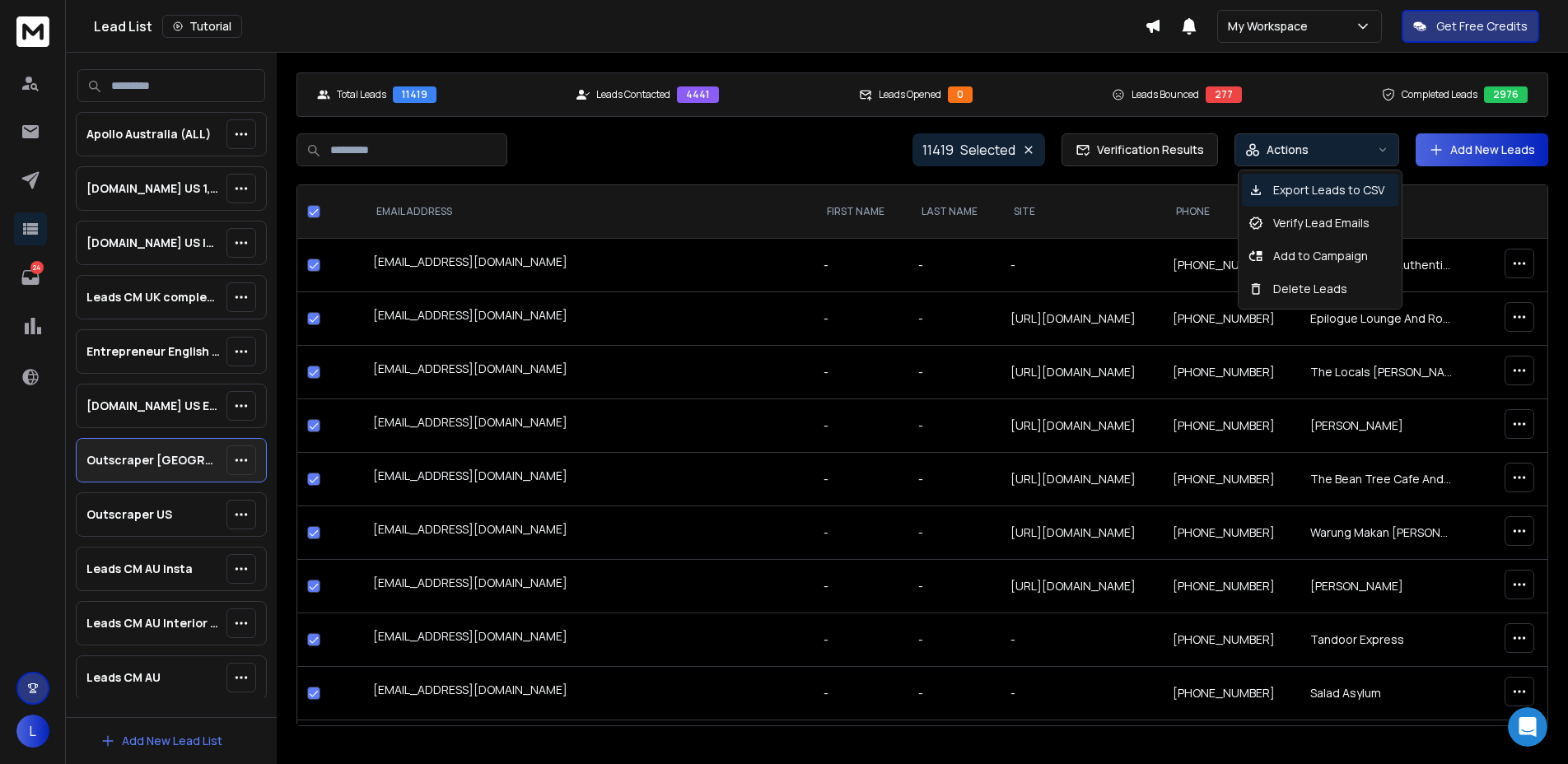
click at [1366, 157] on div "Actions" at bounding box center [1307, 150] width 125 height 17
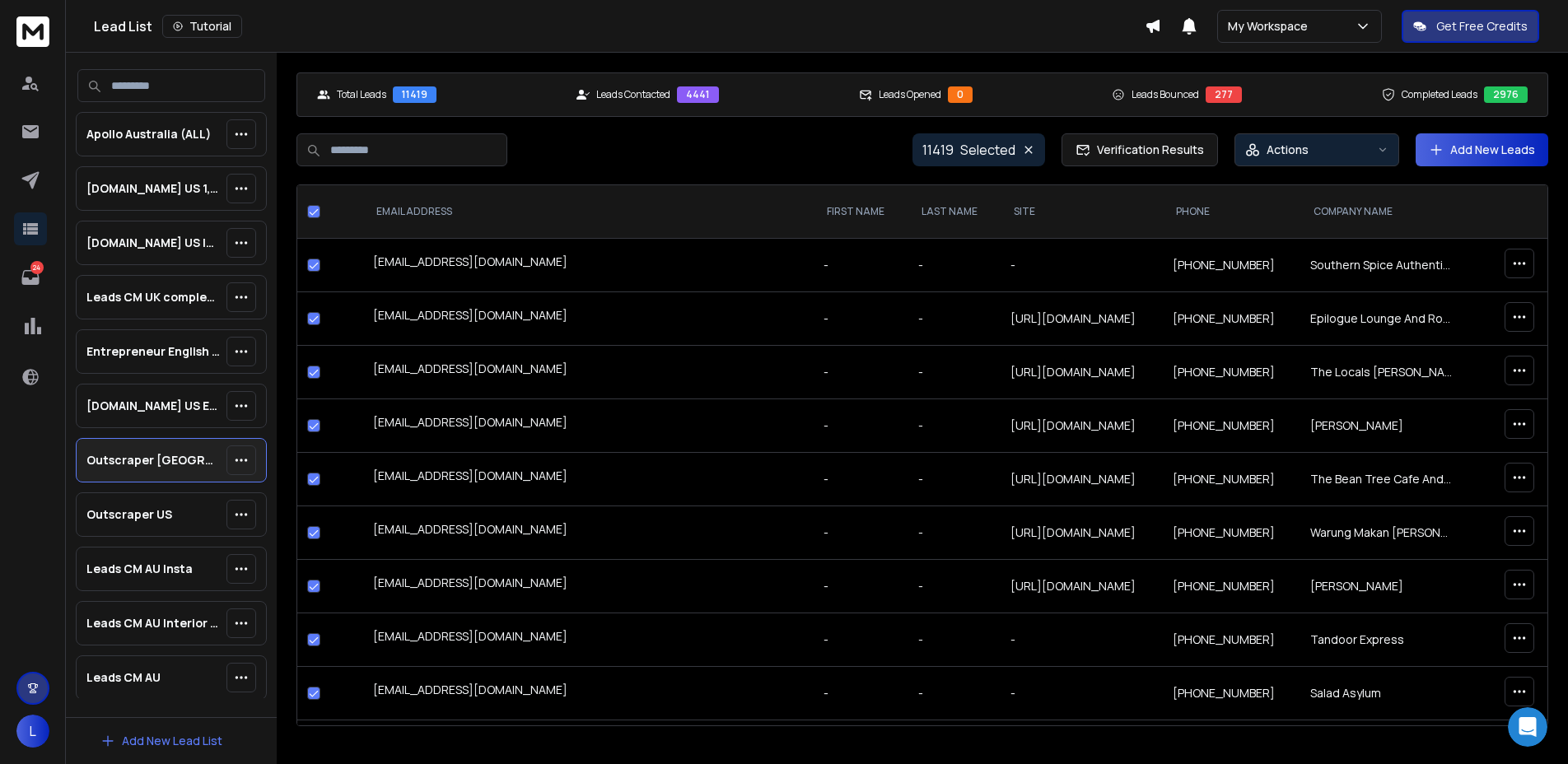
click at [1366, 158] on button "Actions" at bounding box center [1316, 150] width 165 height 33
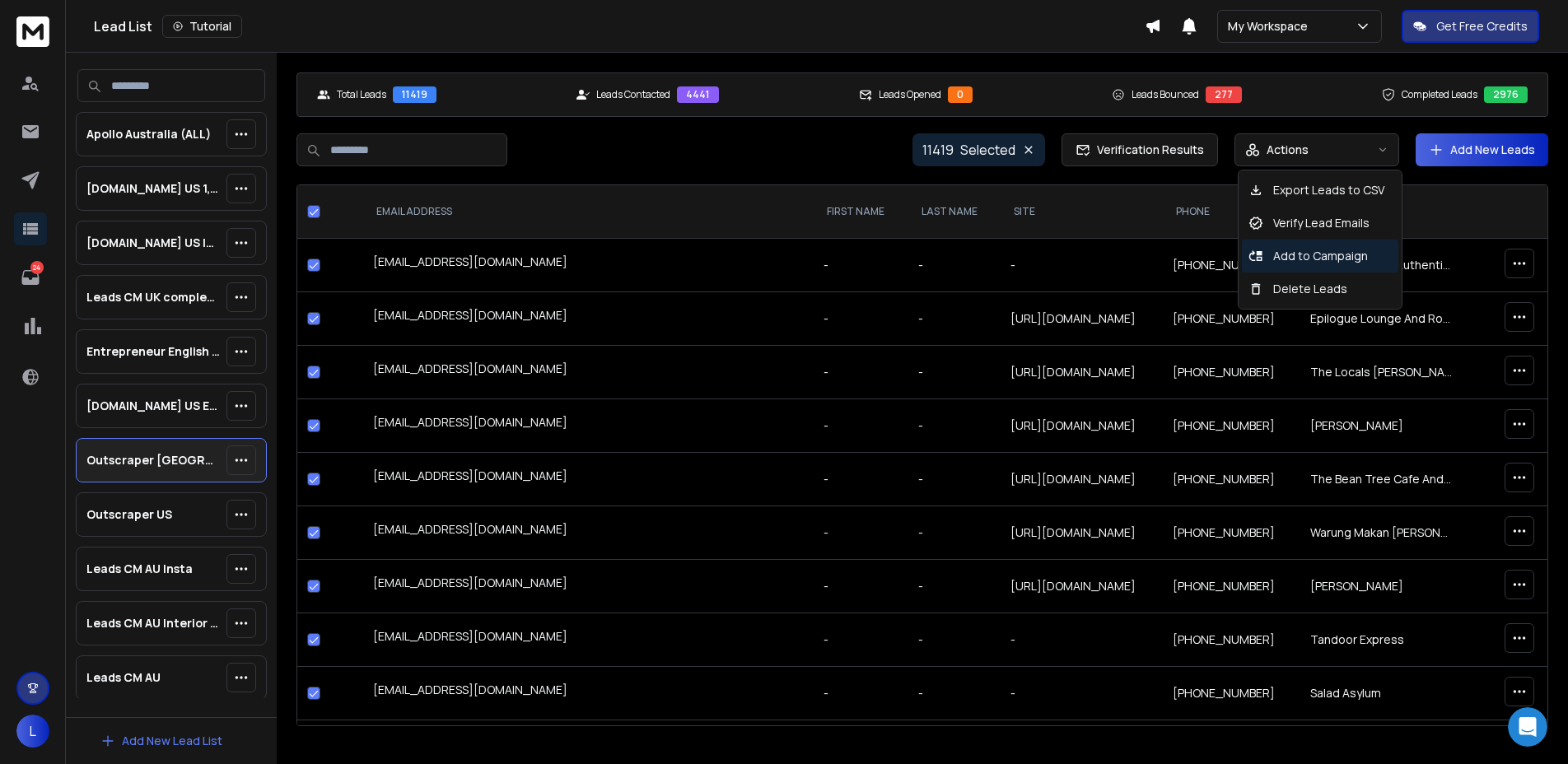
click at [1343, 246] on p "Add to Campaign" at bounding box center [1320, 256] width 101 height 23
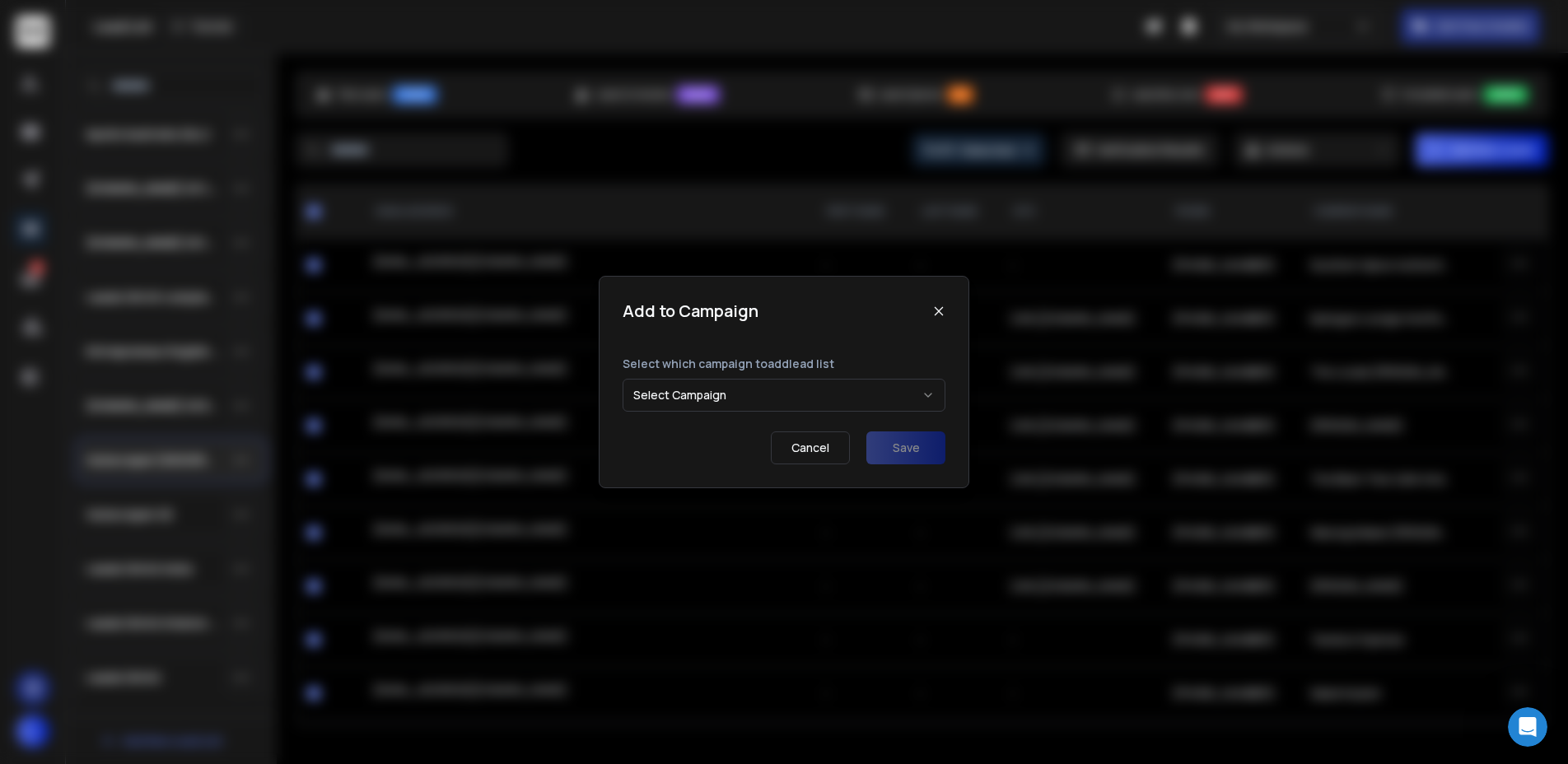
click at [716, 405] on button "Select Campaign" at bounding box center [784, 395] width 323 height 33
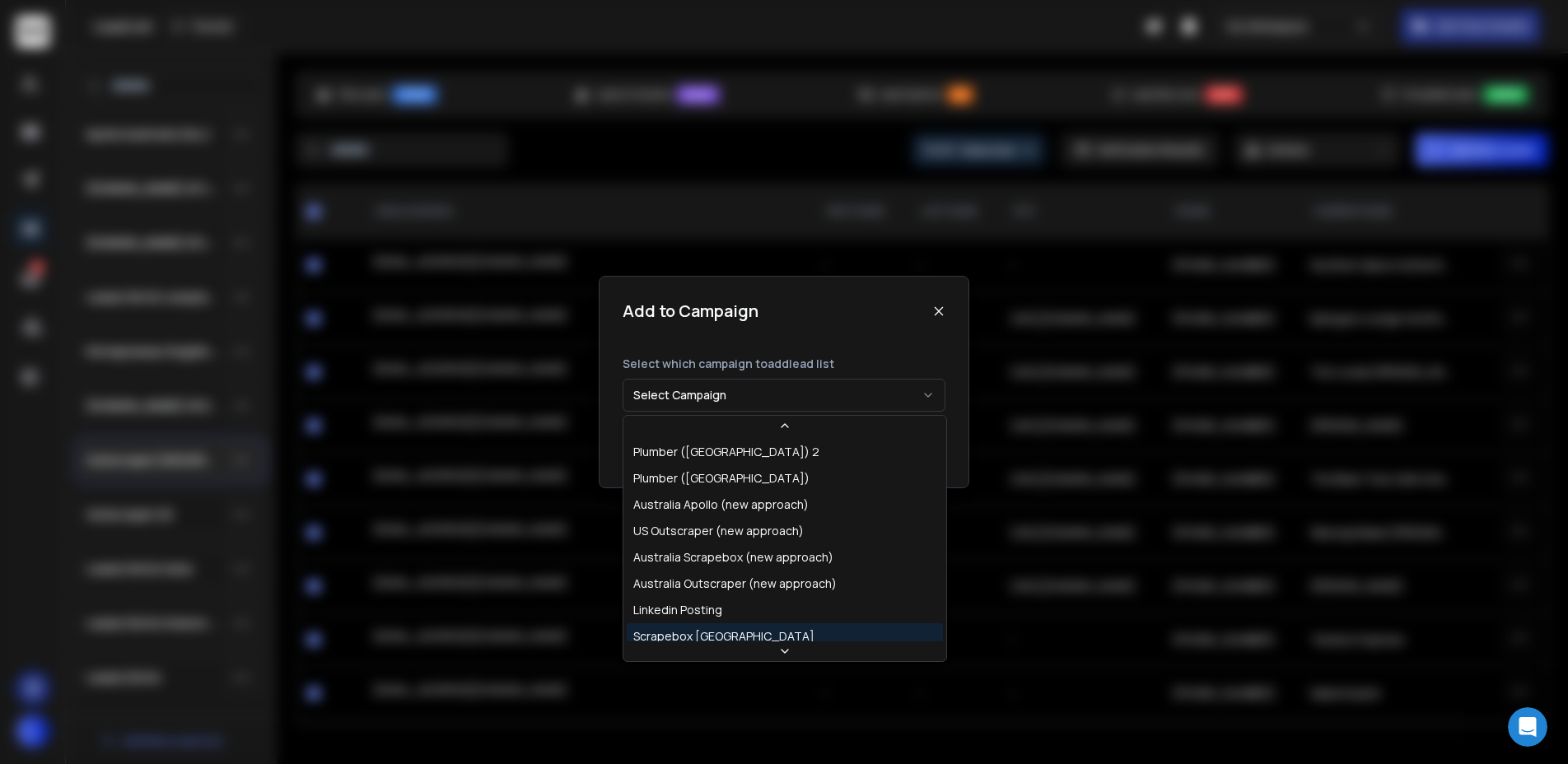
scroll to position [61, 0]
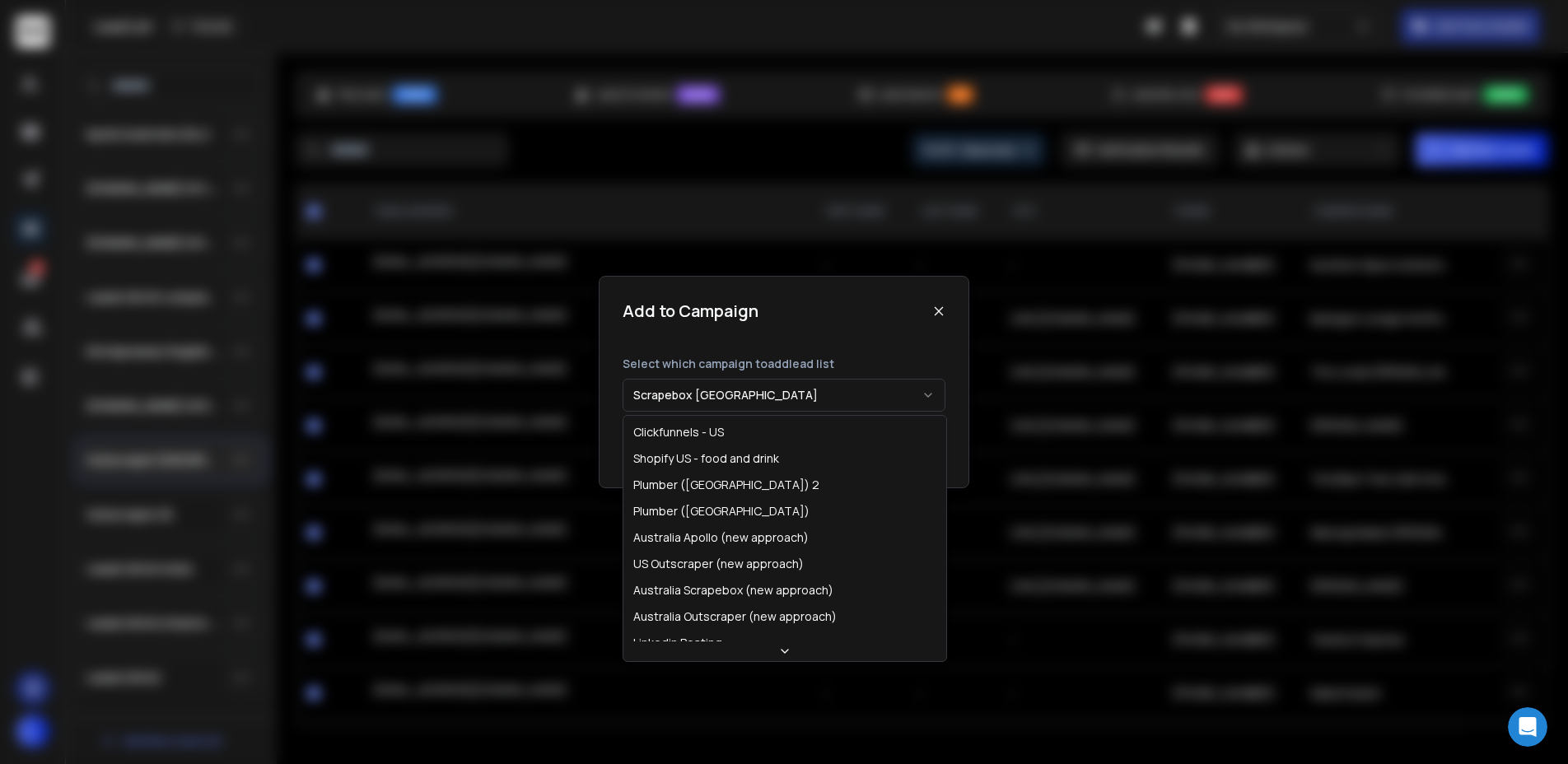
click at [818, 386] on button "Scrapebox [GEOGRAPHIC_DATA]" at bounding box center [784, 395] width 323 height 33
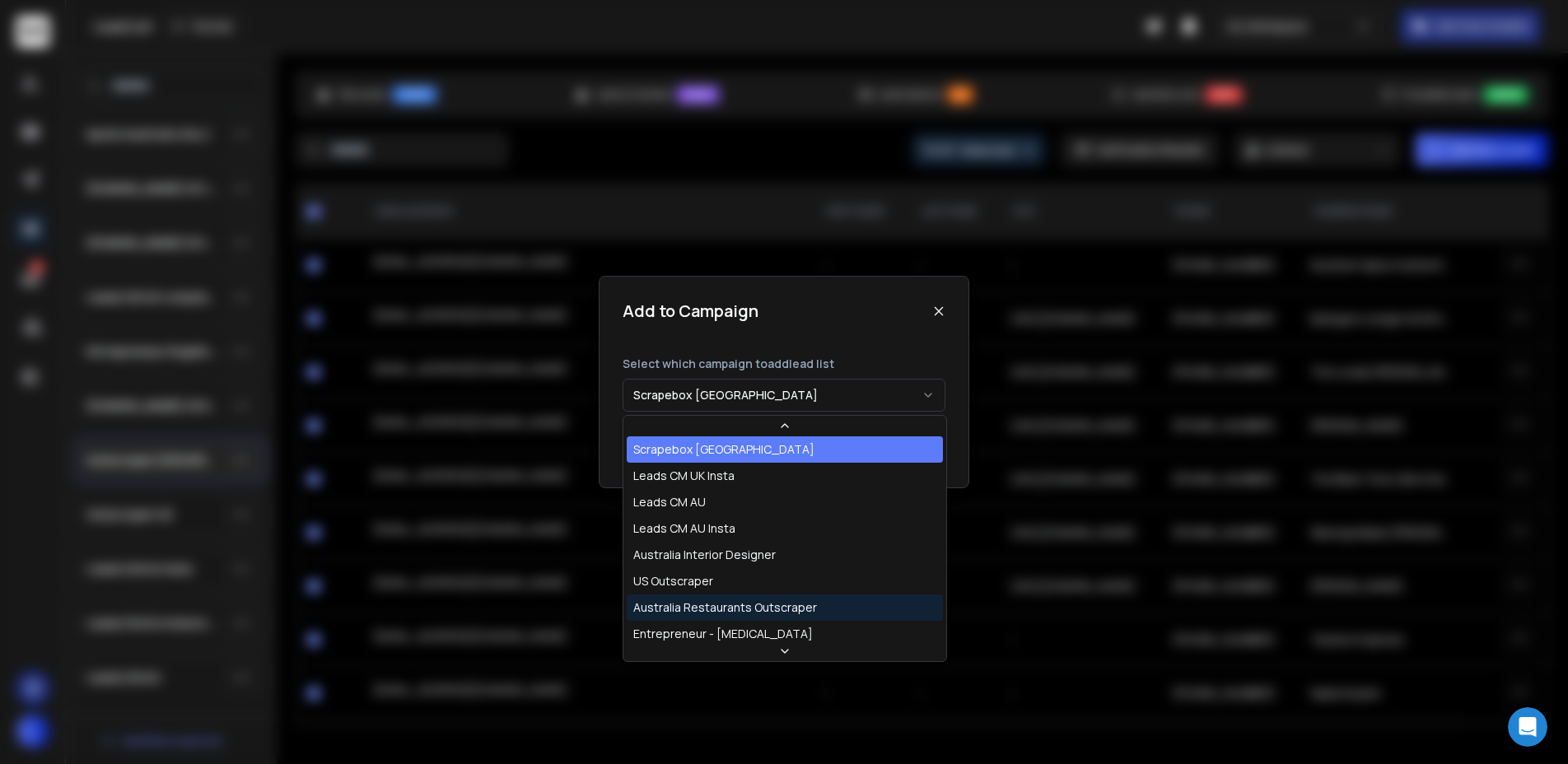
scroll to position [279, 0]
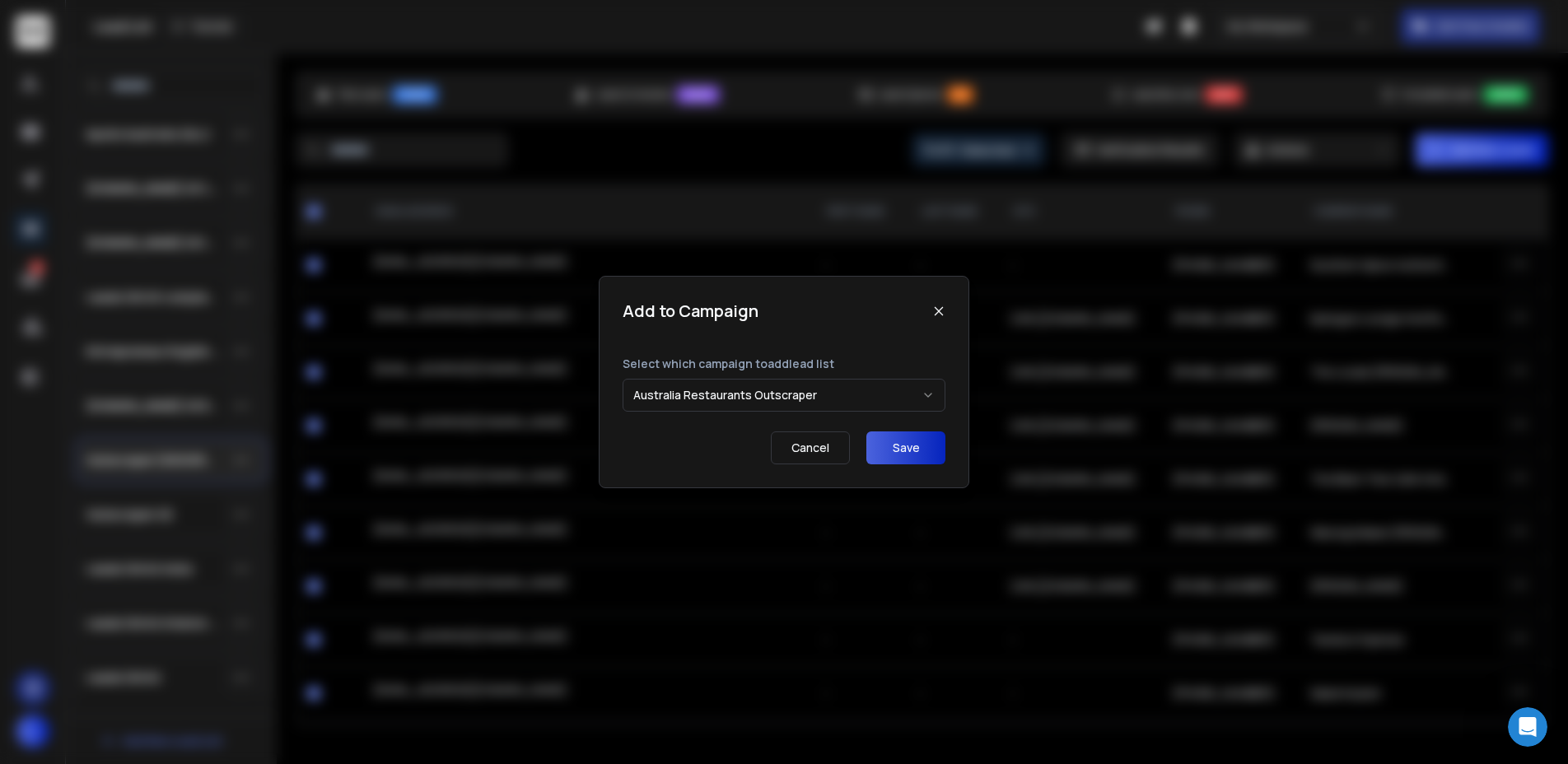
click at [908, 451] on button "Save" at bounding box center [906, 448] width 79 height 33
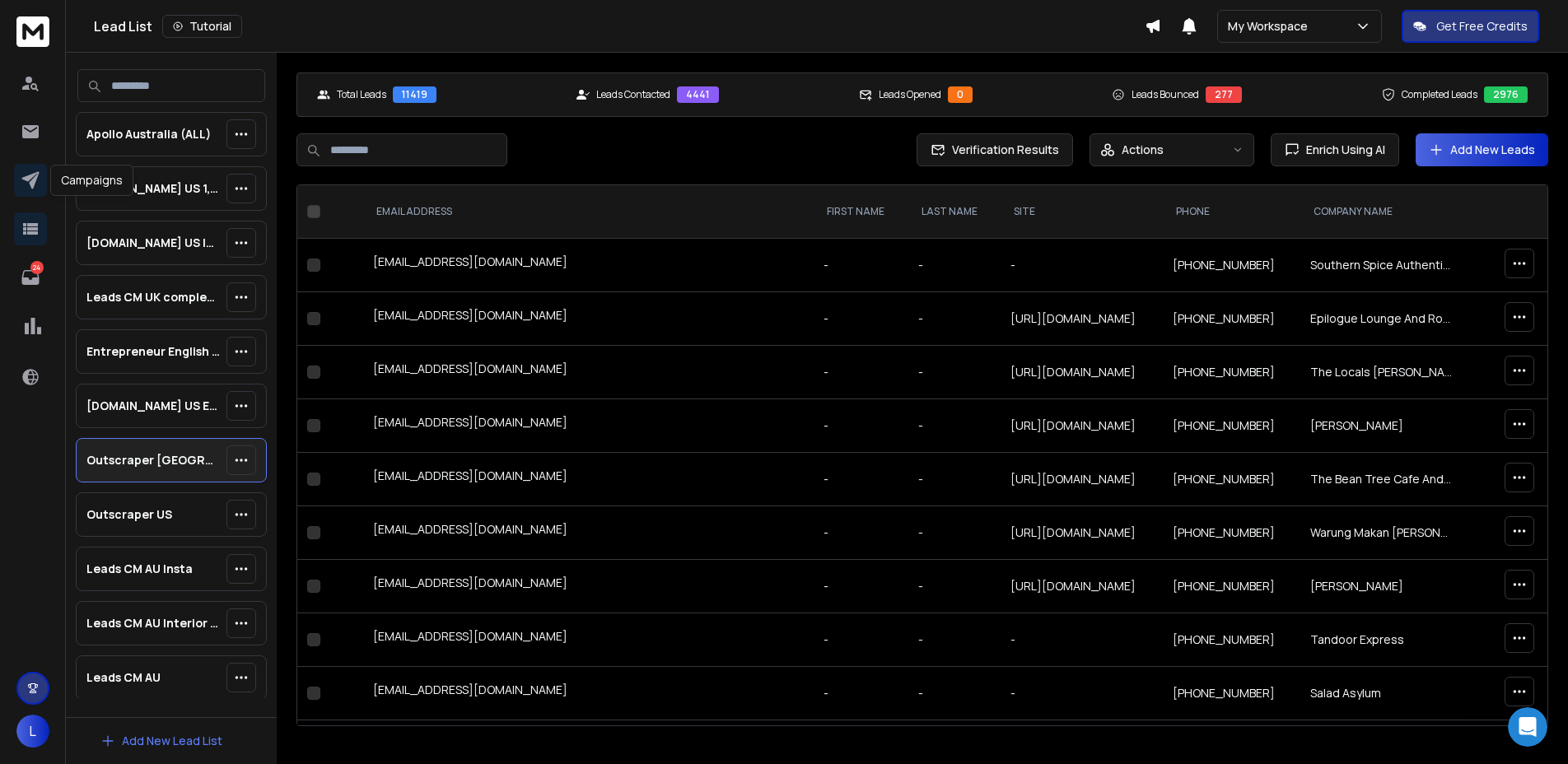
click at [36, 194] on link at bounding box center [30, 180] width 33 height 33
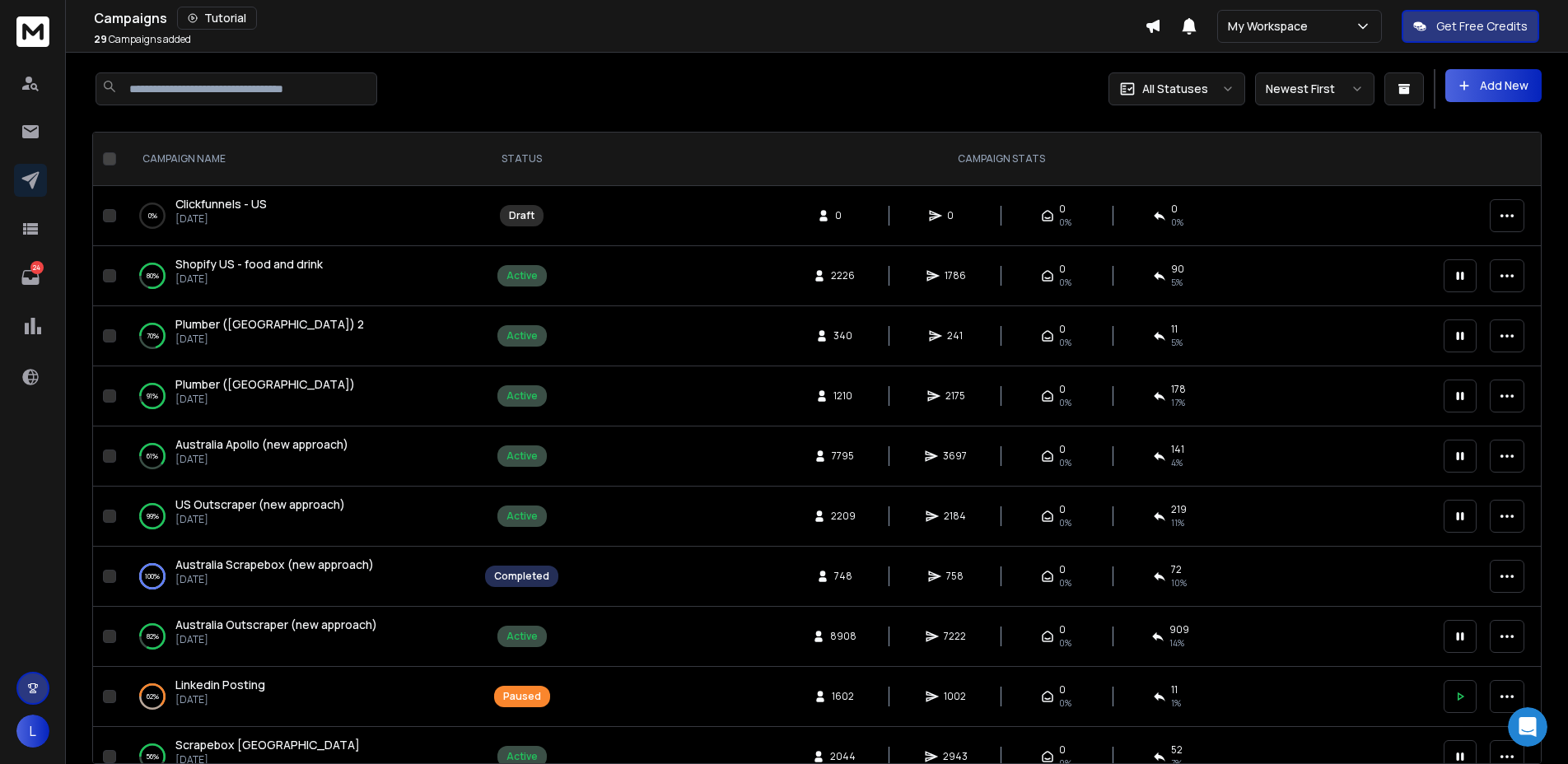
drag, startPoint x: 792, startPoint y: 75, endPoint x: 792, endPoint y: 46, distance: 29.0
click at [792, 75] on div at bounding box center [454, 88] width 724 height 40
click at [43, 230] on link at bounding box center [30, 229] width 33 height 33
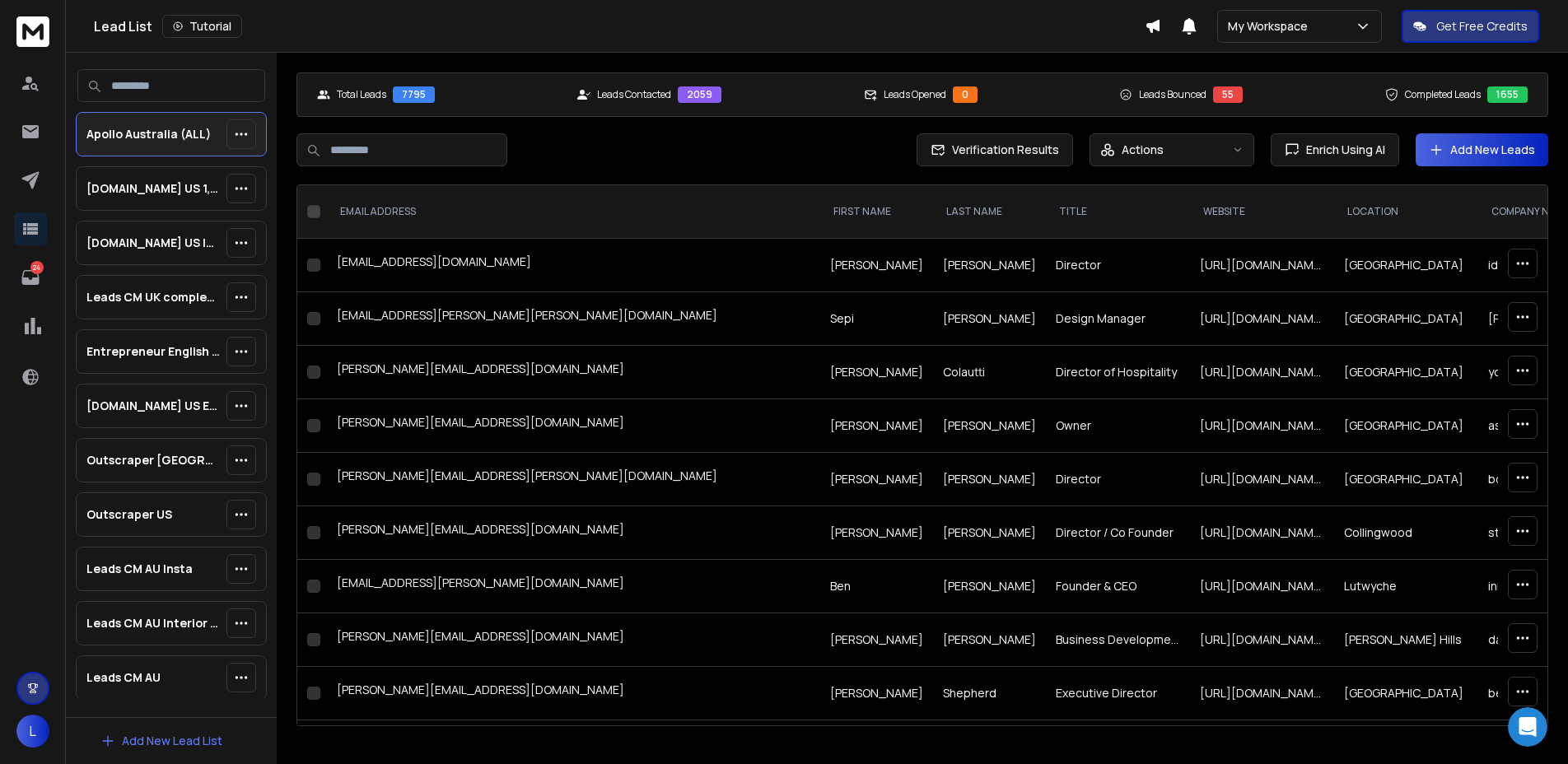
click at [153, 466] on p "Outscraper [GEOGRAPHIC_DATA]" at bounding box center [153, 460] width 134 height 17
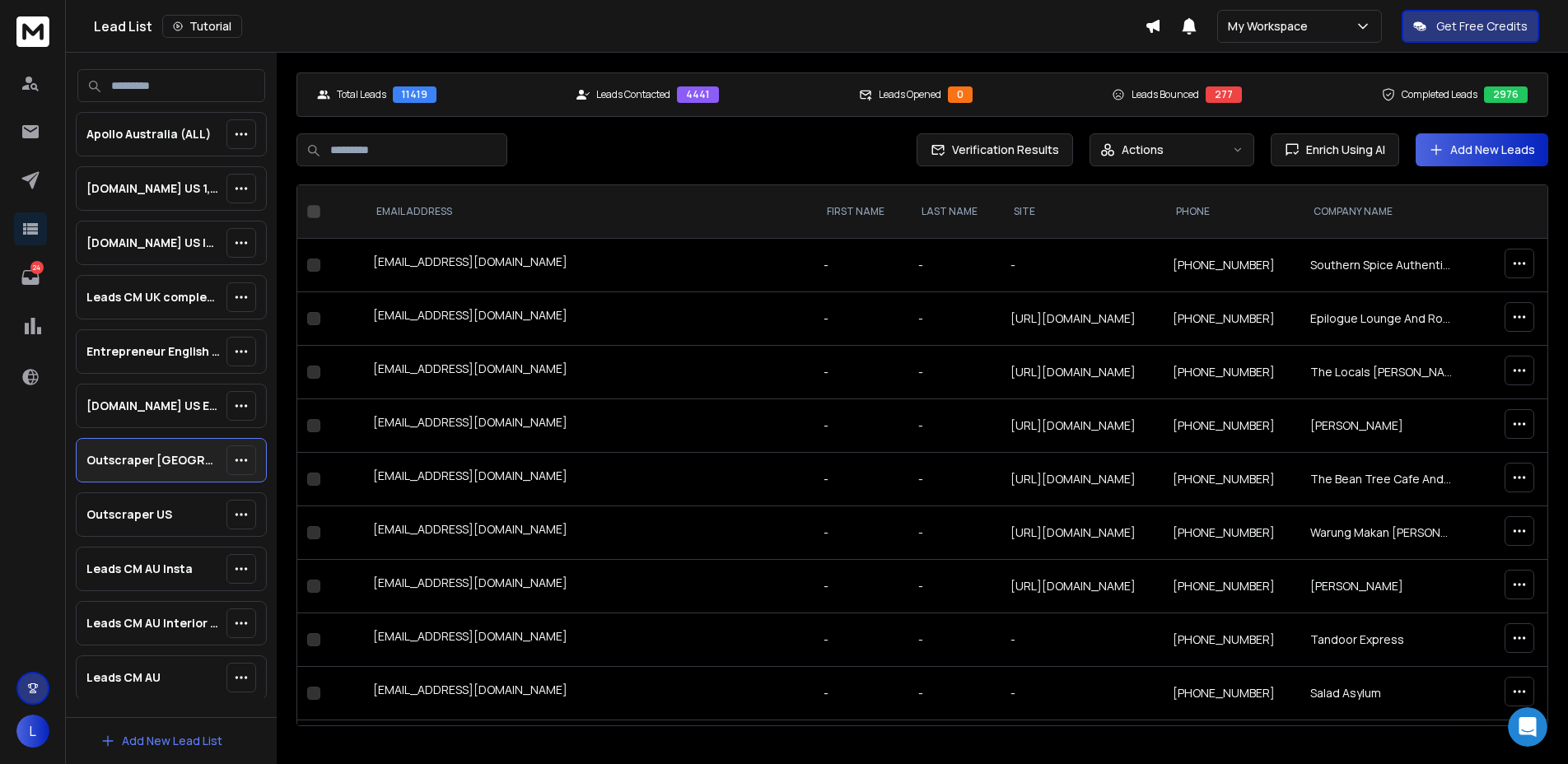
click at [671, 141] on div "Verification Results Actions Enrich Using AI Add New Leads" at bounding box center [922, 150] width 1252 height 33
click at [324, 300] on div "Select this Page Select all 11419" at bounding box center [375, 279] width 115 height 86
click at [335, 308] on div "Select all 11419" at bounding box center [376, 298] width 96 height 33
click at [334, 299] on button "Select this Page" at bounding box center [335, 298] width 13 height 13
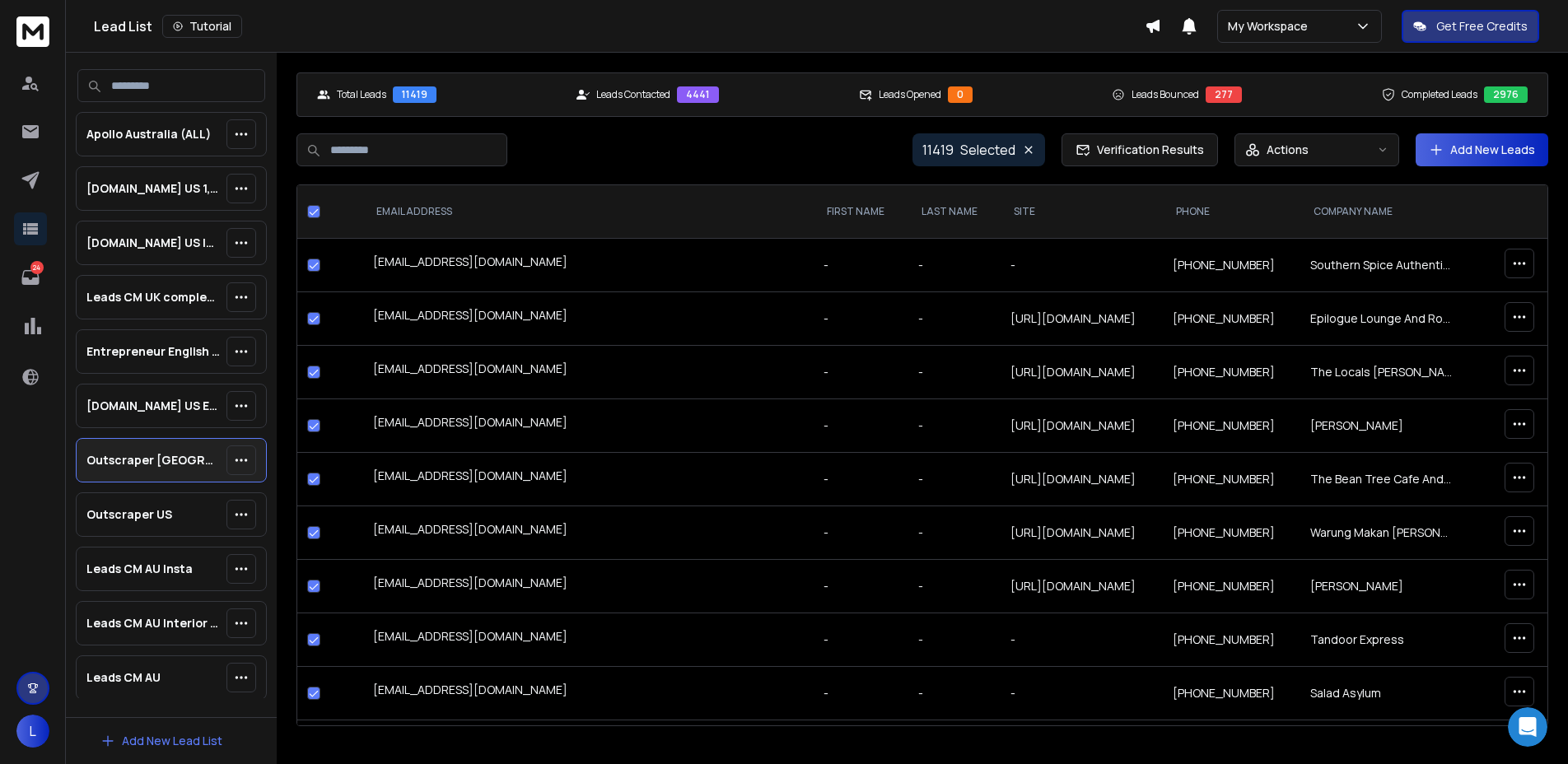
click at [656, 172] on div "Total Leads 11419 Leads Contacted 4441 Leads Opened 0 Leads Bounced 277 Complet…" at bounding box center [922, 116] width 1291 height 127
click at [1302, 151] on p "Actions" at bounding box center [1287, 150] width 42 height 17
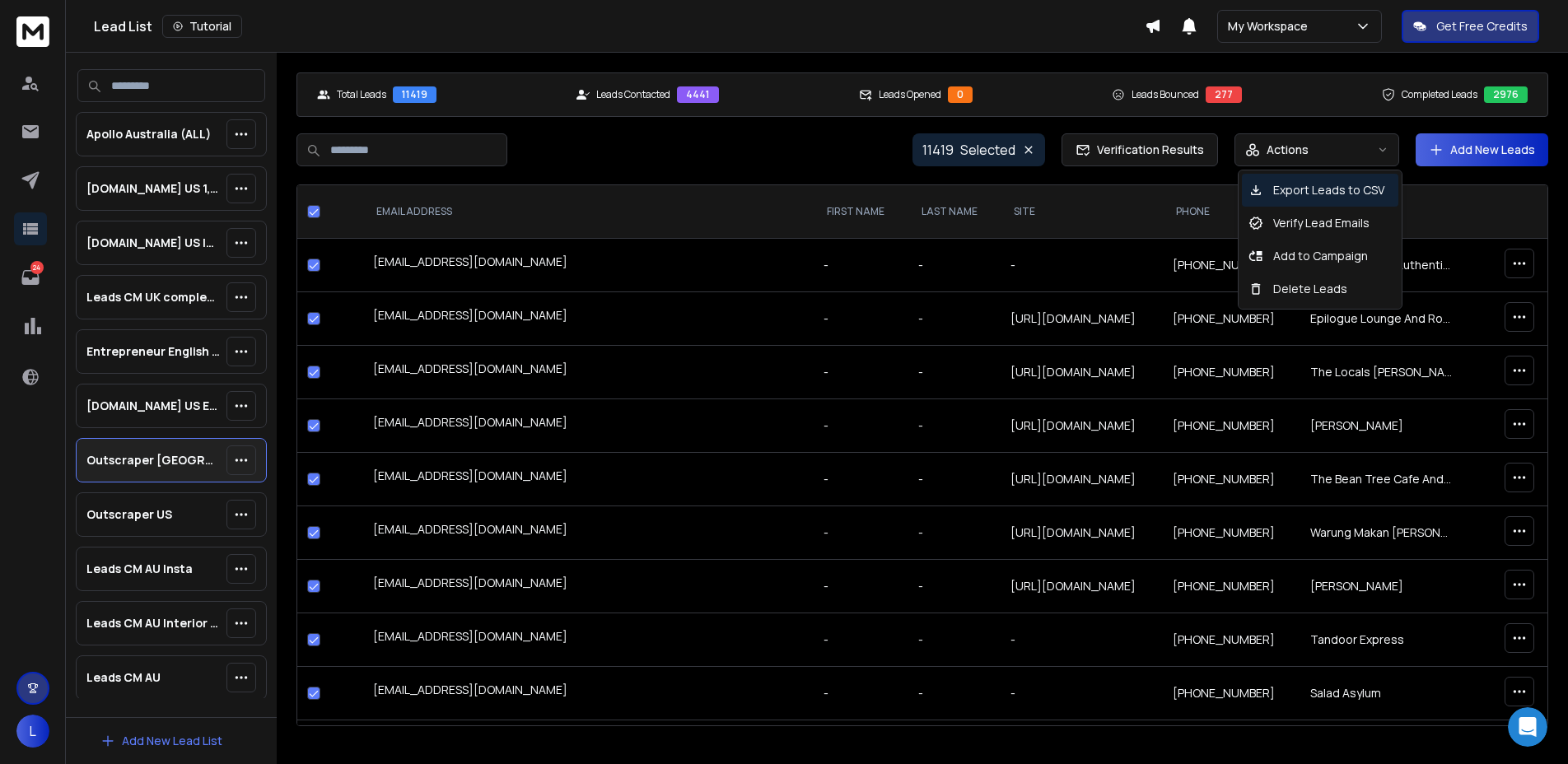
click at [1314, 188] on p "Export Leads to CSV" at bounding box center [1328, 189] width 118 height 23
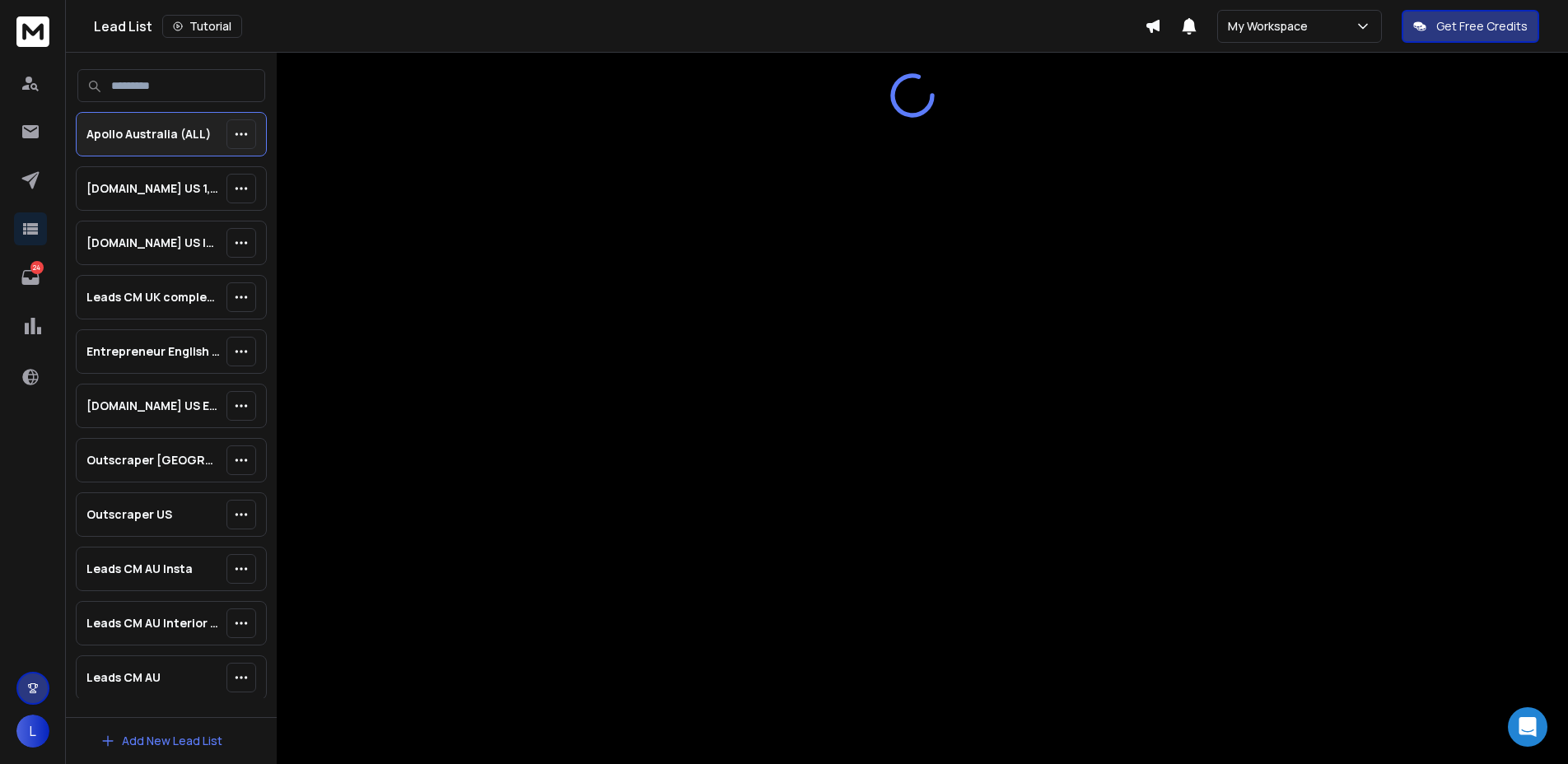
click at [200, 93] on input at bounding box center [171, 85] width 188 height 33
type input "*"
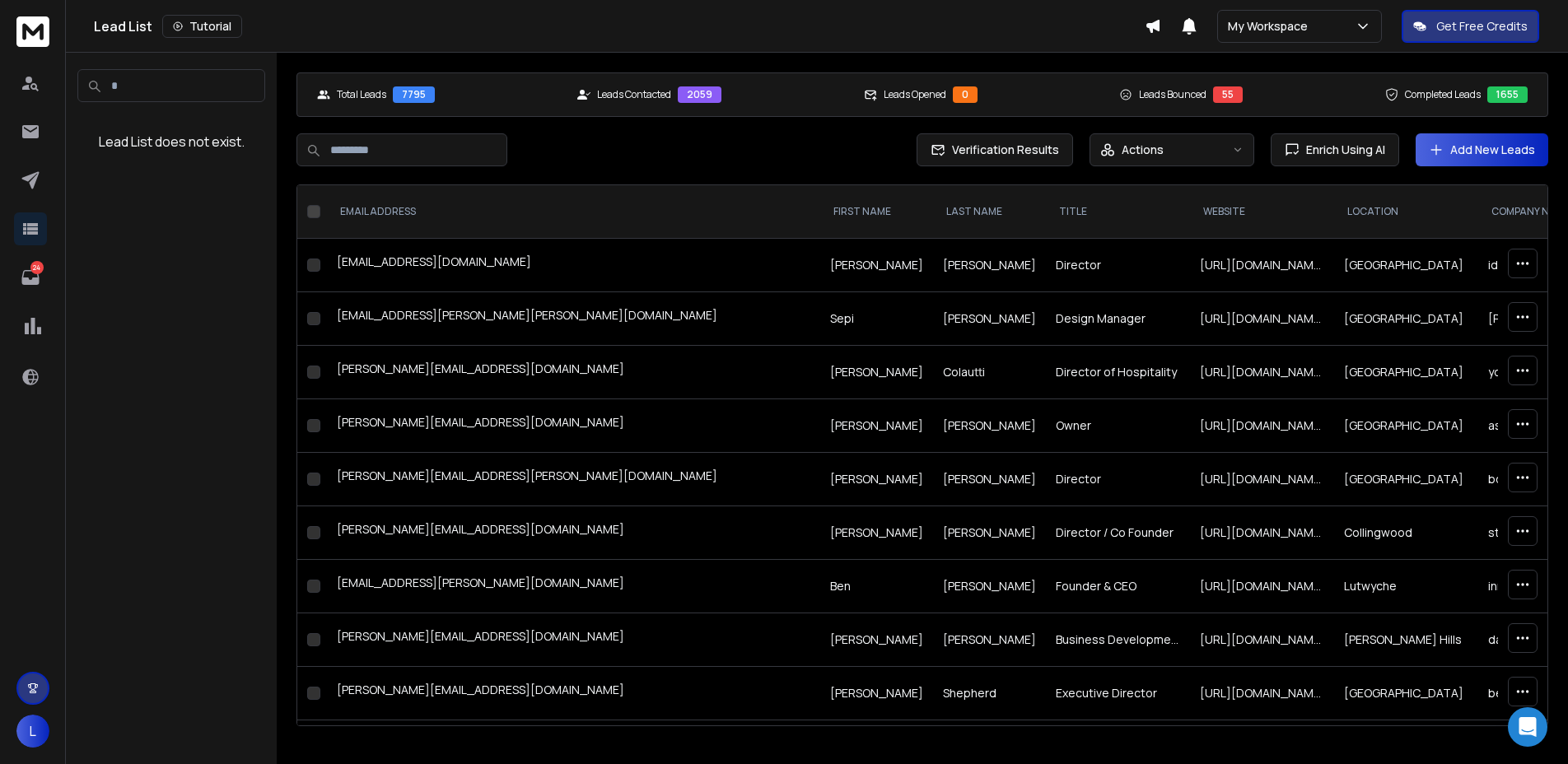
click at [212, 88] on input "*" at bounding box center [171, 85] width 188 height 33
click at [209, 86] on input "*" at bounding box center [171, 85] width 188 height 33
paste input "**********"
type input "**********"
drag, startPoint x: 209, startPoint y: 86, endPoint x: 72, endPoint y: 75, distance: 137.4
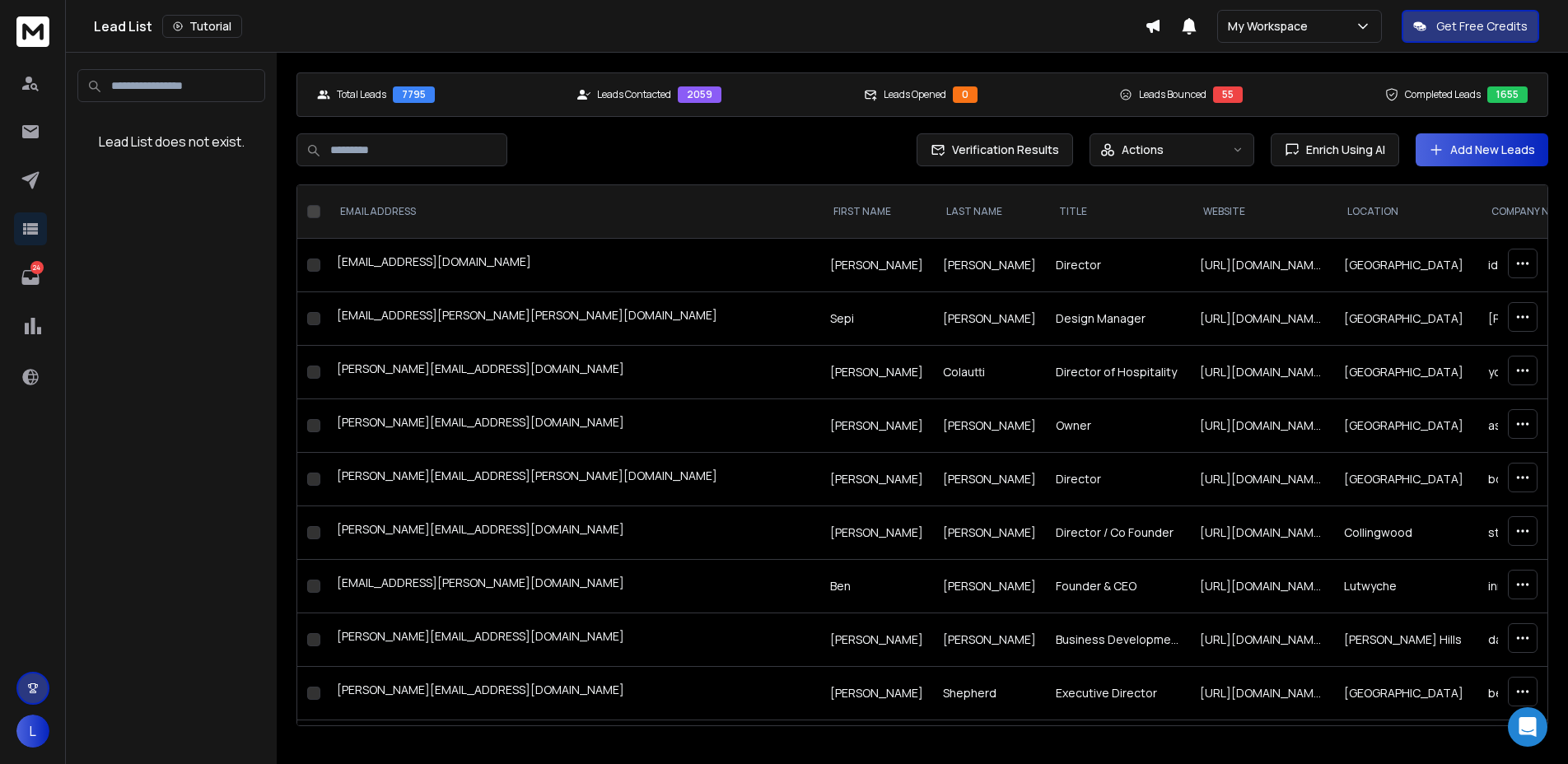
click at [87, 79] on input "**********" at bounding box center [171, 85] width 188 height 33
click at [220, 94] on input "**********" at bounding box center [171, 85] width 188 height 33
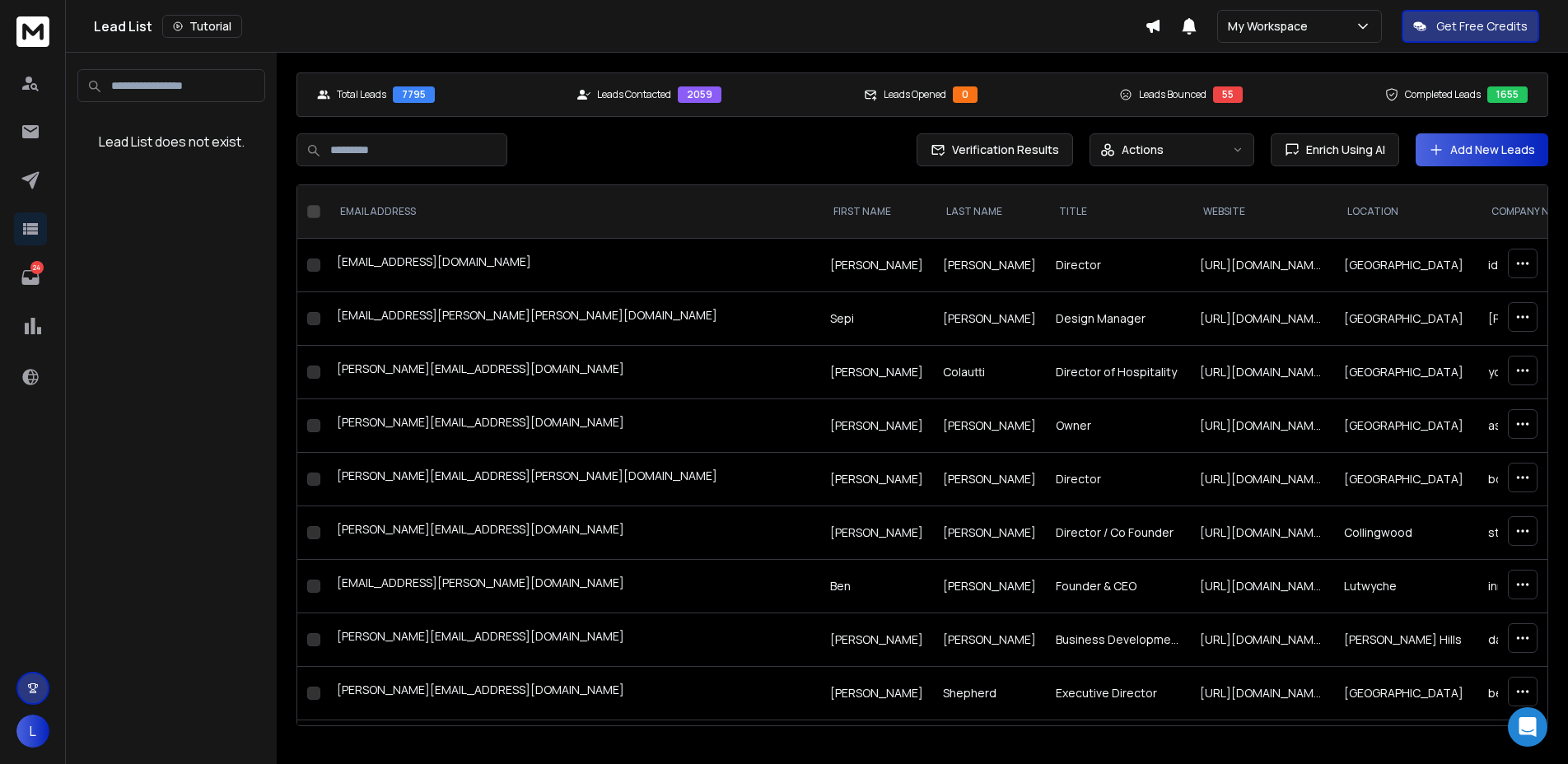
click at [220, 94] on input "**********" at bounding box center [171, 85] width 188 height 33
paste input
type input "**********"
click at [37, 228] on icon at bounding box center [30, 229] width 15 height 12
click at [38, 229] on icon at bounding box center [29, 228] width 19 height 19
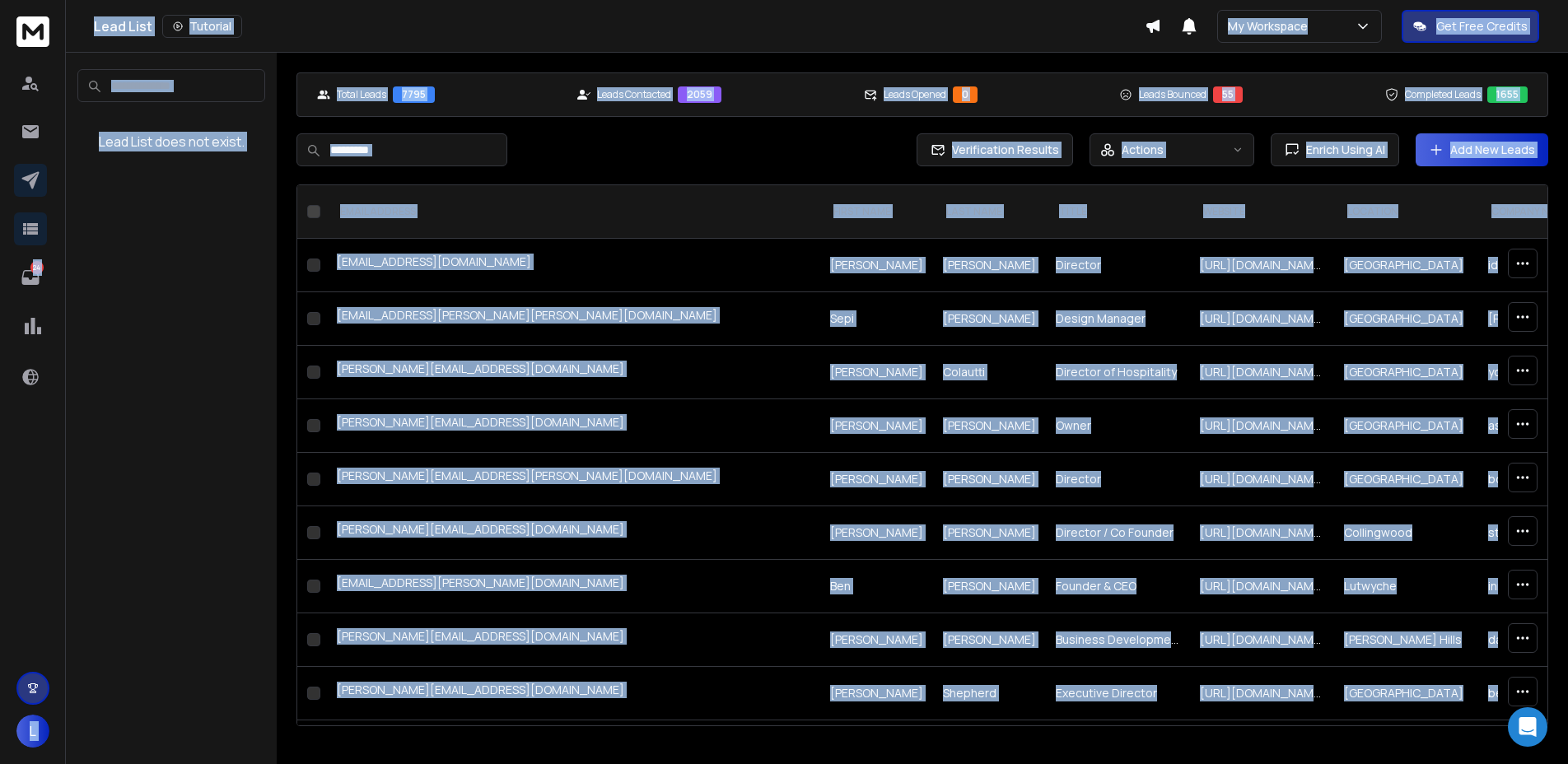
drag, startPoint x: 48, startPoint y: 188, endPoint x: 23, endPoint y: 183, distance: 25.5
click at [46, 188] on div at bounding box center [33, 183] width 38 height 39
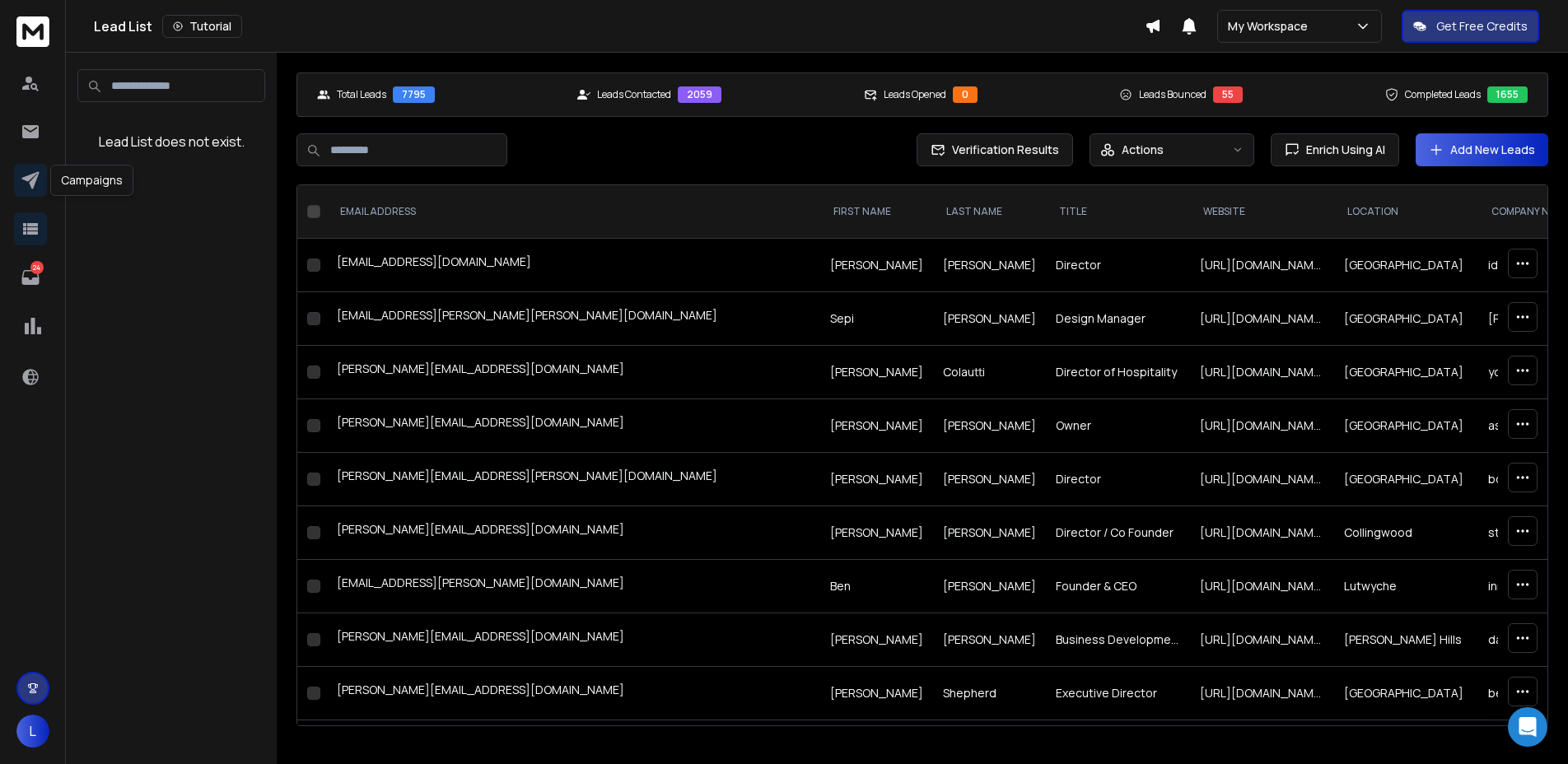
click at [24, 182] on icon at bounding box center [29, 180] width 19 height 19
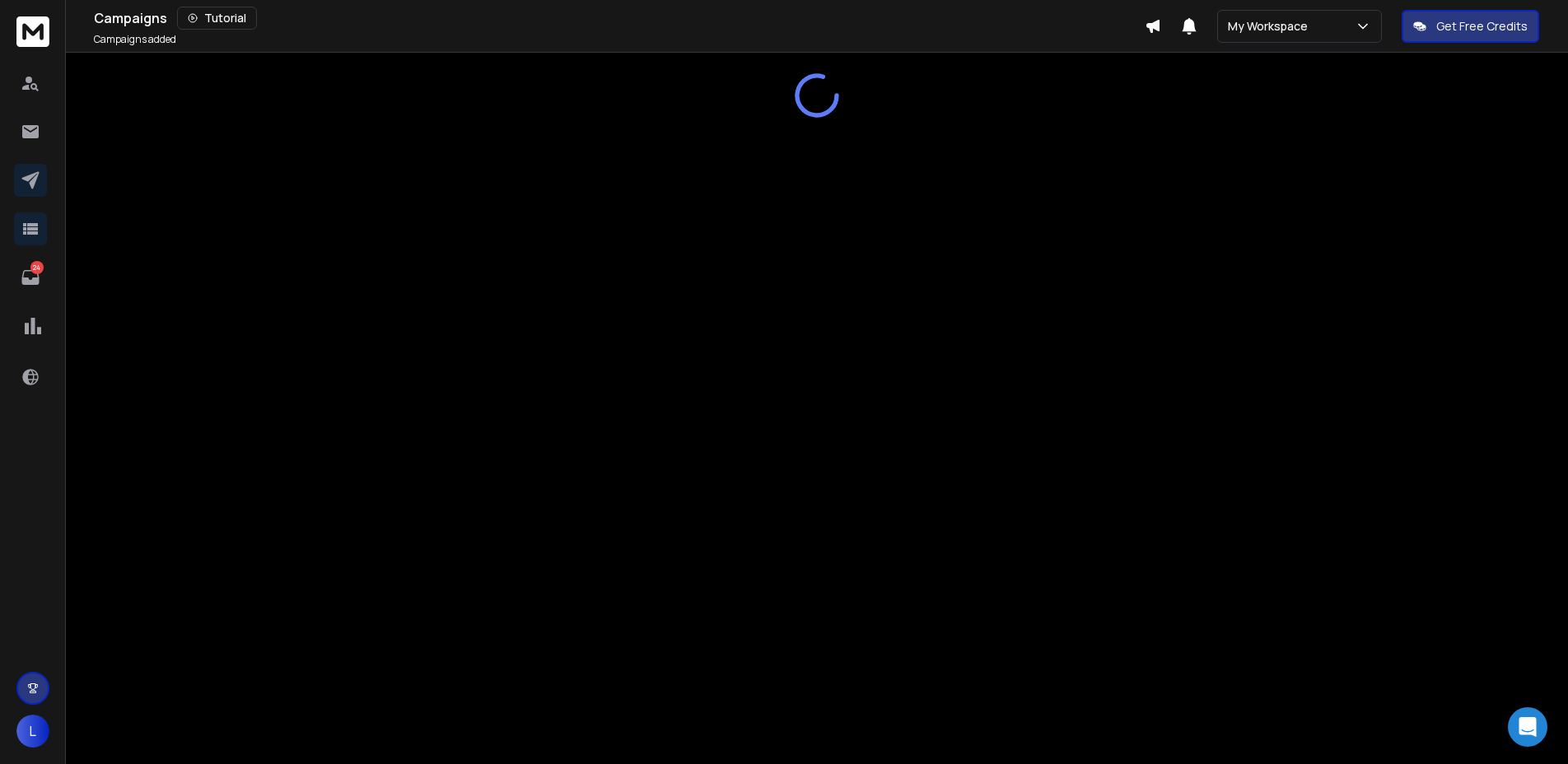
click at [29, 216] on link at bounding box center [30, 229] width 33 height 33
click at [28, 222] on icon at bounding box center [29, 228] width 19 height 19
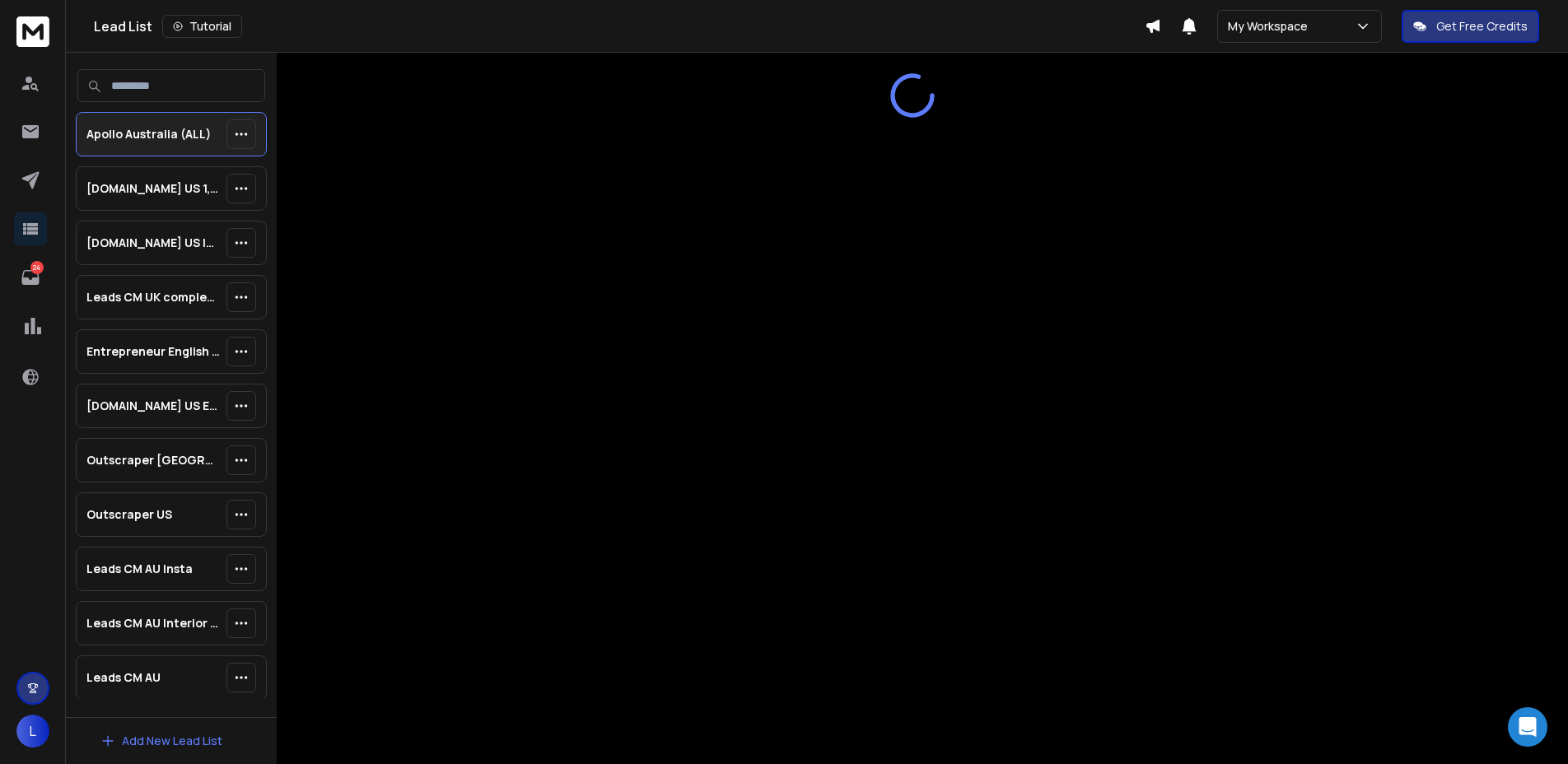
scroll to position [3, 0]
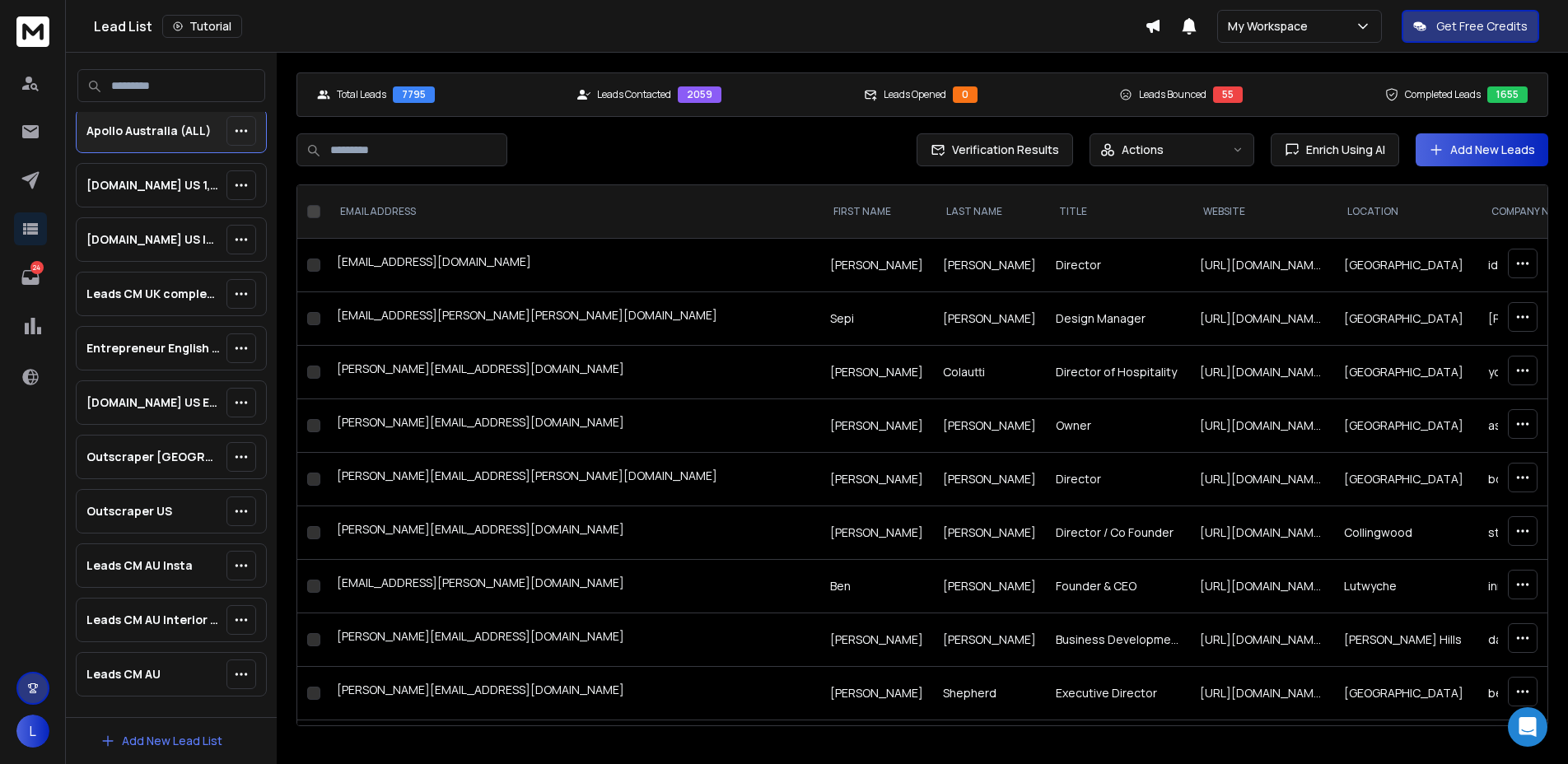
click at [163, 513] on p "Outscraper US" at bounding box center [130, 512] width 86 height 17
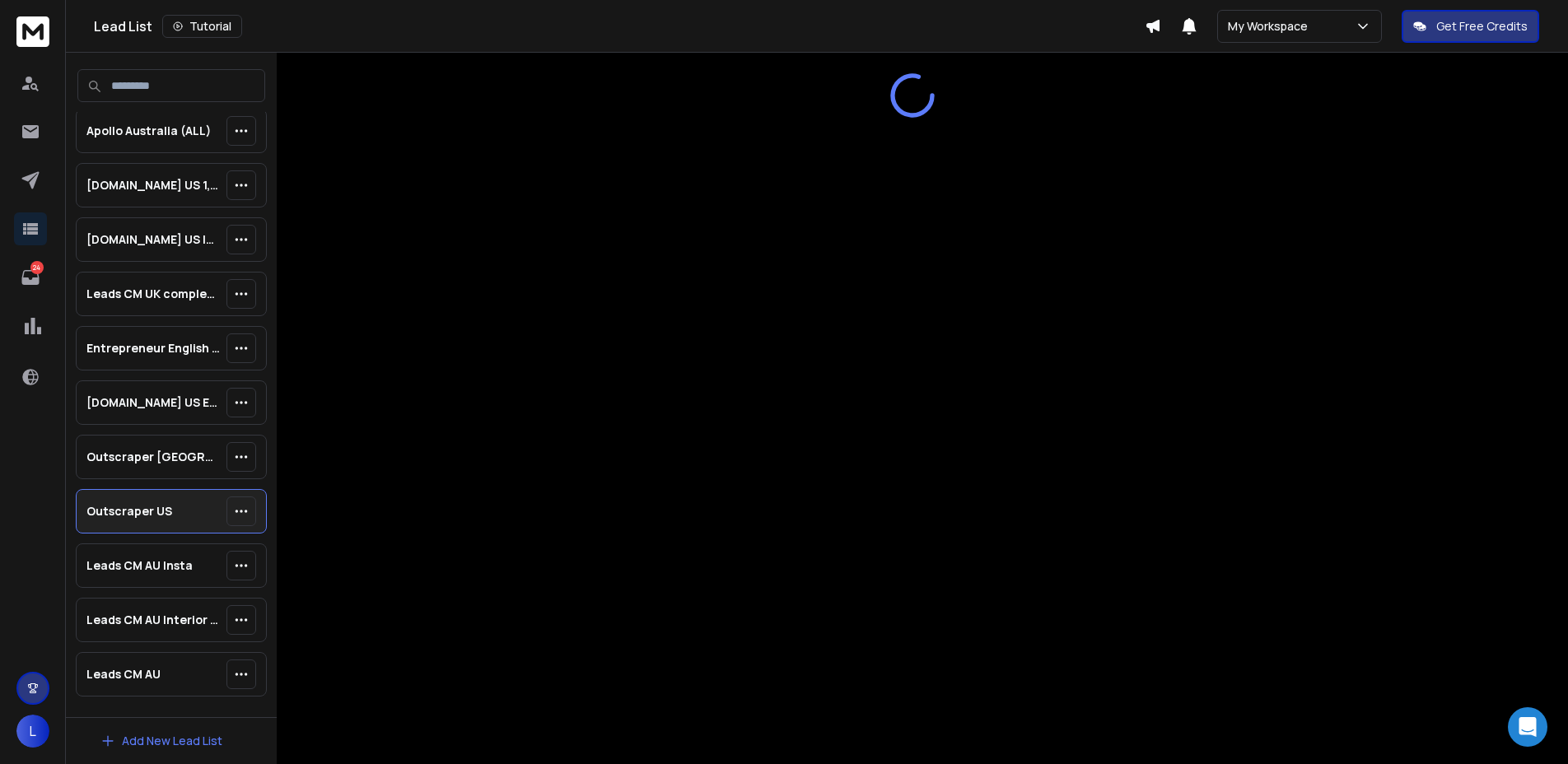
click at [167, 458] on p "Outscraper [GEOGRAPHIC_DATA]" at bounding box center [153, 457] width 134 height 17
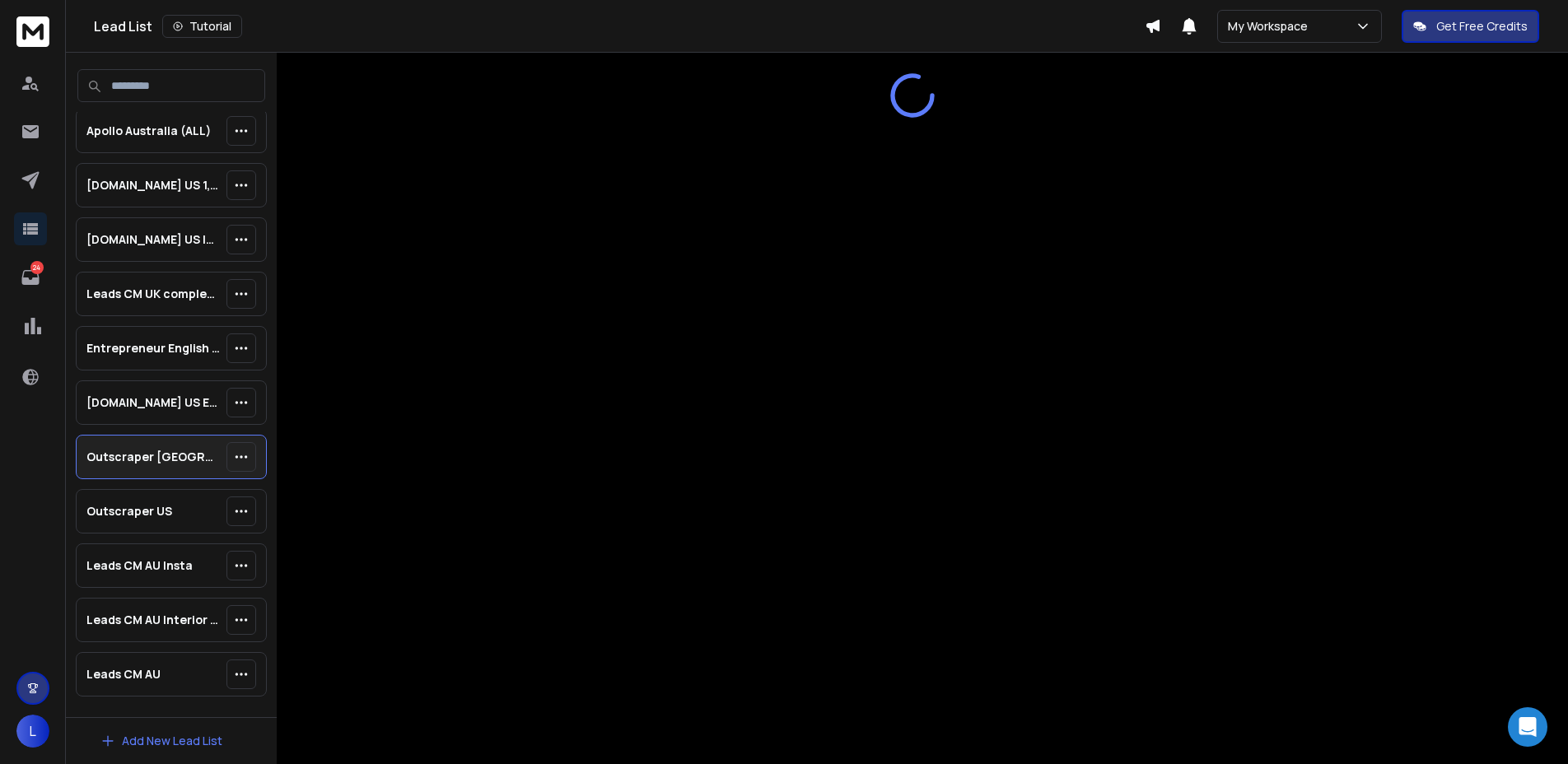
scroll to position [0, 0]
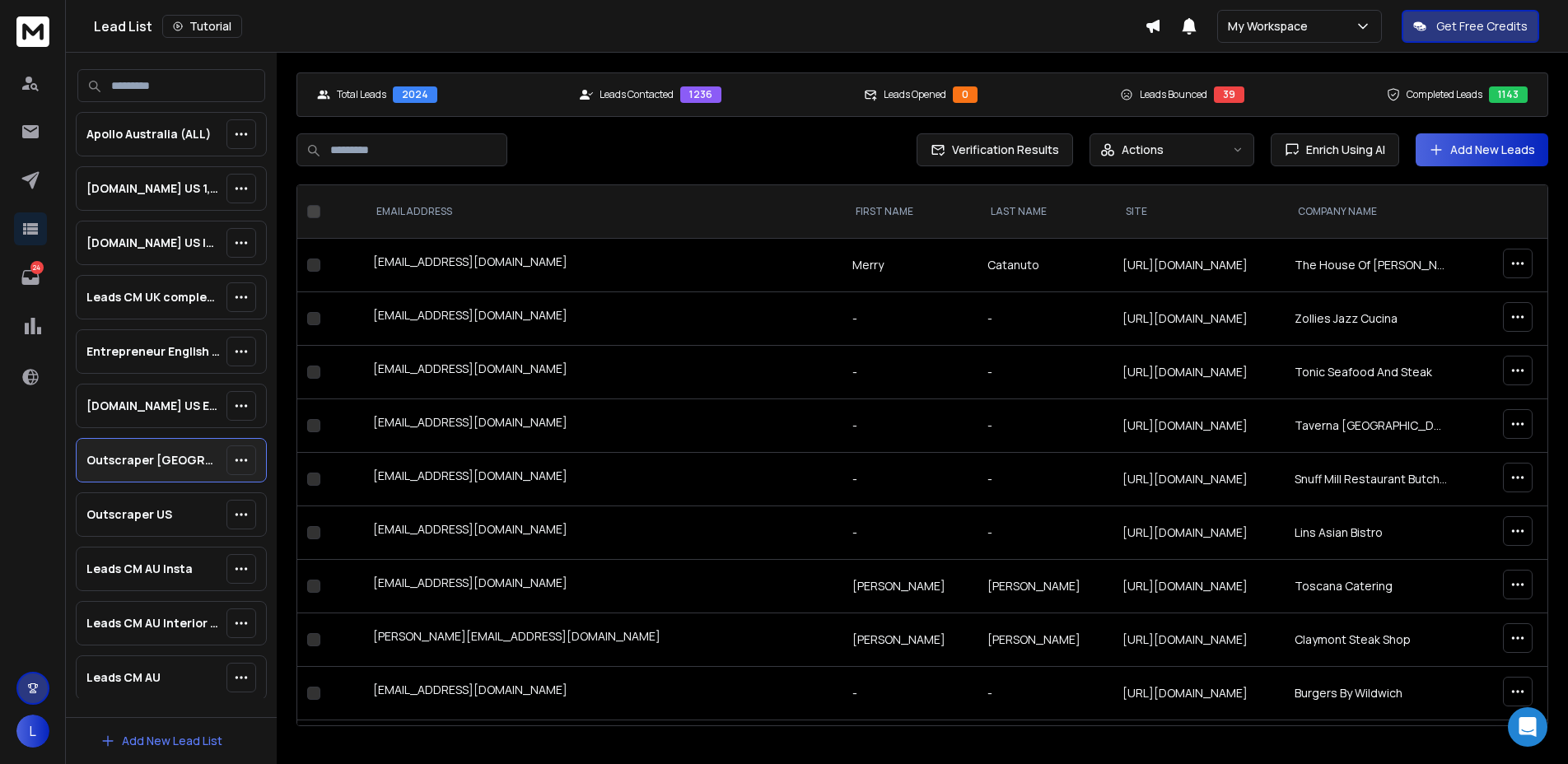
click at [388, 150] on input at bounding box center [401, 150] width 211 height 33
paste input "**********"
type input "**********"
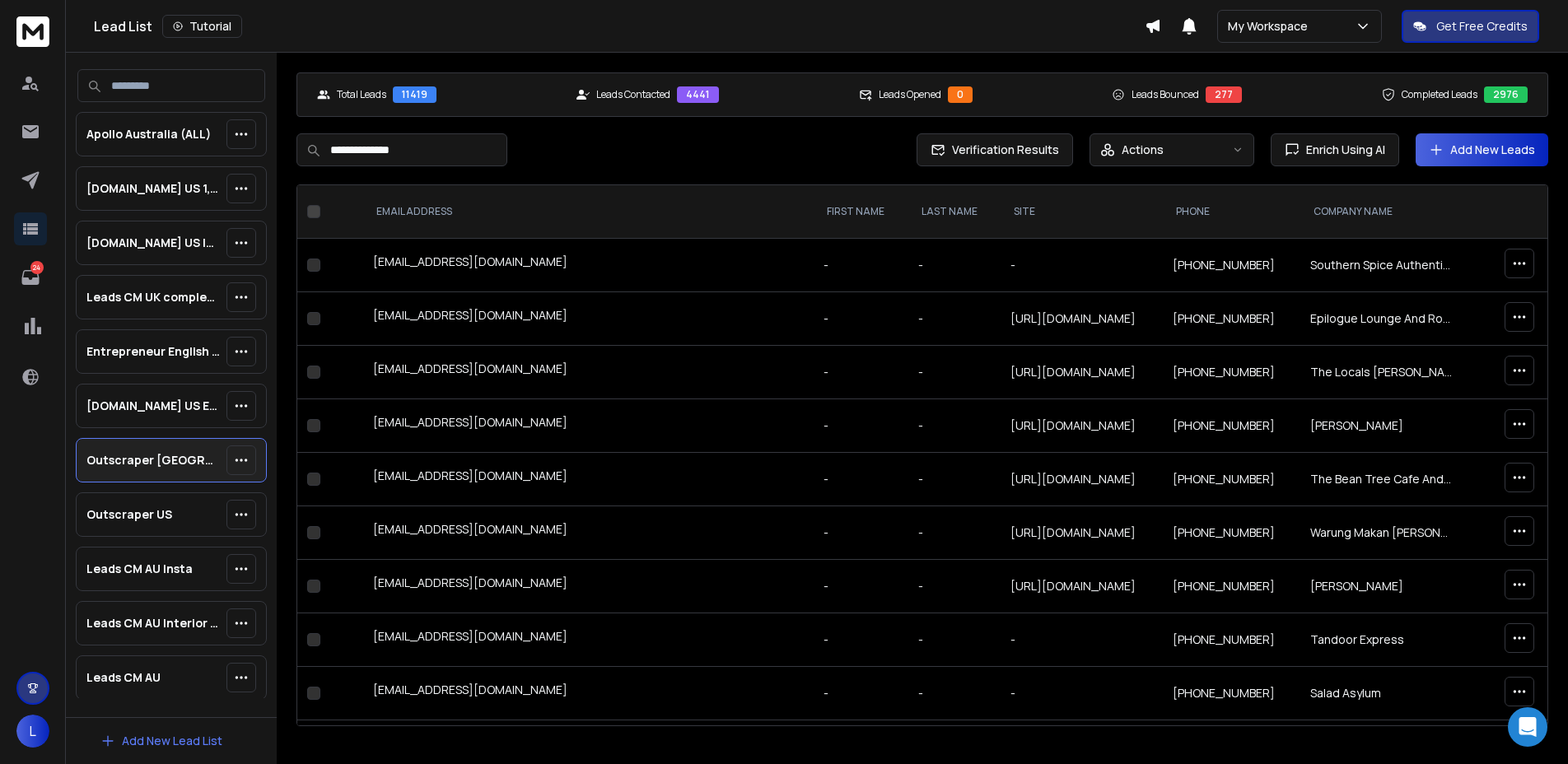
click at [439, 152] on input "**********" at bounding box center [401, 150] width 211 height 33
